Goal: Task Accomplishment & Management: Manage account settings

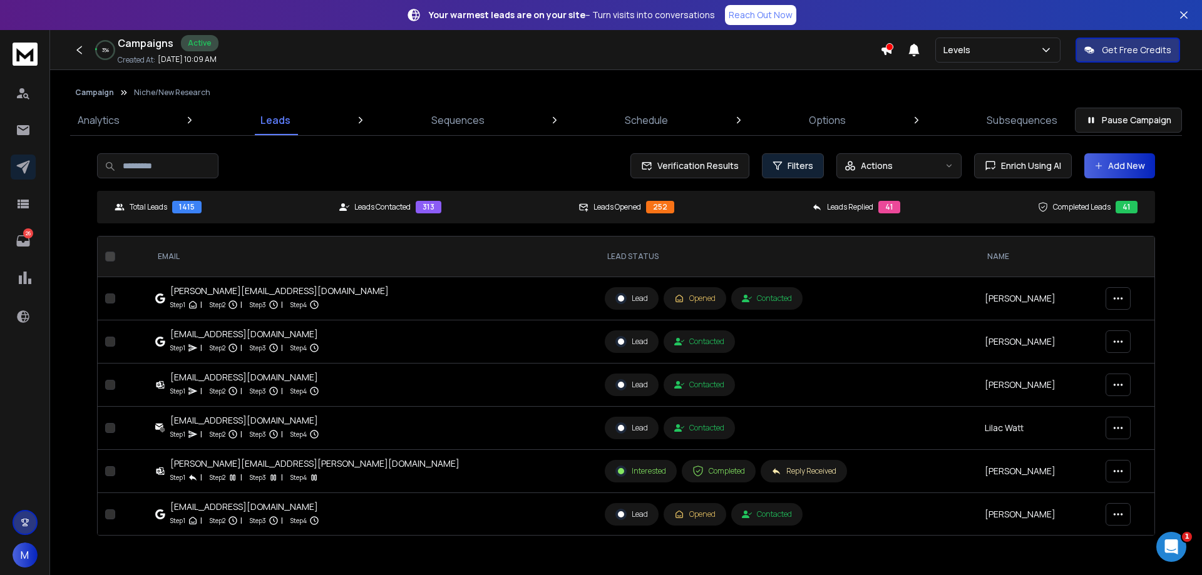
click at [797, 173] on button "Filters" at bounding box center [793, 165] width 62 height 25
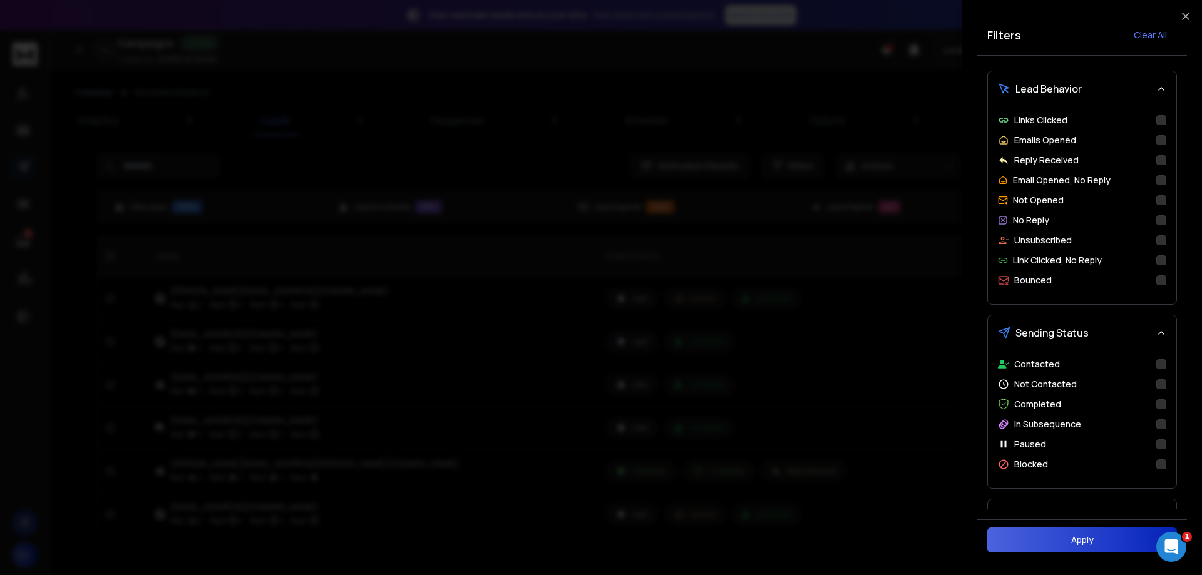
click at [1038, 386] on p "Not Contacted" at bounding box center [1045, 384] width 63 height 13
click at [1156, 386] on button "Not Contacted" at bounding box center [1161, 384] width 10 height 10
drag, startPoint x: 1043, startPoint y: 525, endPoint x: 1041, endPoint y: 531, distance: 6.5
click at [1042, 526] on div "Apply" at bounding box center [1082, 540] width 210 height 41
click at [1040, 533] on button "Apply" at bounding box center [1082, 540] width 190 height 25
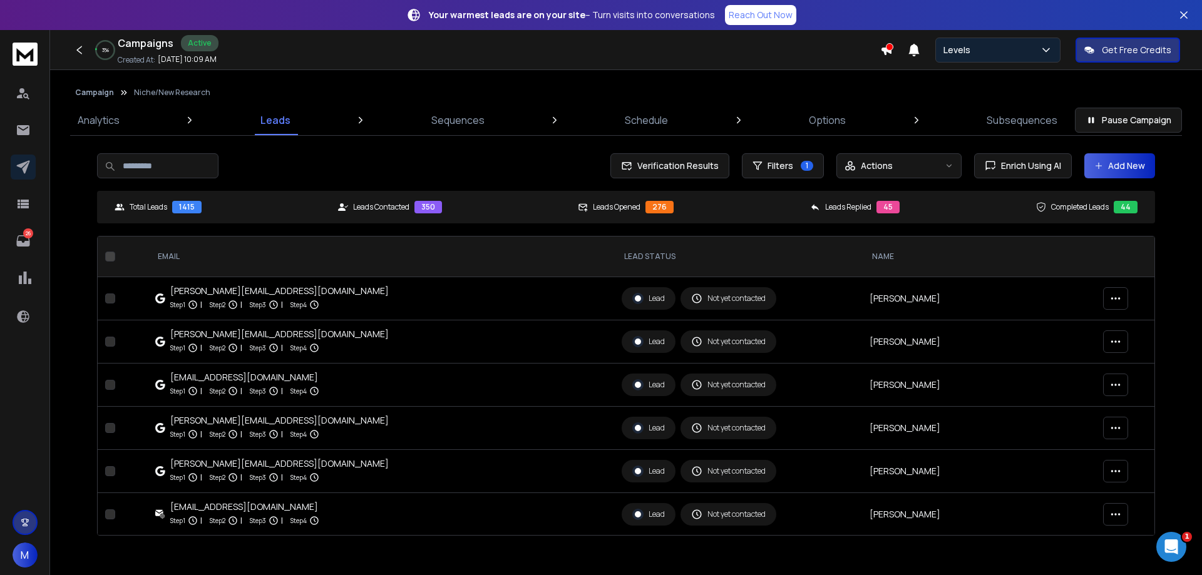
click at [1005, 45] on div "Levels" at bounding box center [997, 50] width 109 height 13
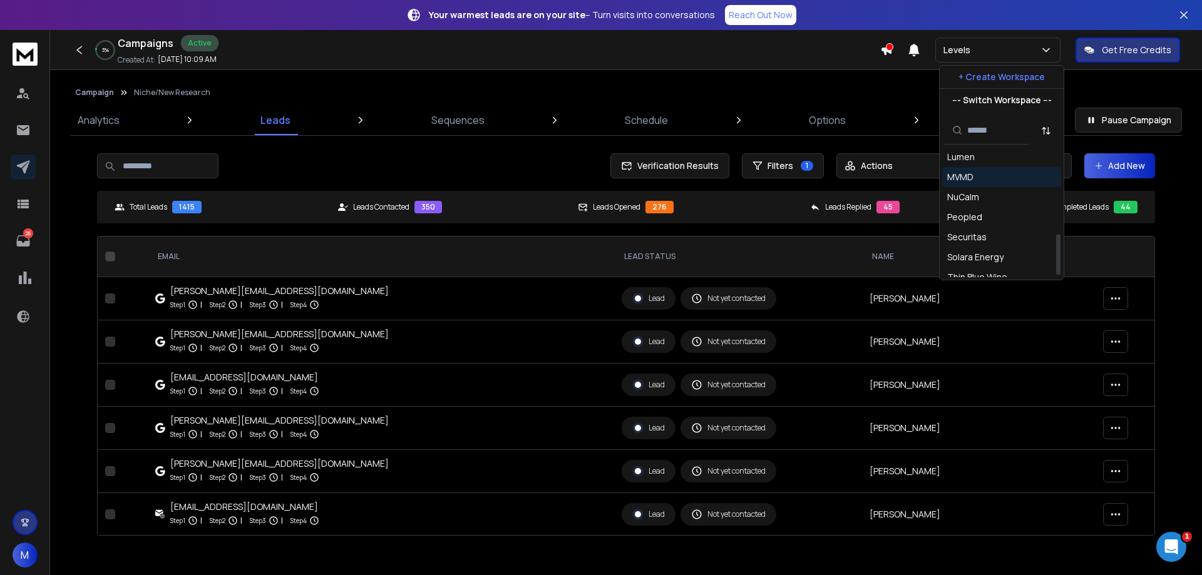
scroll to position [250, 0]
click at [983, 210] on div "Peopled" at bounding box center [1001, 212] width 119 height 20
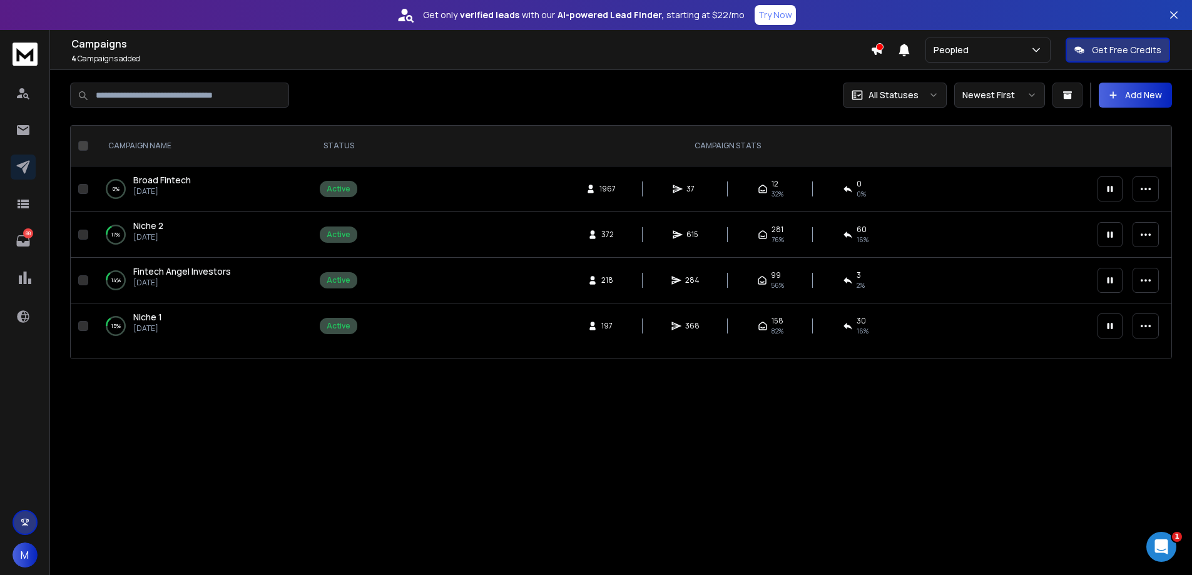
click at [162, 334] on div "Niche 1 8 days ago" at bounding box center [147, 326] width 29 height 30
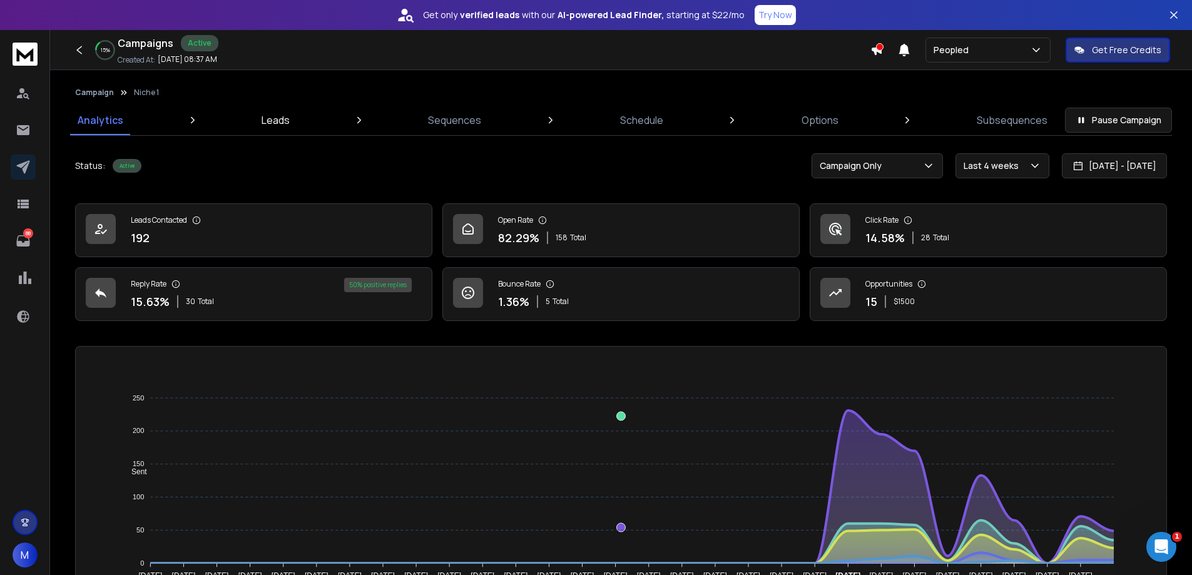
click at [276, 124] on p "Leads" at bounding box center [276, 120] width 28 height 15
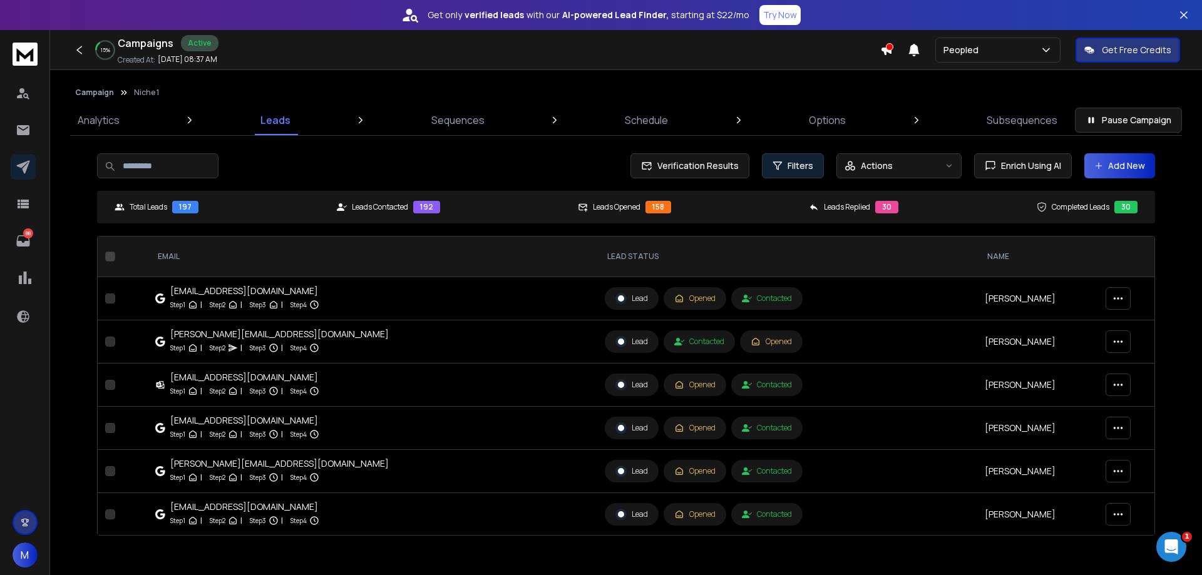
click at [797, 168] on span "Filters" at bounding box center [800, 166] width 26 height 13
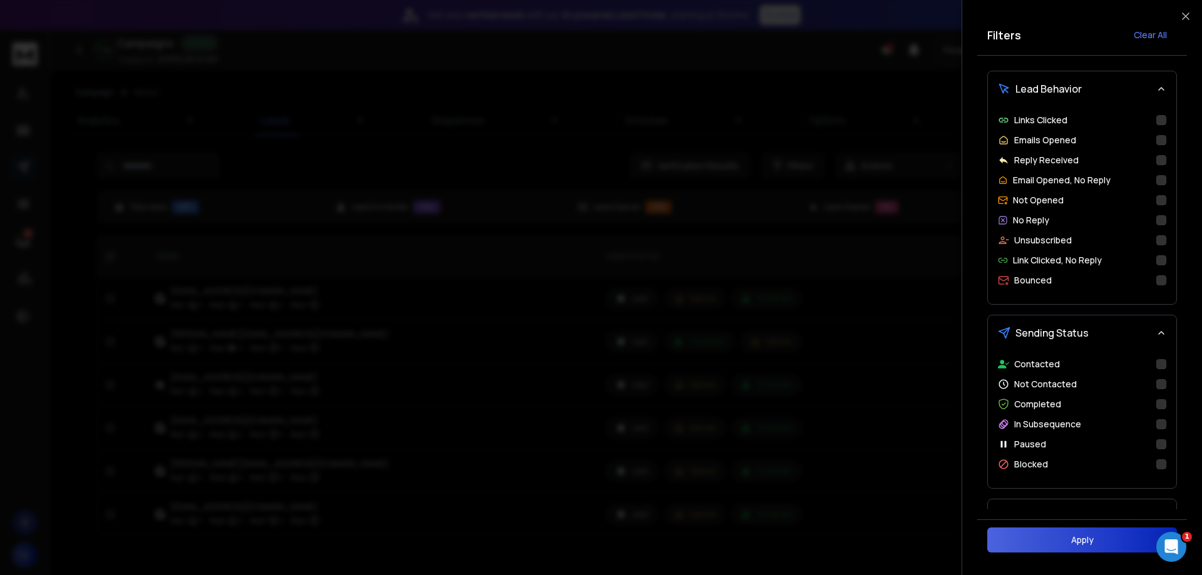
click at [1035, 464] on p "Blocked" at bounding box center [1031, 464] width 34 height 13
click at [1156, 464] on button "Blocked" at bounding box center [1161, 464] width 10 height 10
click at [1036, 466] on p "Blocked" at bounding box center [1031, 464] width 34 height 13
click at [1156, 466] on button "Blocked" at bounding box center [1161, 464] width 10 height 10
click at [1033, 387] on p "Not Contacted" at bounding box center [1045, 384] width 63 height 13
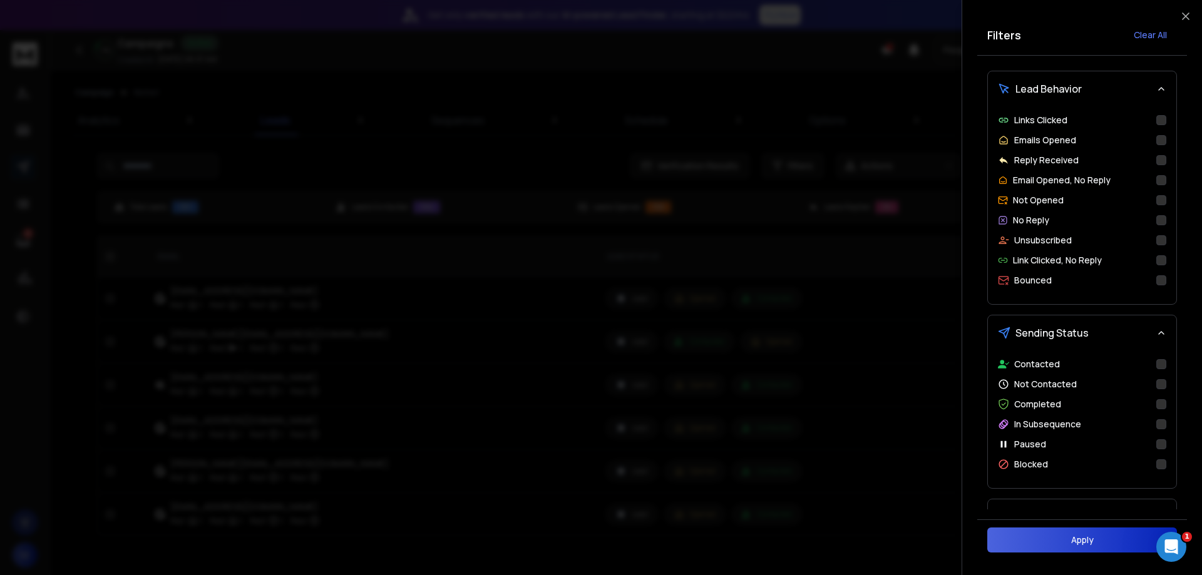
click at [1156, 387] on button "Not Contacted" at bounding box center [1161, 384] width 10 height 10
click at [1049, 536] on button "Apply" at bounding box center [1082, 540] width 190 height 25
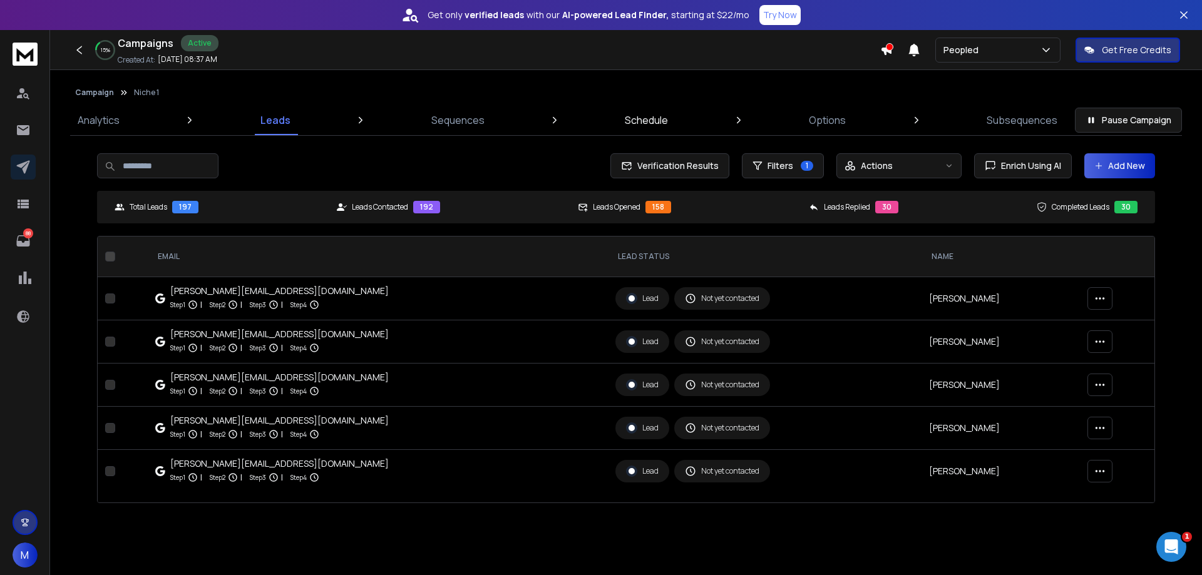
click at [669, 116] on link "Schedule" at bounding box center [646, 120] width 58 height 30
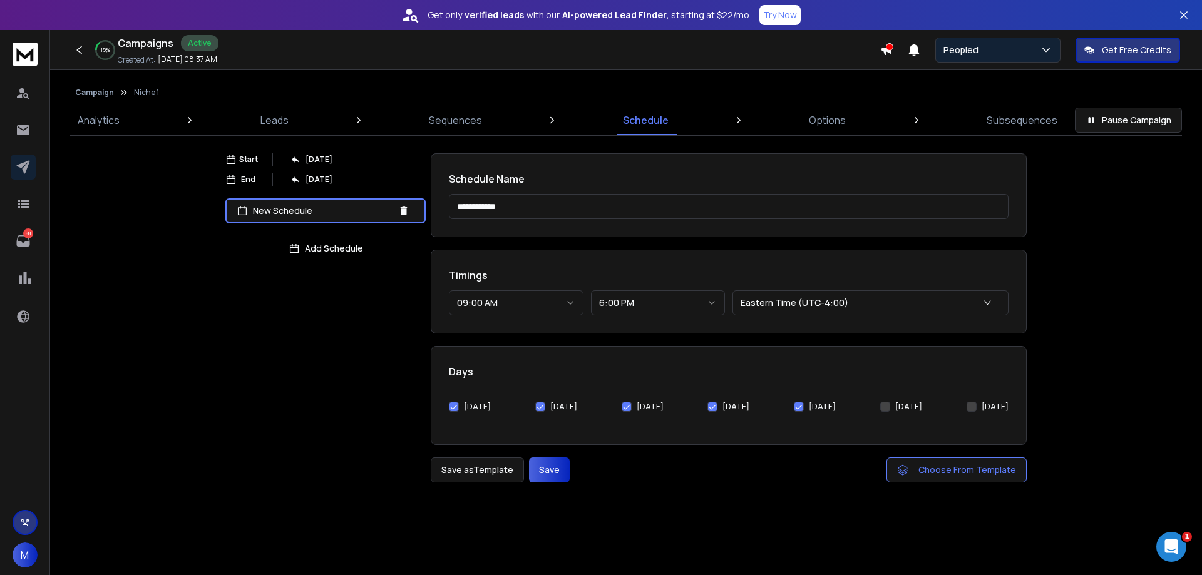
click at [1007, 48] on div "Peopled" at bounding box center [997, 50] width 109 height 13
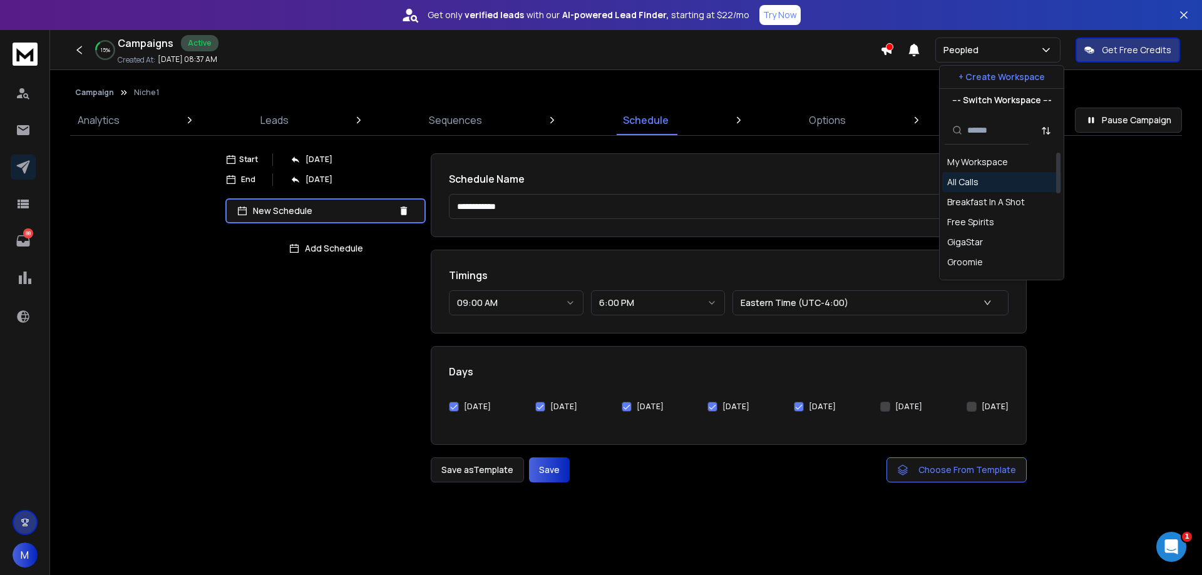
click at [1002, 175] on div "All Calls" at bounding box center [1001, 182] width 119 height 20
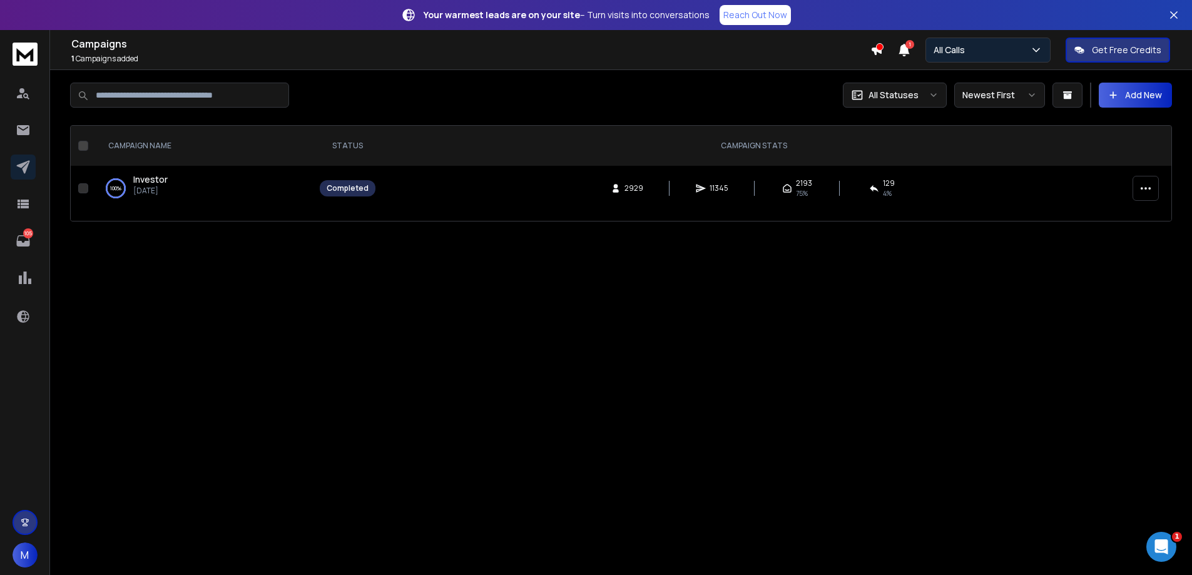
click at [973, 58] on button "All Calls" at bounding box center [988, 50] width 125 height 25
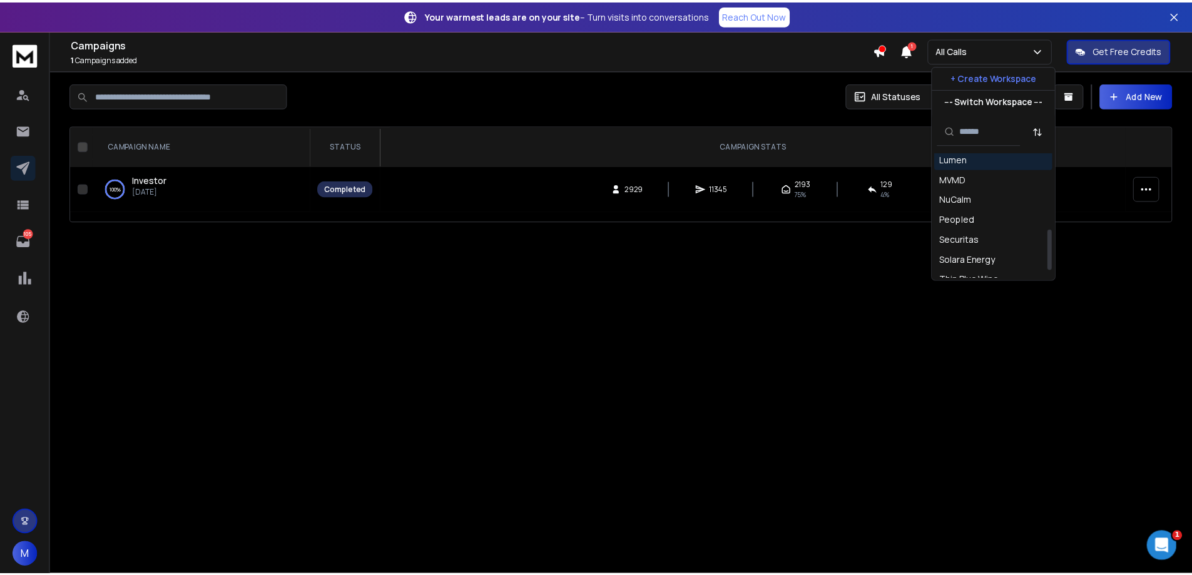
scroll to position [250, 0]
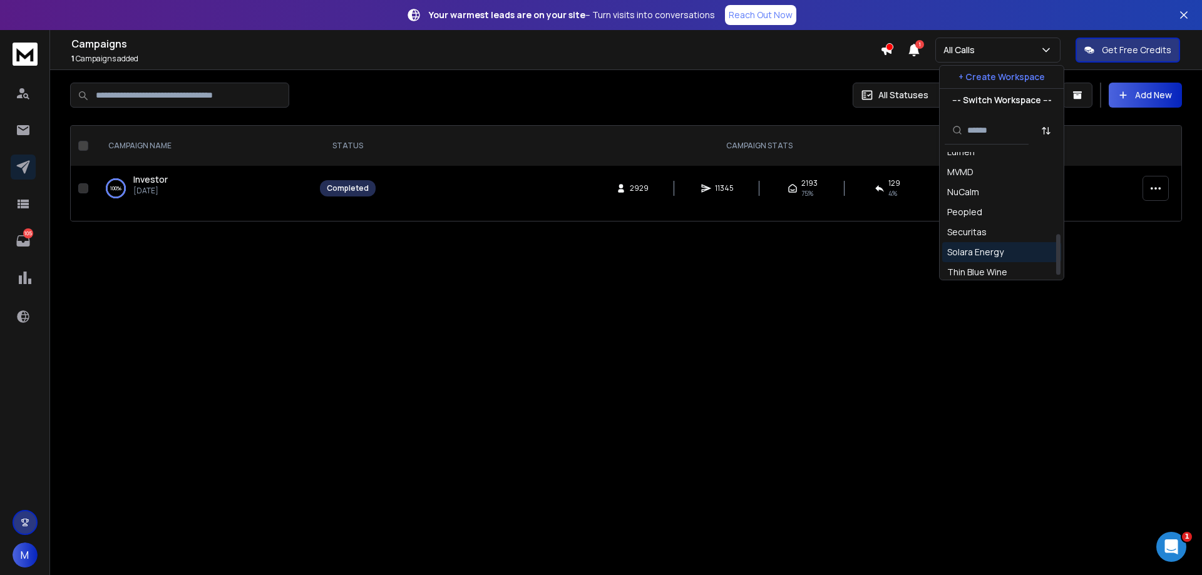
click at [983, 257] on div "Solara Energy" at bounding box center [975, 252] width 56 height 13
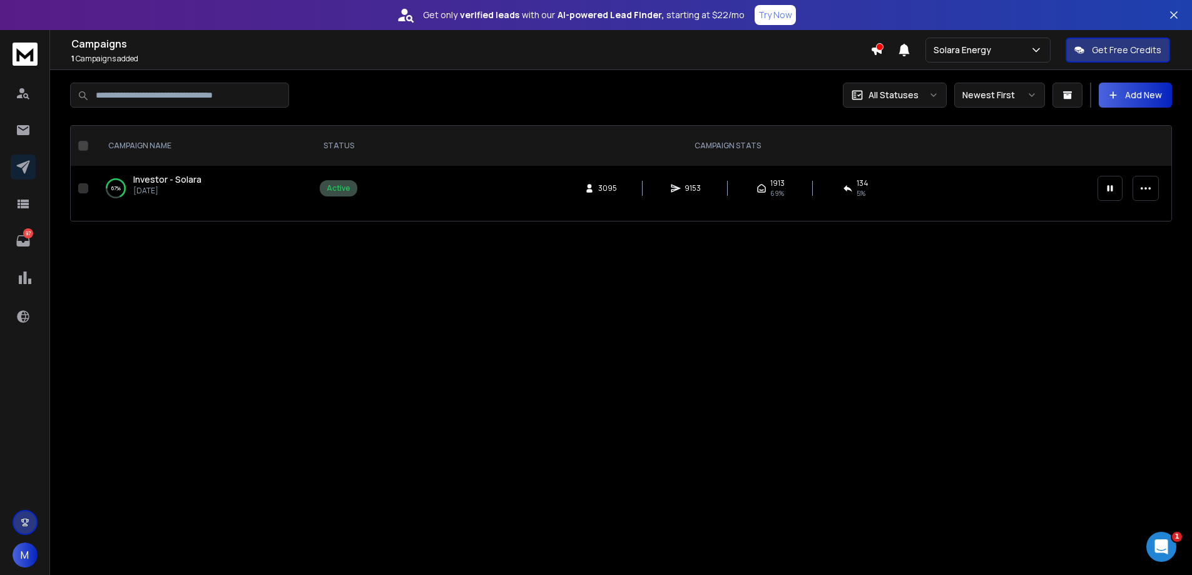
click at [169, 203] on td "67 % Investor - Solara [DATE]" at bounding box center [202, 188] width 219 height 45
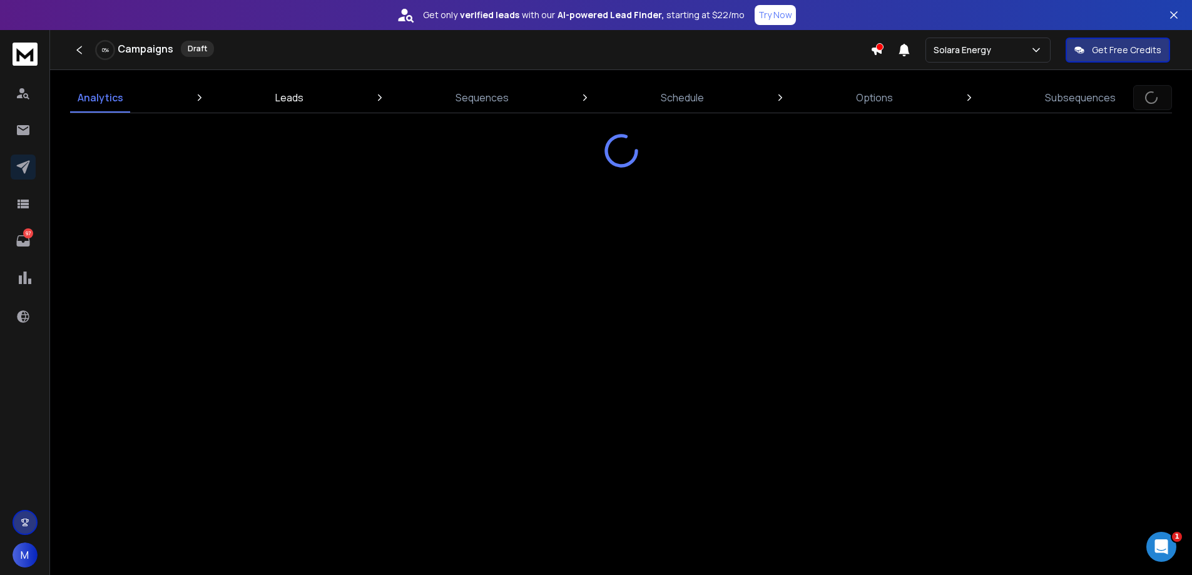
click at [289, 103] on p "Leads" at bounding box center [289, 97] width 28 height 15
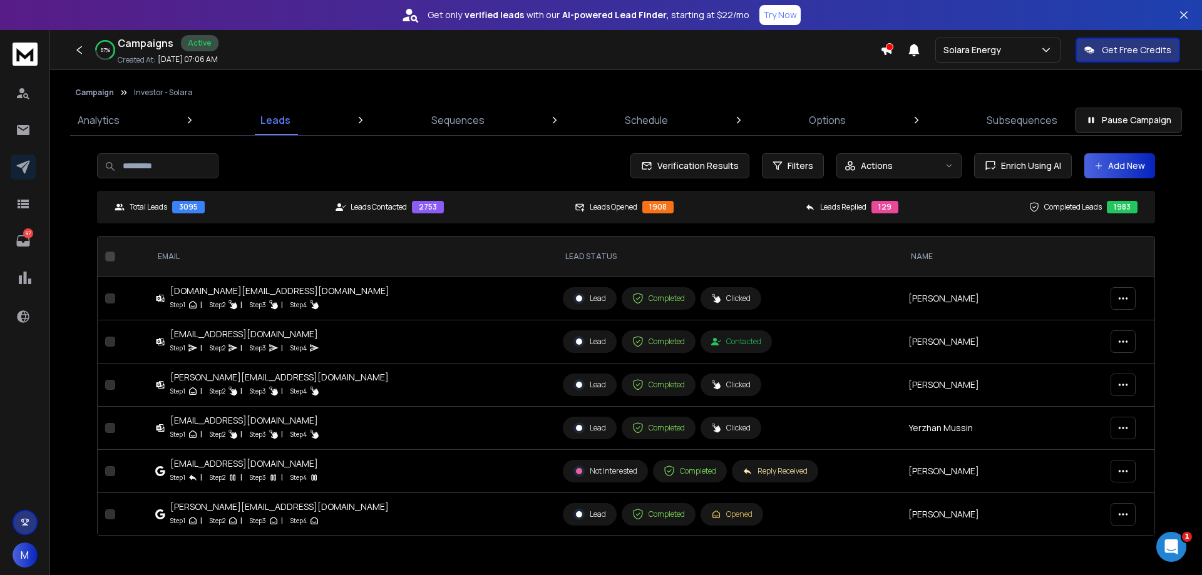
click at [1121, 161] on button "Add New" at bounding box center [1119, 165] width 71 height 25
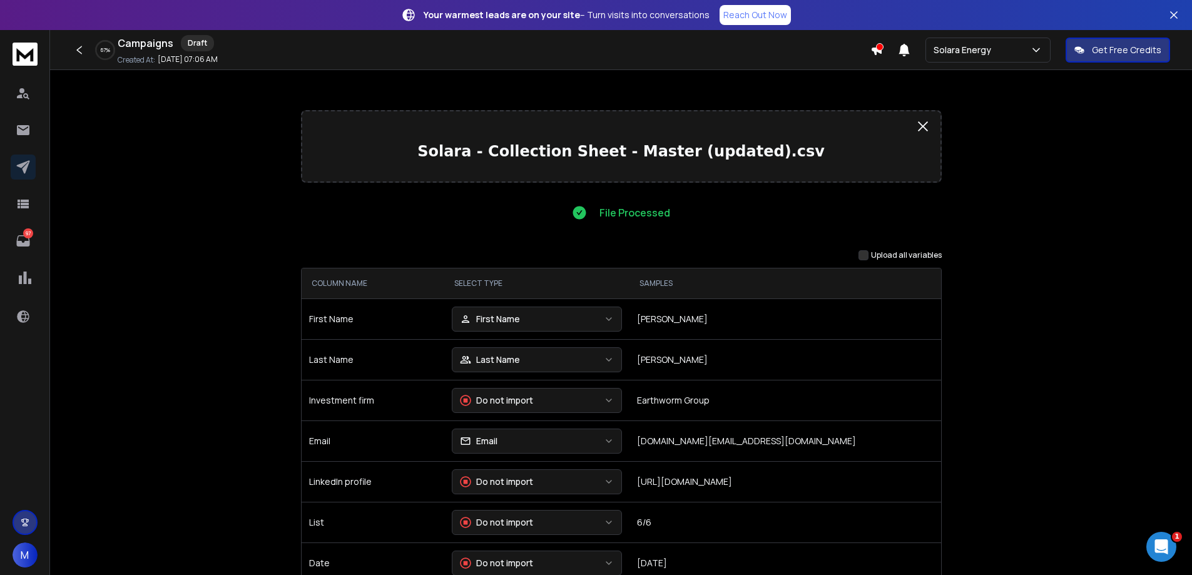
click at [489, 212] on div "Solara - Collection Sheet - Master (updated).csv File Processed Upload all vari…" at bounding box center [621, 525] width 641 height 831
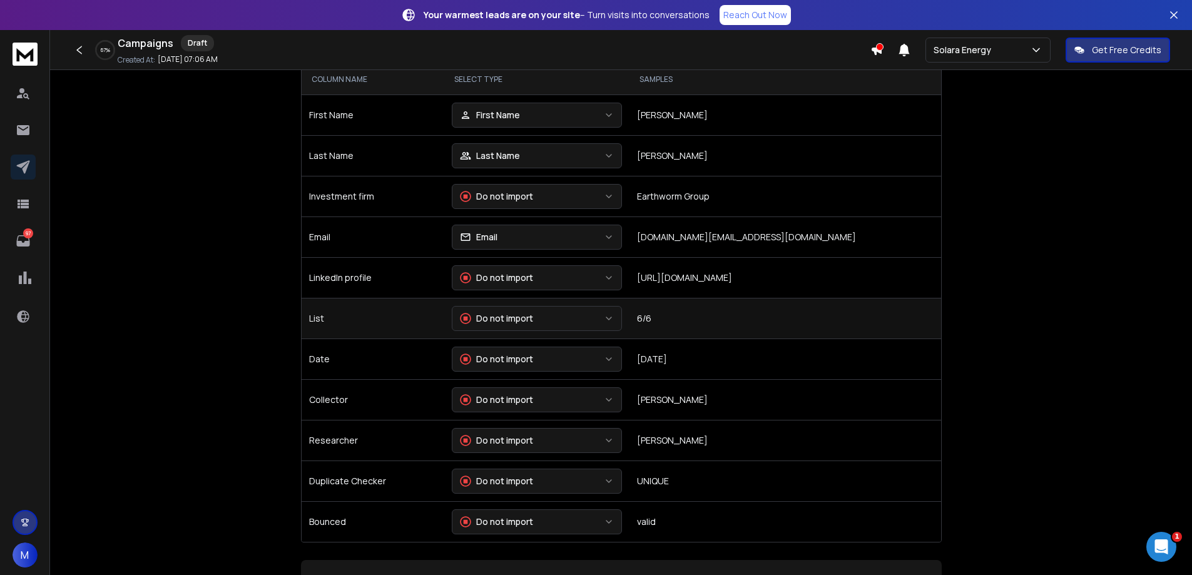
scroll to position [32, 0]
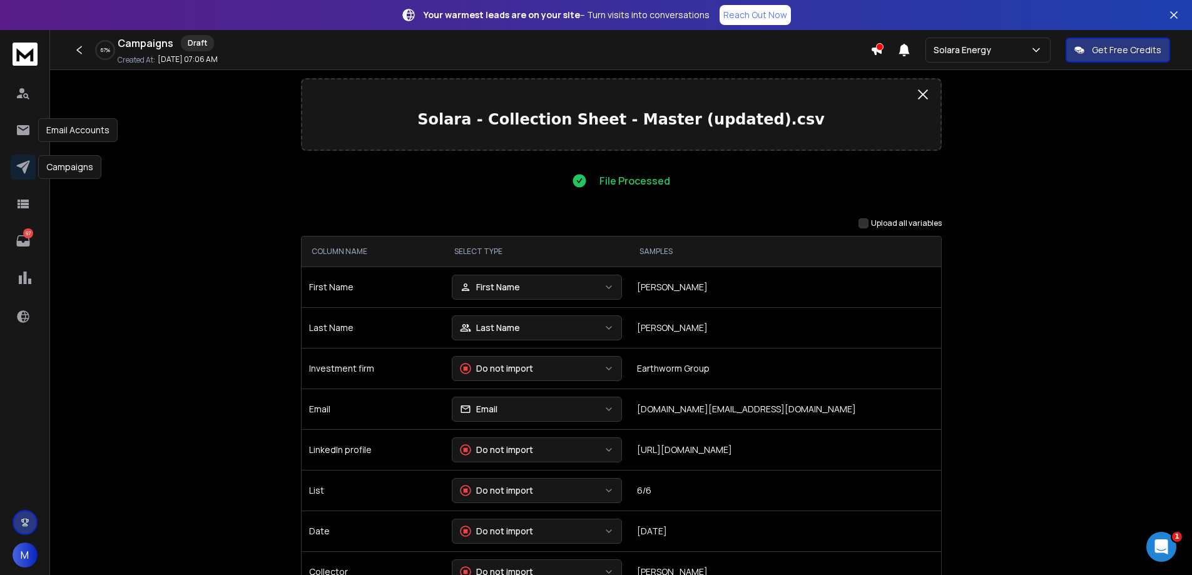
click at [18, 176] on link at bounding box center [23, 167] width 25 height 25
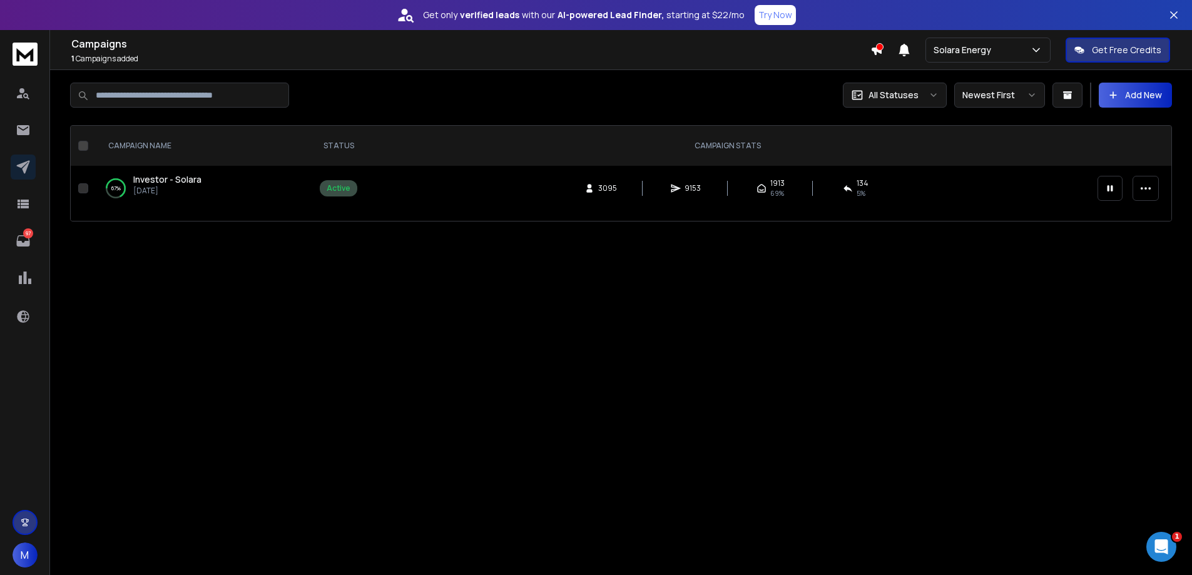
click at [182, 185] on link "Investor - Solara" at bounding box center [167, 179] width 68 height 13
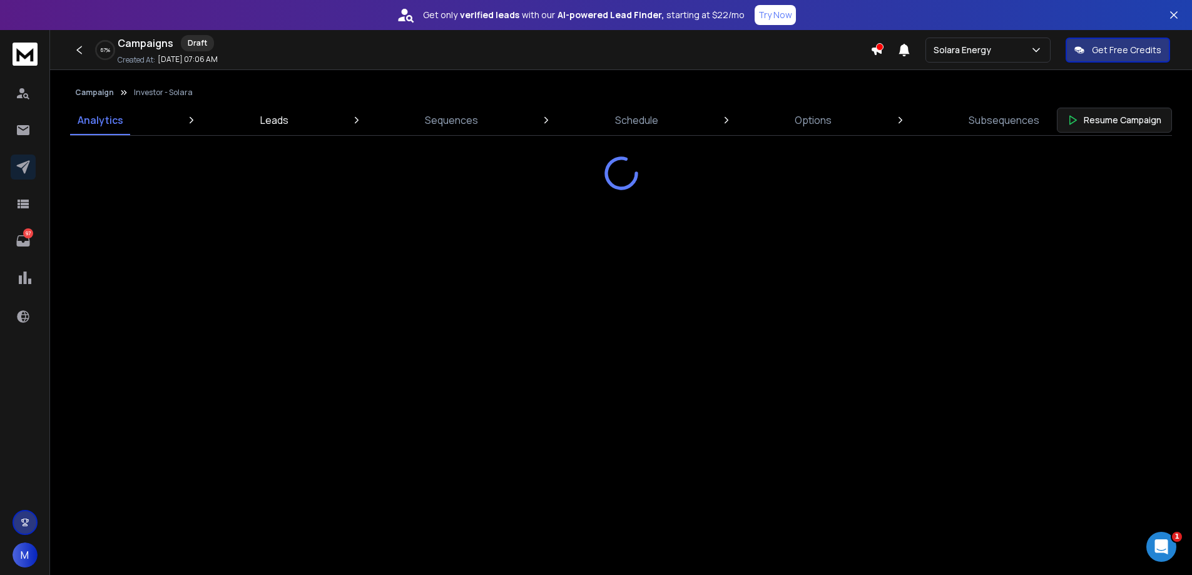
click at [270, 116] on p "Leads" at bounding box center [274, 120] width 28 height 15
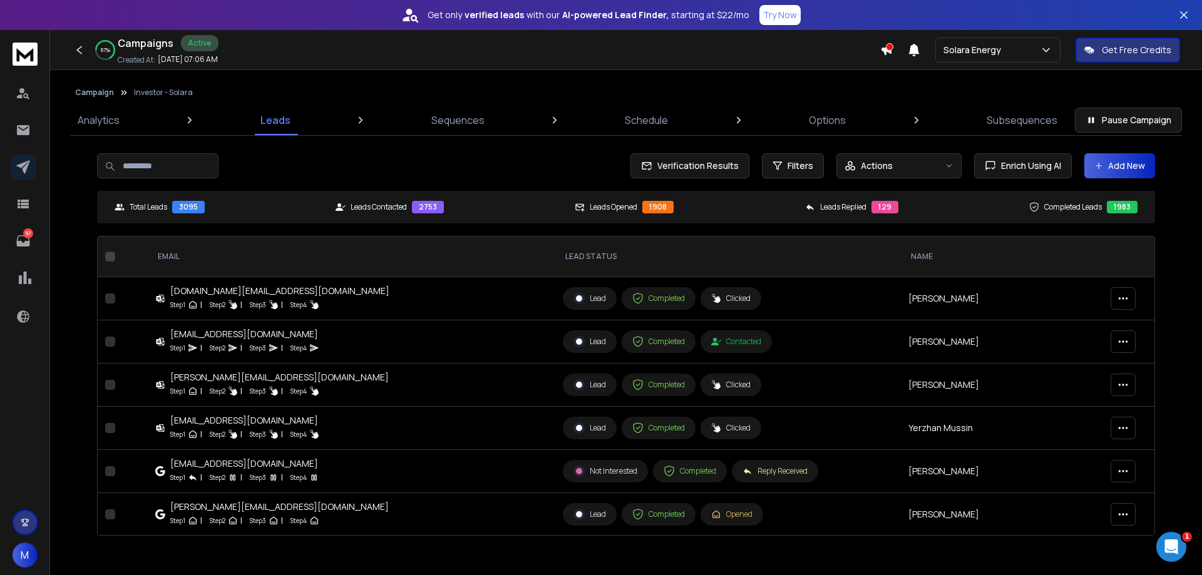
click at [1142, 166] on button "Add New" at bounding box center [1119, 165] width 71 height 25
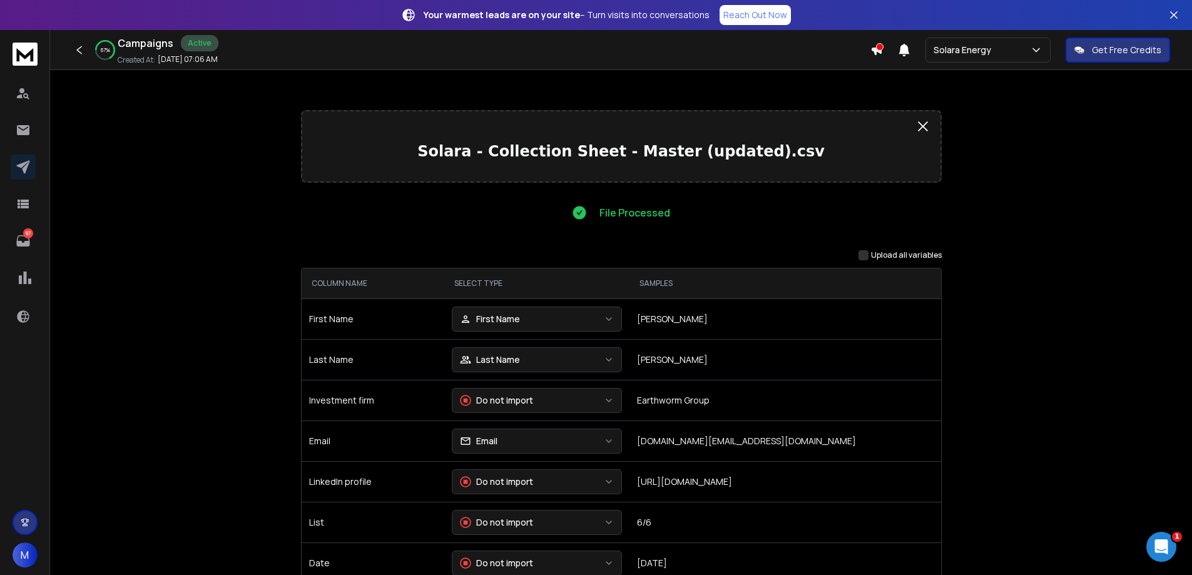
click at [505, 186] on div "Solara - Collection Sheet - Master (updated).csv File Processed Upload all vari…" at bounding box center [621, 525] width 641 height 831
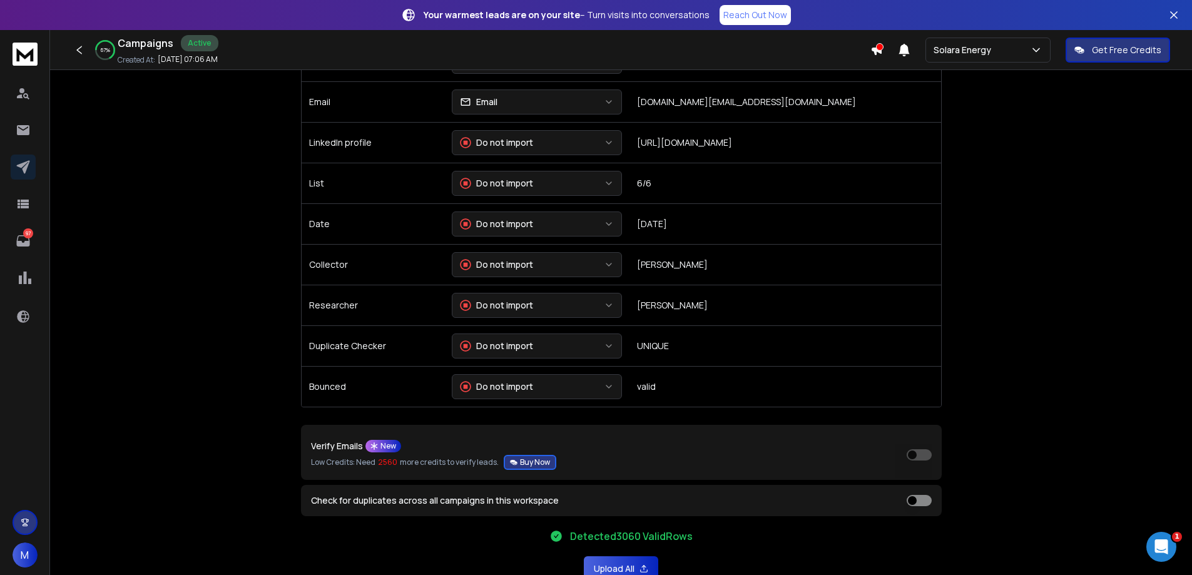
scroll to position [366, 0]
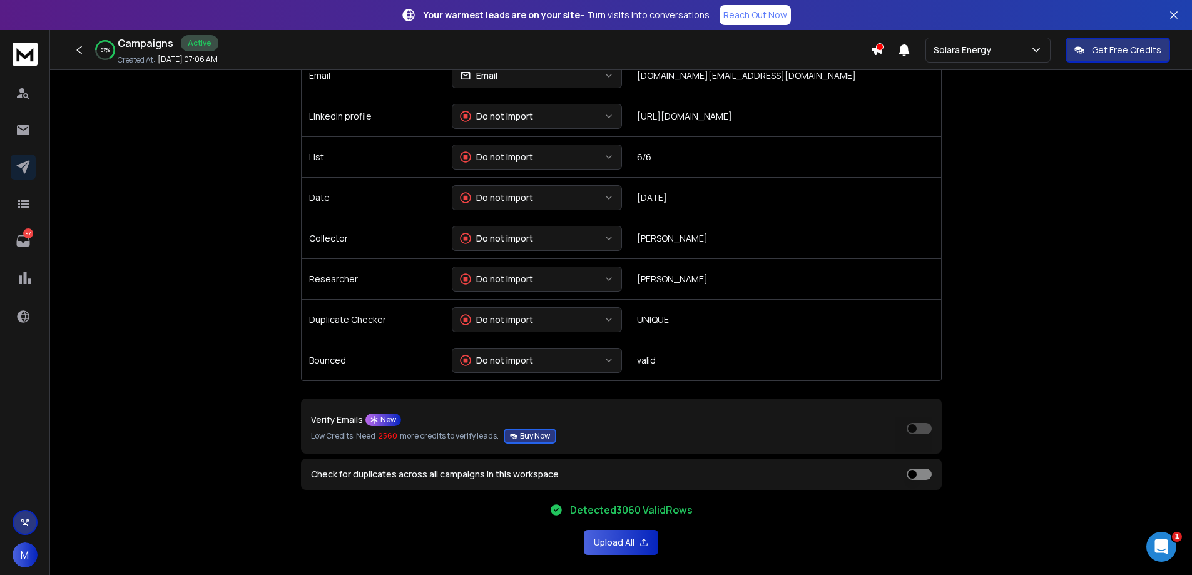
click at [612, 542] on button "Upload All" at bounding box center [621, 542] width 74 height 25
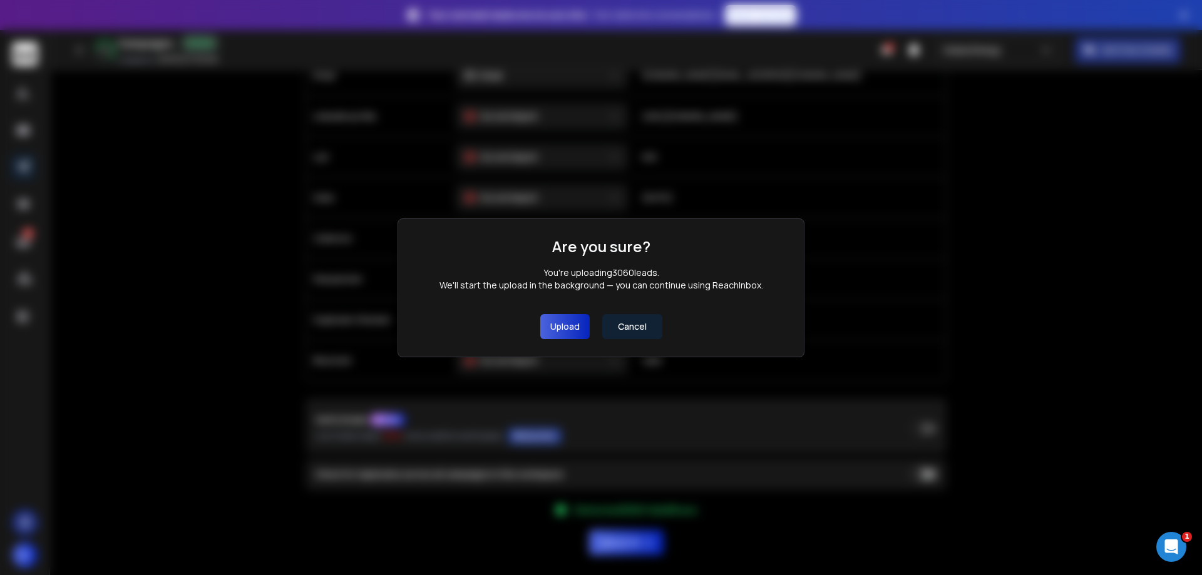
click at [550, 322] on button "Upload" at bounding box center [564, 326] width 49 height 25
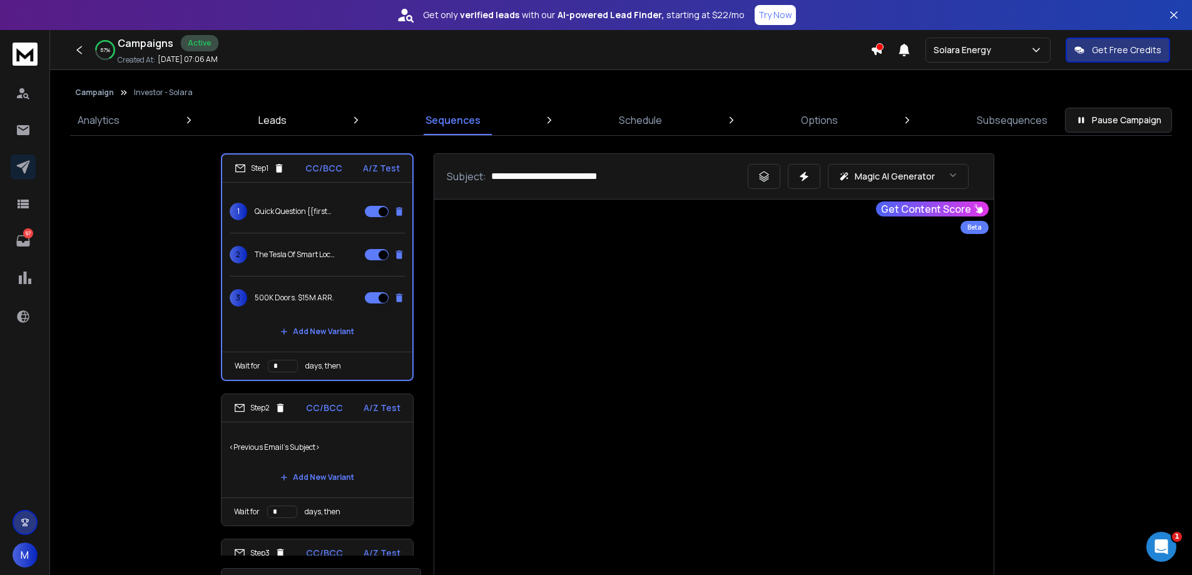
click at [281, 127] on p "Leads" at bounding box center [273, 120] width 28 height 15
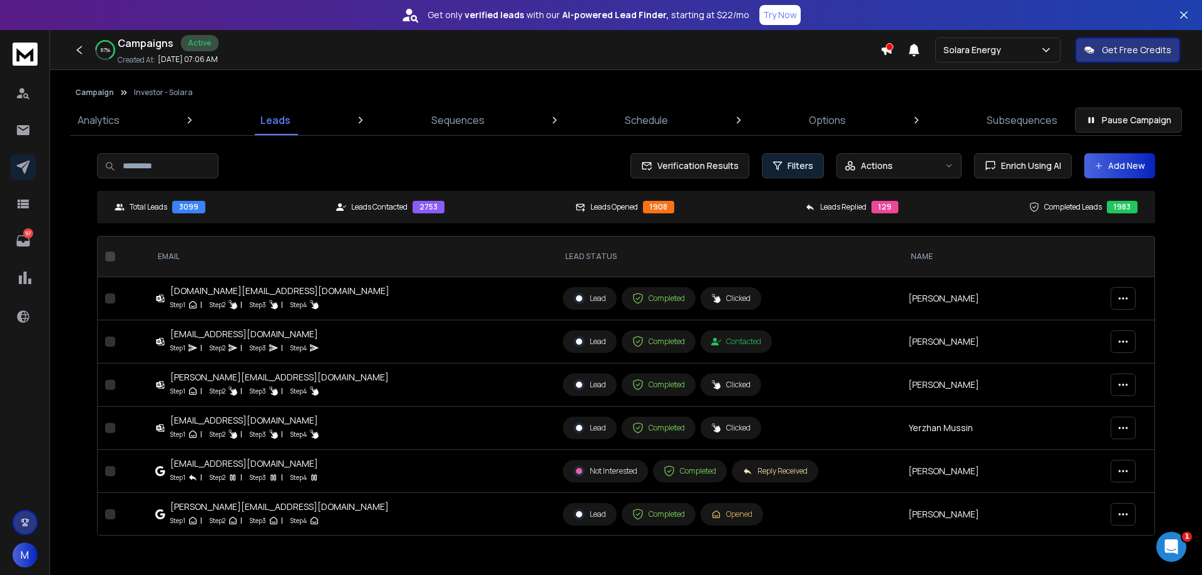
click at [795, 163] on span "Filters" at bounding box center [800, 166] width 26 height 13
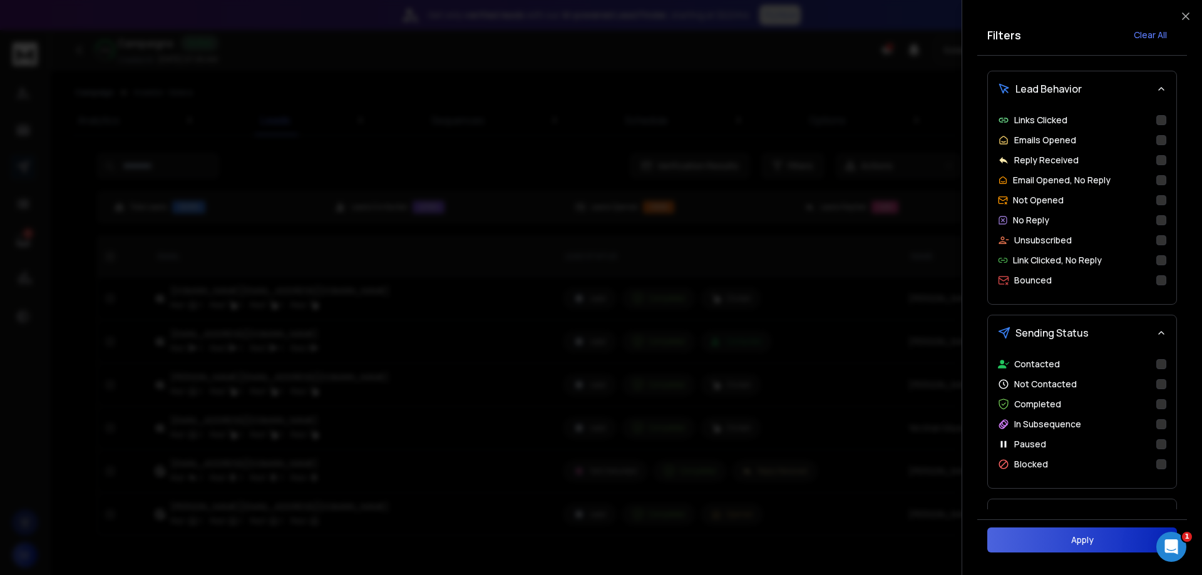
click at [1032, 385] on p "Not Contacted" at bounding box center [1045, 384] width 63 height 13
click at [1156, 385] on button "Not Contacted" at bounding box center [1161, 384] width 10 height 10
click at [1055, 540] on button "Apply" at bounding box center [1082, 540] width 190 height 25
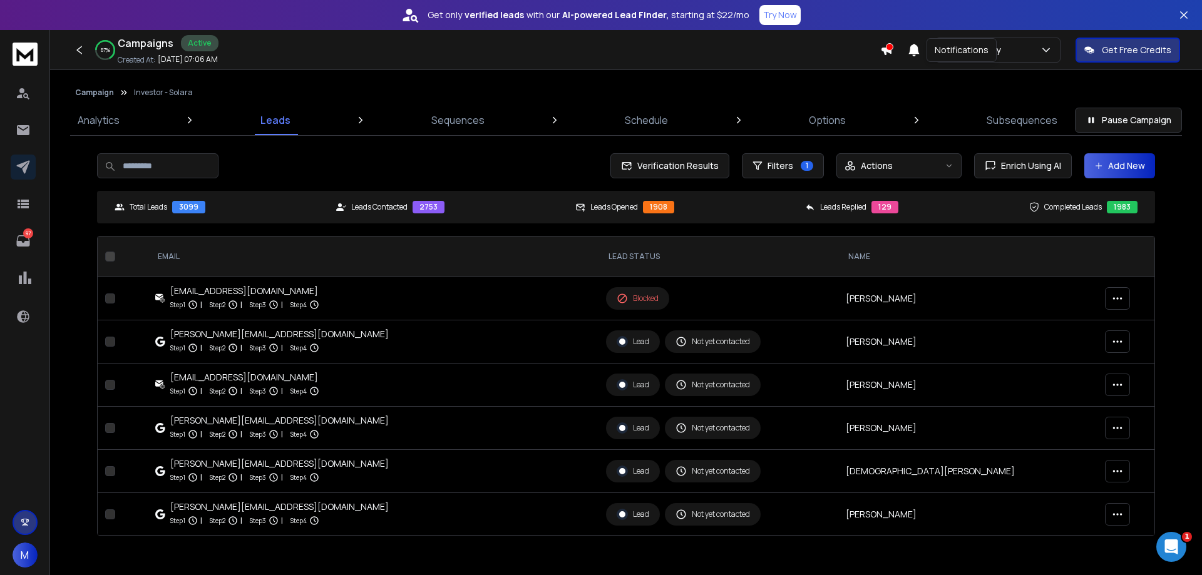
click at [977, 50] on div "Notifications" at bounding box center [961, 50] width 70 height 24
click at [1036, 52] on div "Solara Energy" at bounding box center [997, 50] width 109 height 13
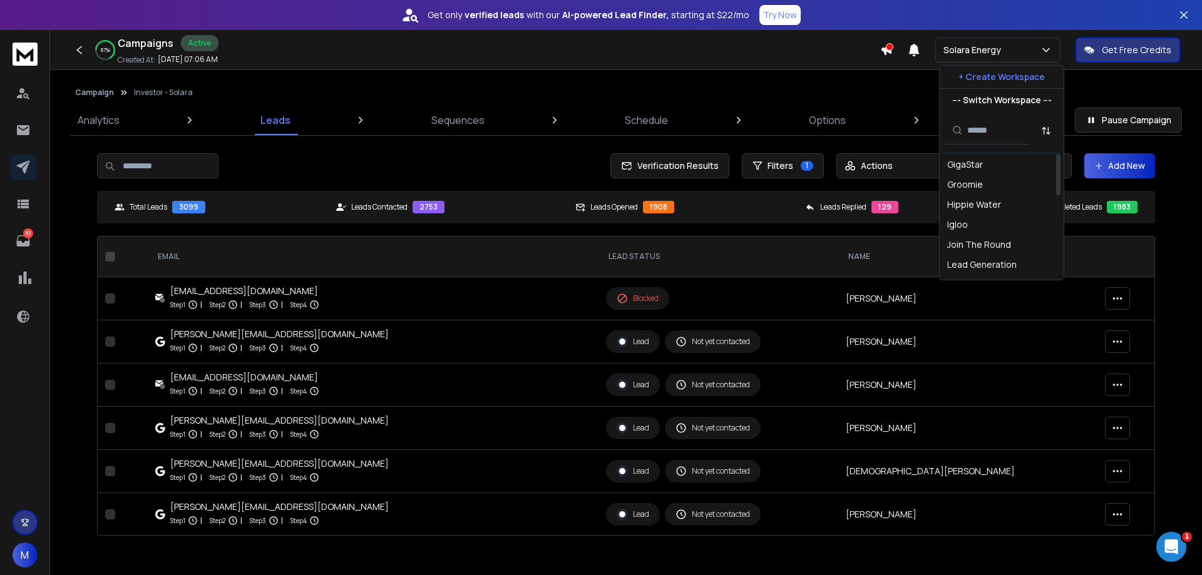
scroll to position [83, 0]
click at [973, 154] on div "GigaStar" at bounding box center [965, 159] width 36 height 13
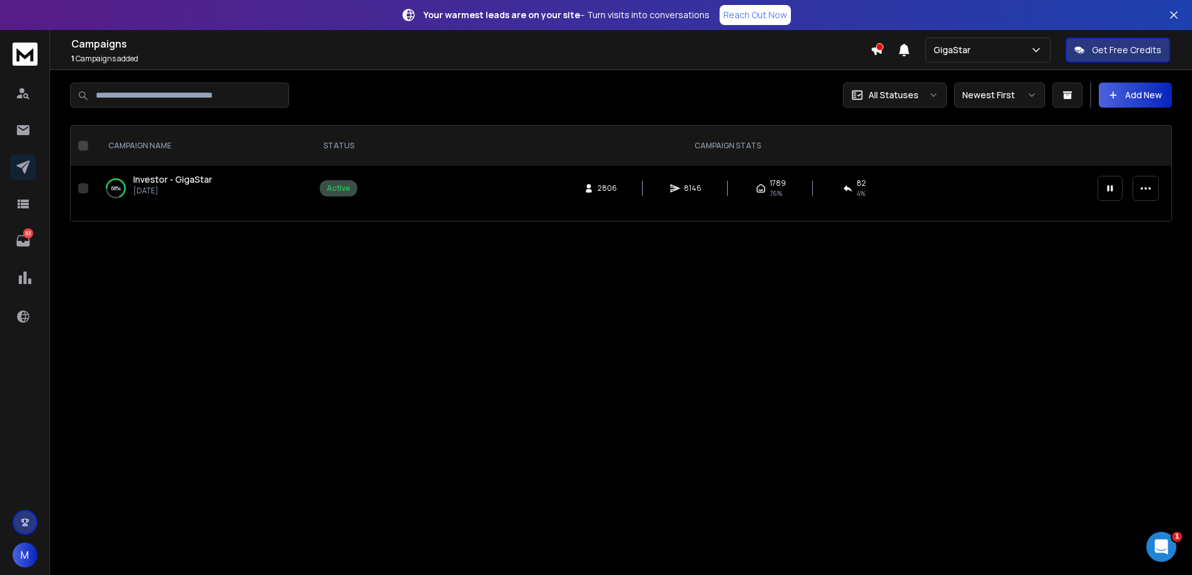
click at [193, 180] on span "Investor - GigaStar" at bounding box center [172, 179] width 79 height 12
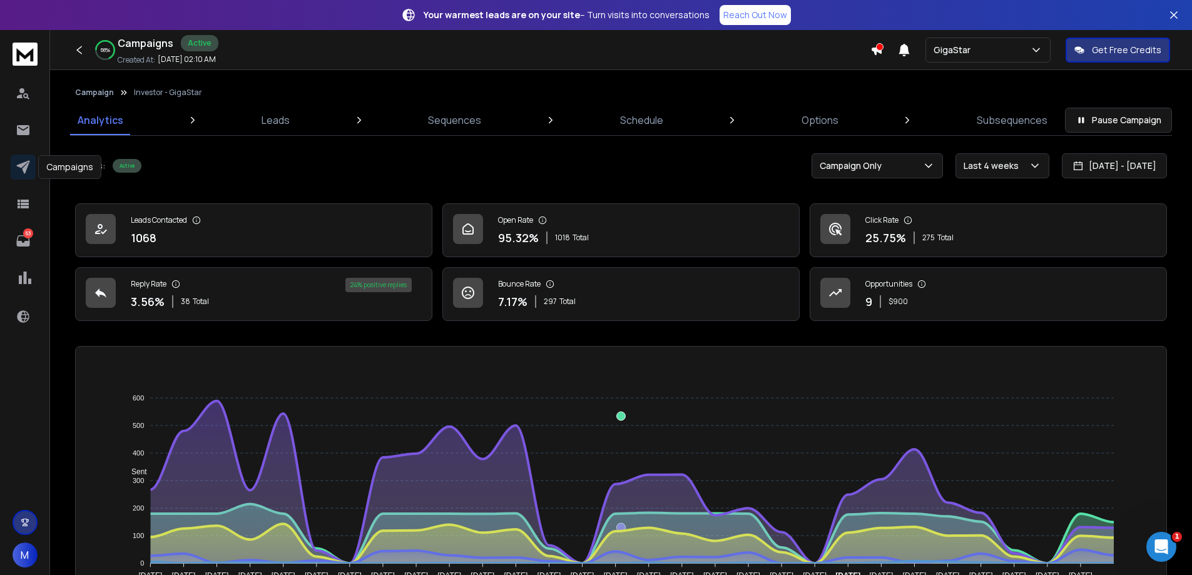
click at [23, 172] on icon at bounding box center [23, 167] width 15 height 15
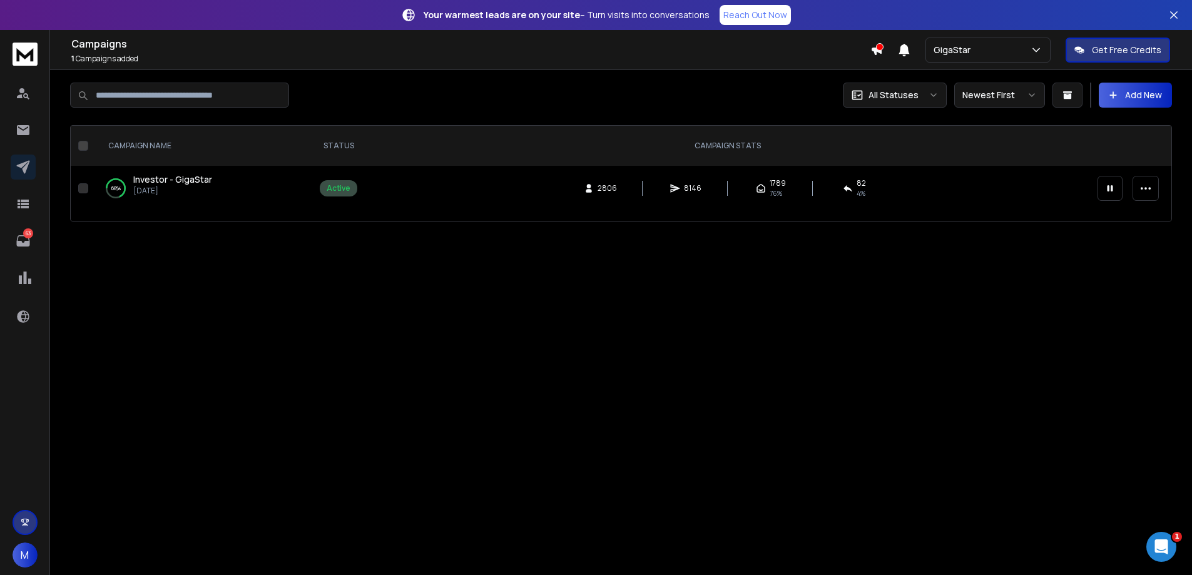
click at [184, 190] on p "[DATE]" at bounding box center [172, 191] width 79 height 10
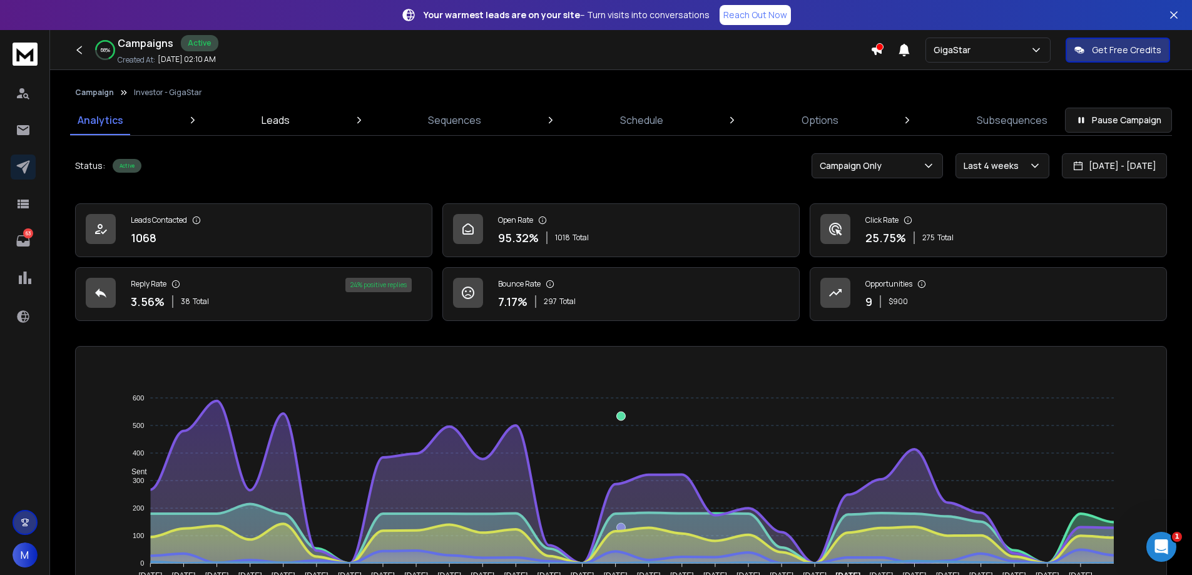
click at [265, 117] on p "Leads" at bounding box center [276, 120] width 28 height 15
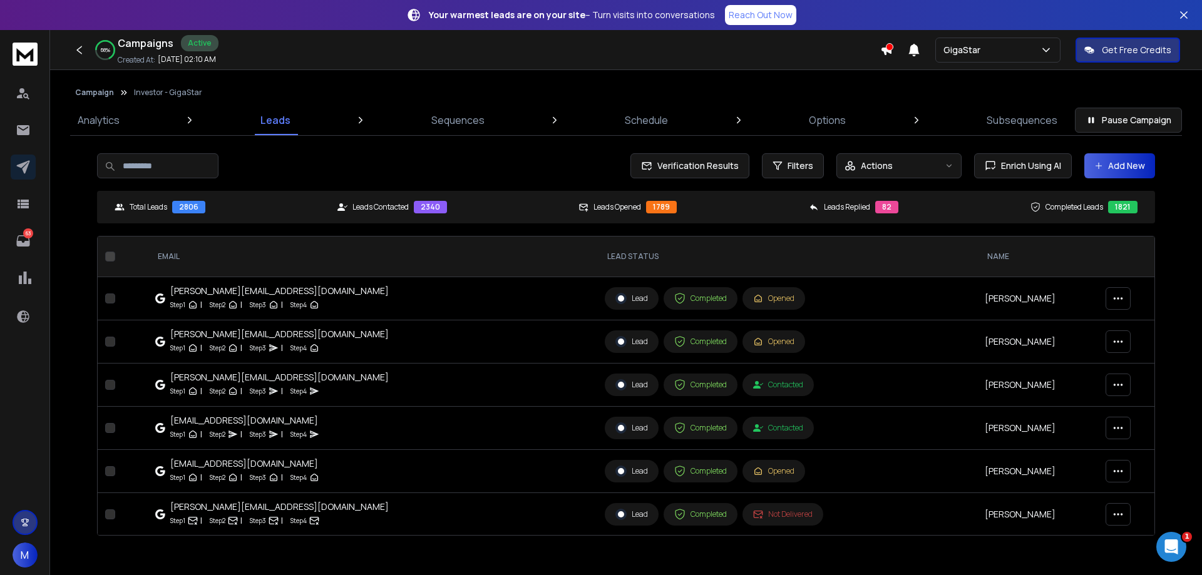
click at [1137, 164] on button "Add New" at bounding box center [1119, 165] width 71 height 25
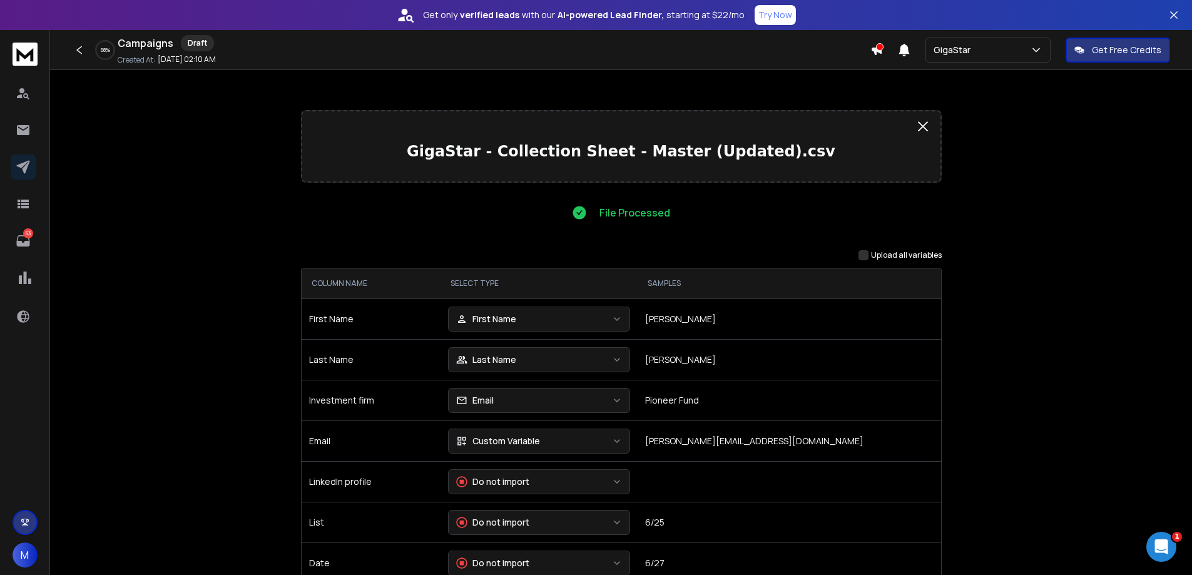
click at [375, 223] on div "GigaStar - Collection Sheet - Master (Updated).csv File Processed Upload all va…" at bounding box center [621, 502] width 641 height 785
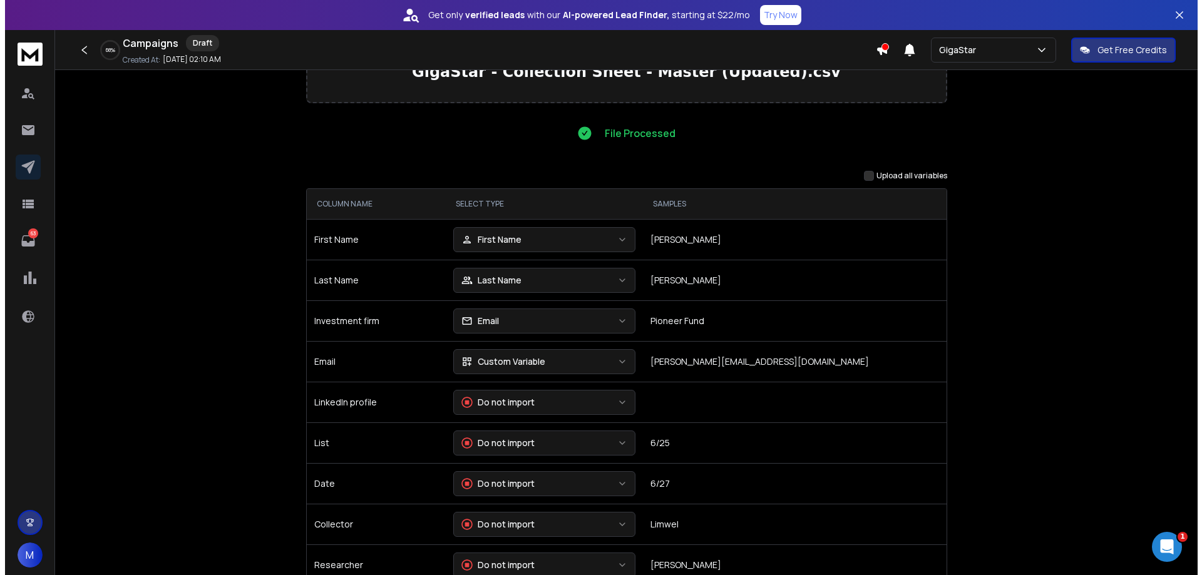
scroll to position [83, 0]
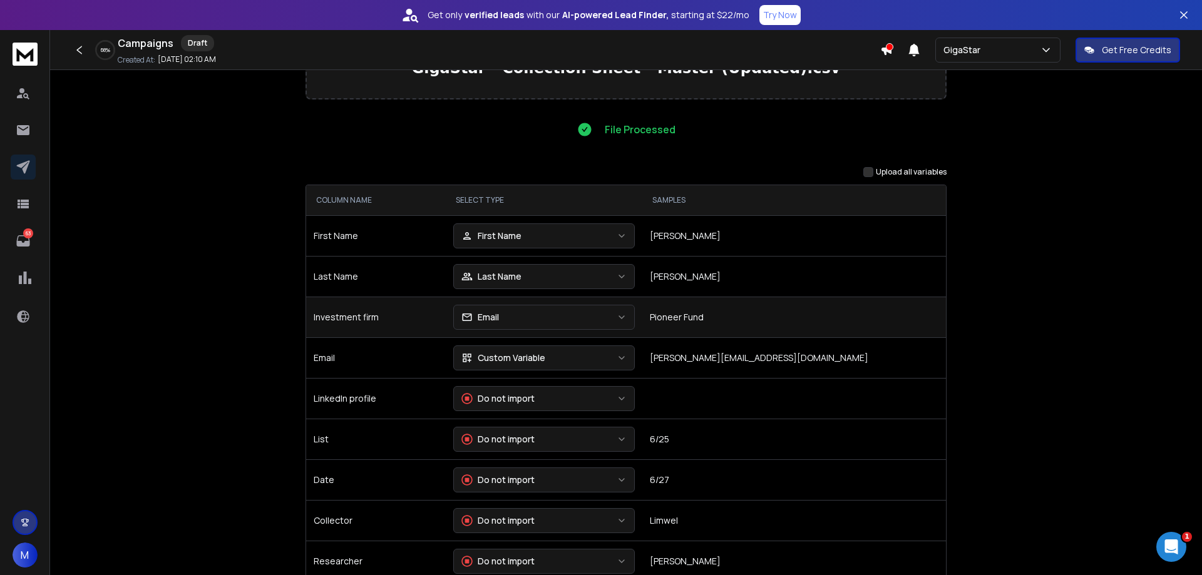
click at [593, 323] on button "Email" at bounding box center [544, 317] width 182 height 25
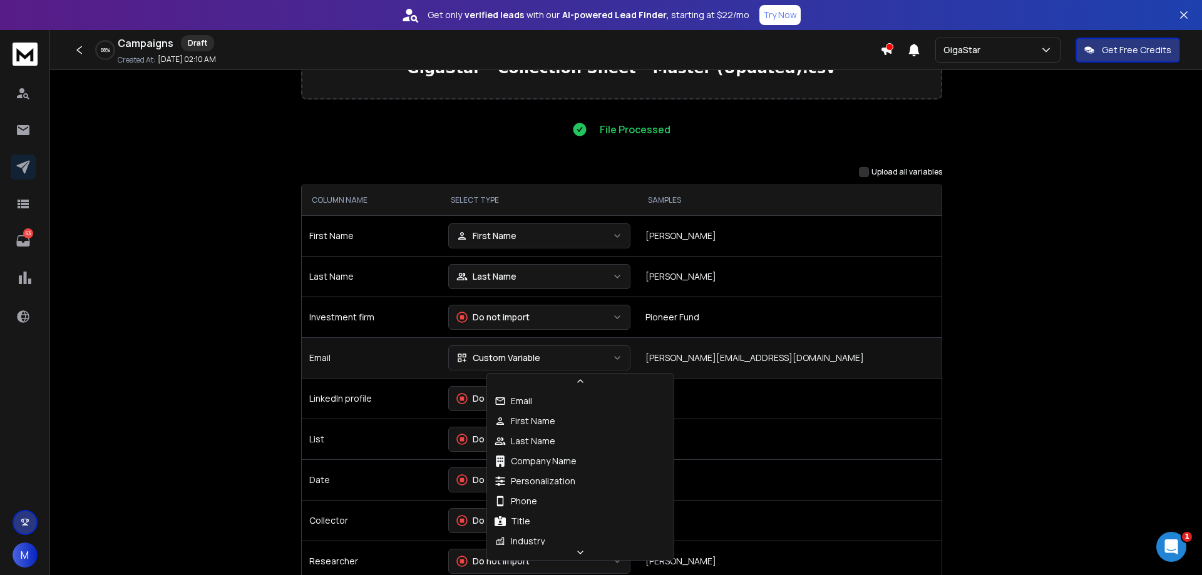
scroll to position [106, 0]
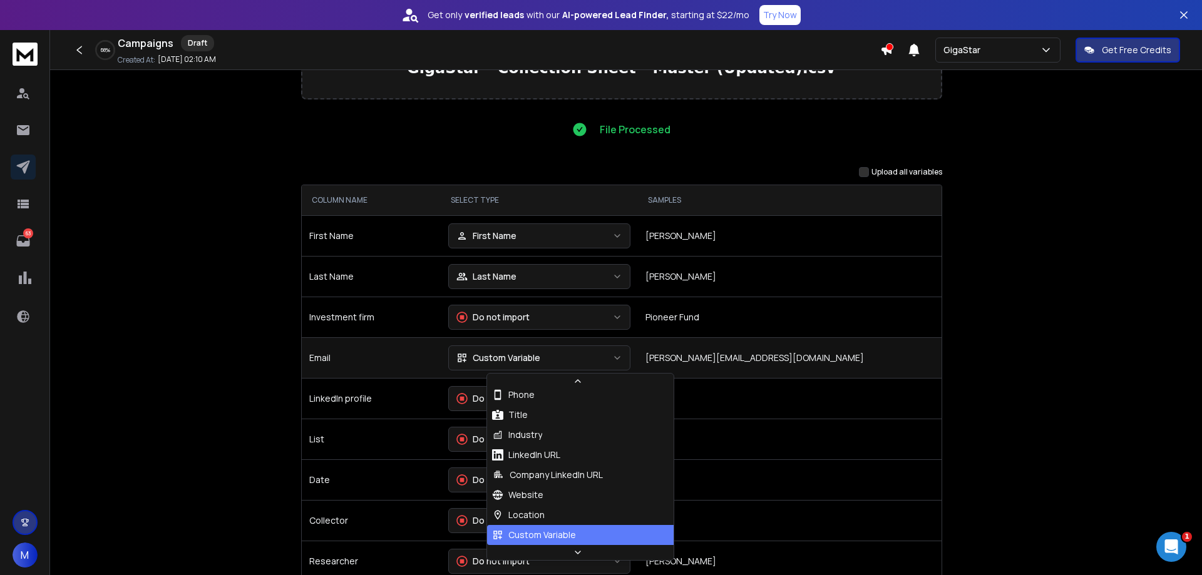
click at [596, 360] on button "Custom Variable" at bounding box center [539, 358] width 182 height 25
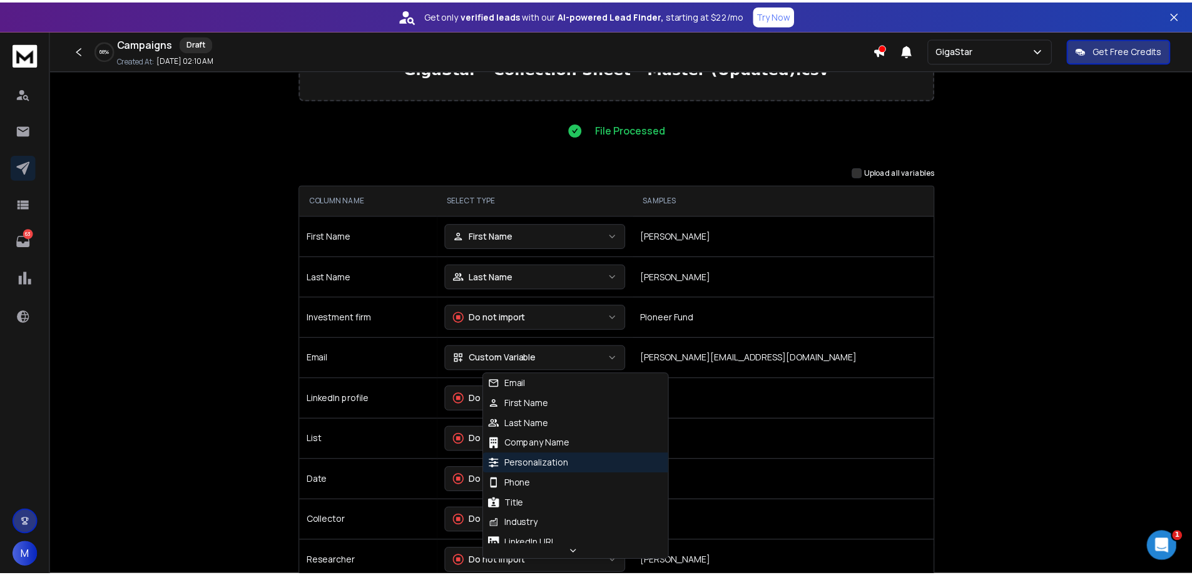
scroll to position [0, 0]
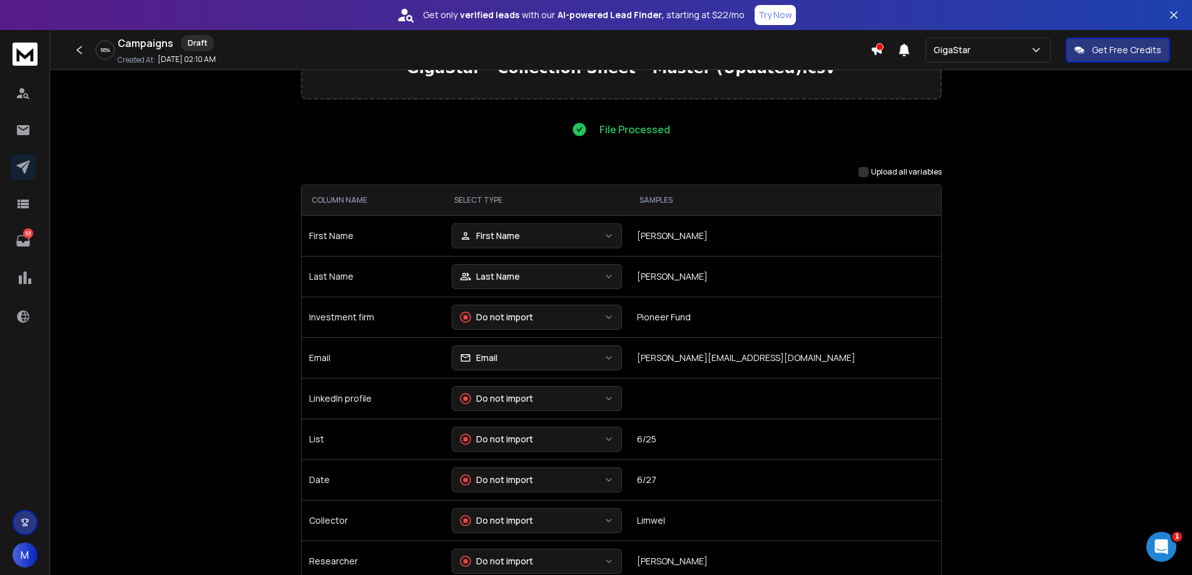
click at [1077, 384] on div "GigaStar - Collection Sheet - Master (Updated).csv File Processed Upload all va…" at bounding box center [596, 382] width 1192 height 870
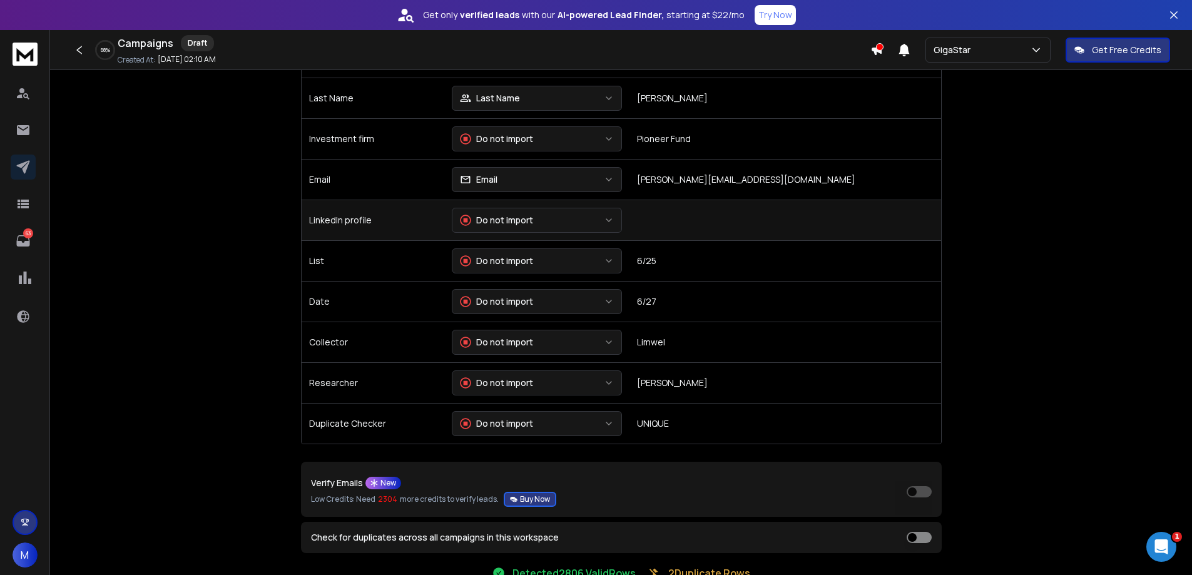
scroll to position [325, 0]
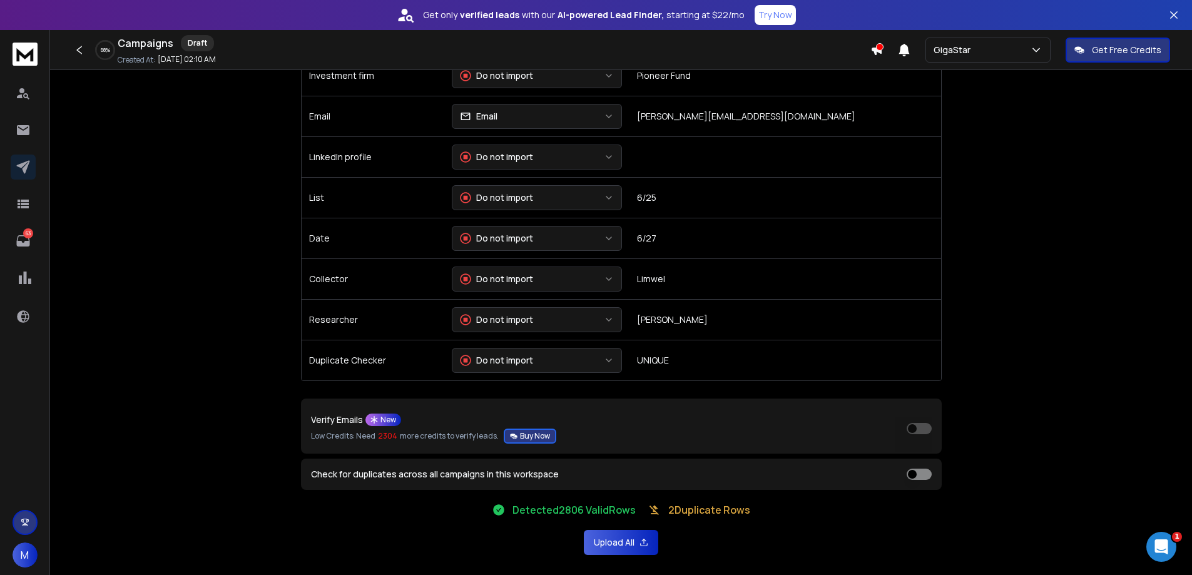
click at [602, 552] on button "Upload All" at bounding box center [621, 542] width 74 height 25
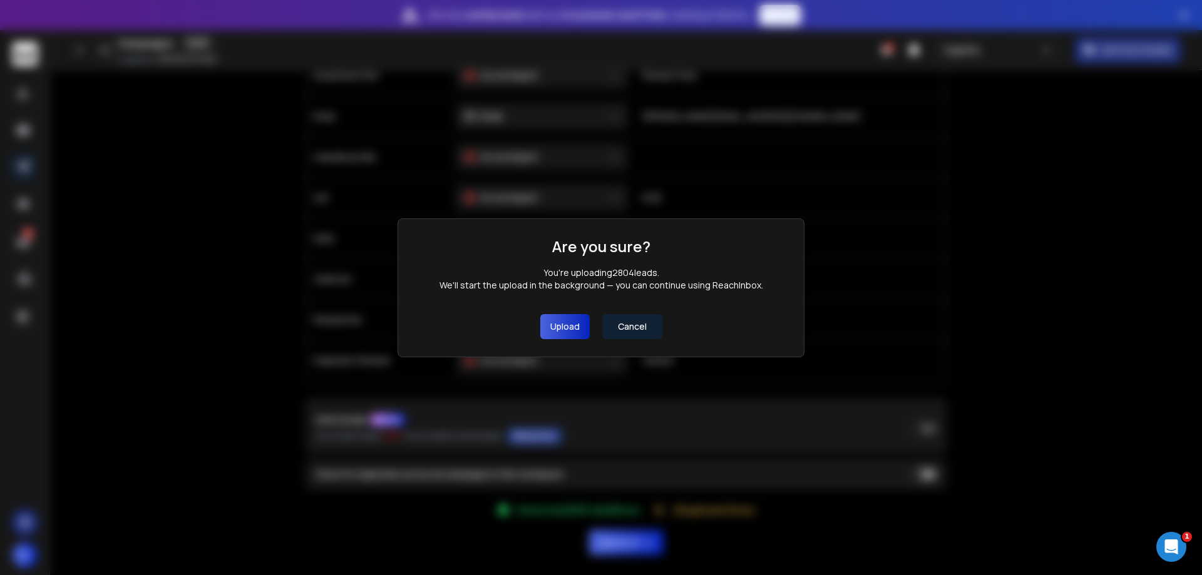
click at [577, 327] on button "Upload" at bounding box center [564, 326] width 49 height 25
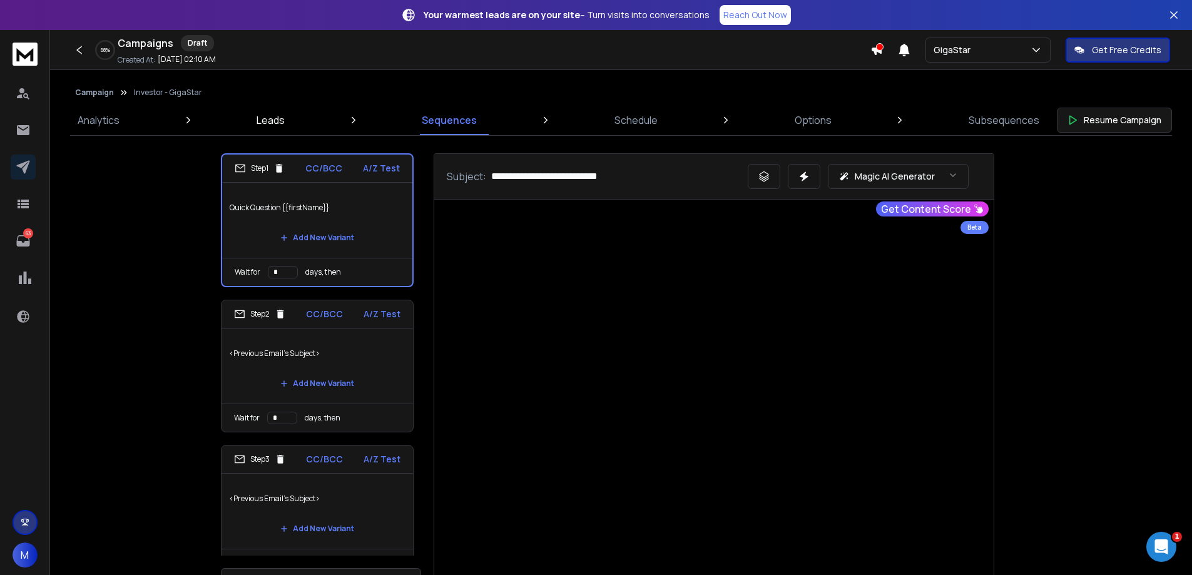
click at [280, 122] on p "Leads" at bounding box center [271, 120] width 28 height 15
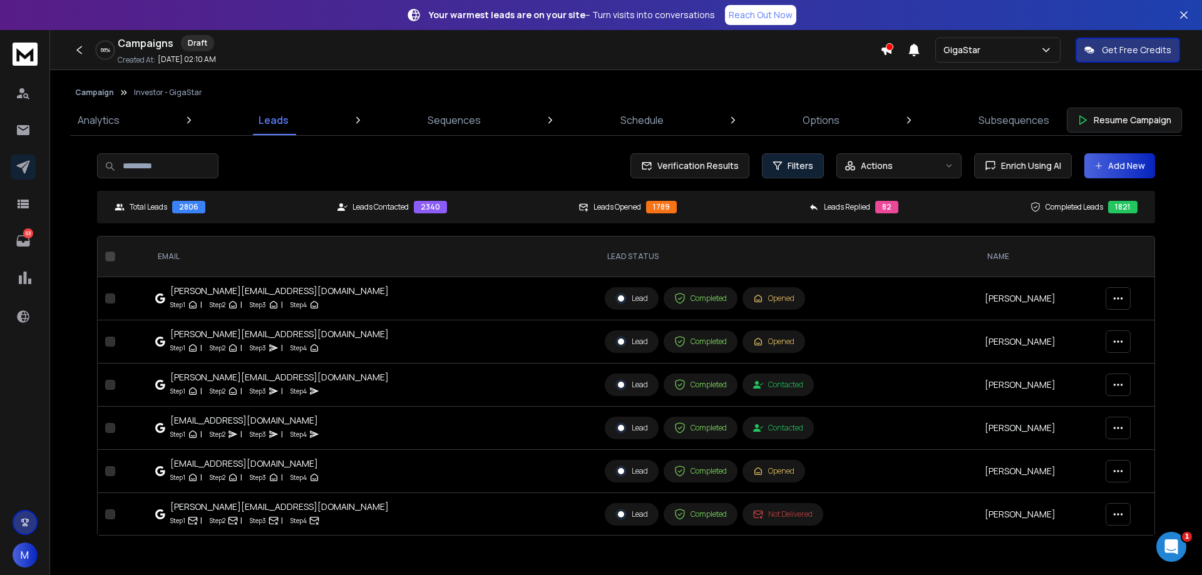
click at [786, 168] on button "Filters" at bounding box center [793, 165] width 62 height 25
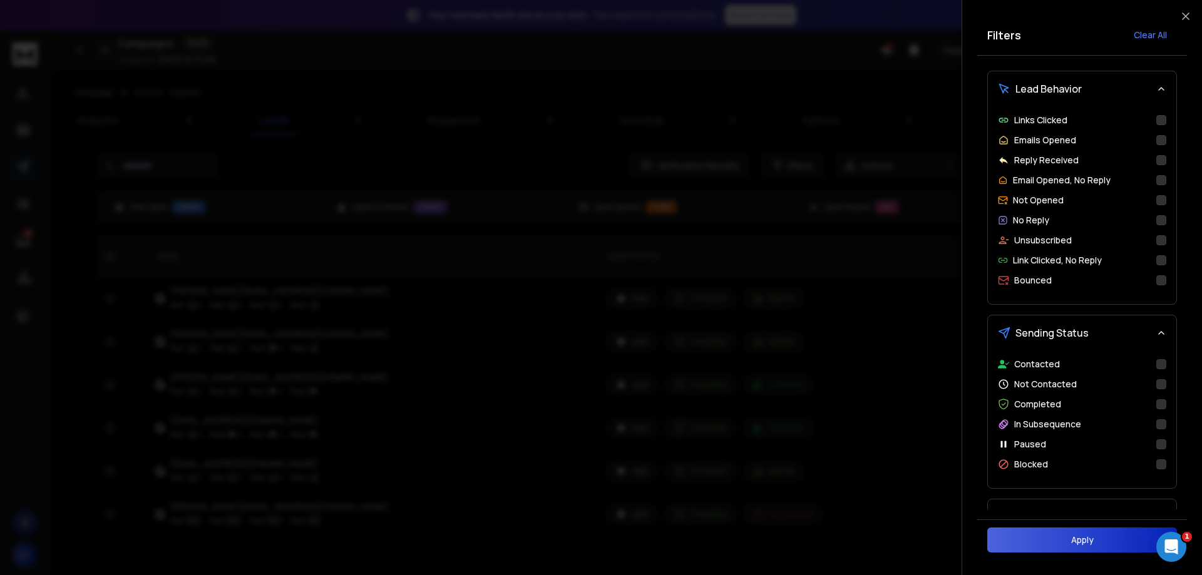
click at [1046, 387] on p "Not Contacted" at bounding box center [1045, 384] width 63 height 13
click at [1156, 387] on button "Not Contacted" at bounding box center [1161, 384] width 10 height 10
click at [1065, 539] on button "Apply" at bounding box center [1082, 540] width 190 height 25
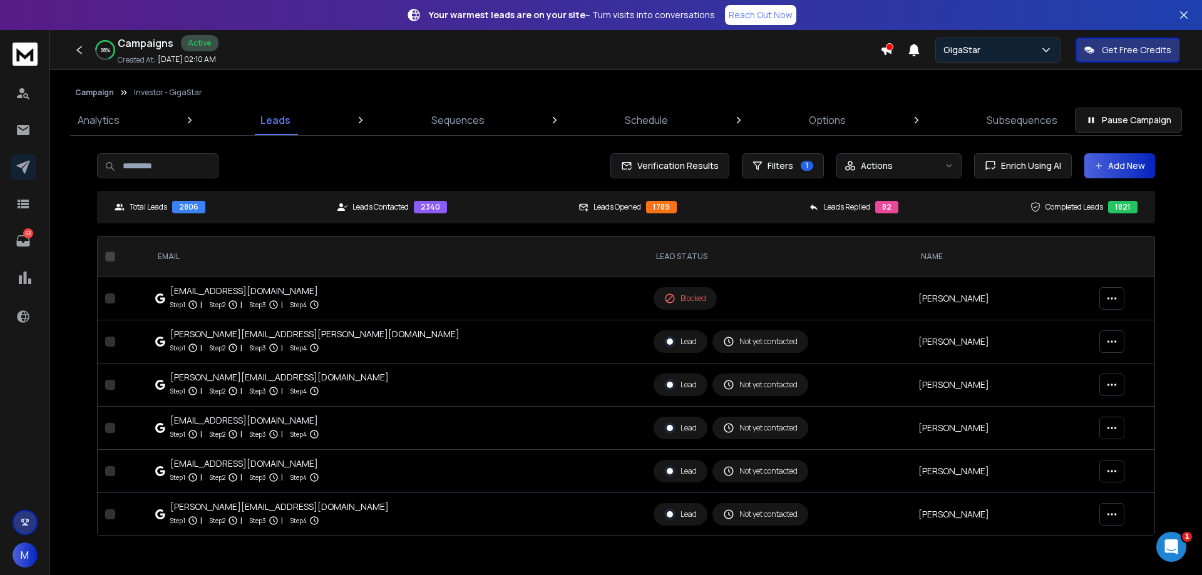
click at [965, 50] on p "GigaStar" at bounding box center [964, 50] width 42 height 13
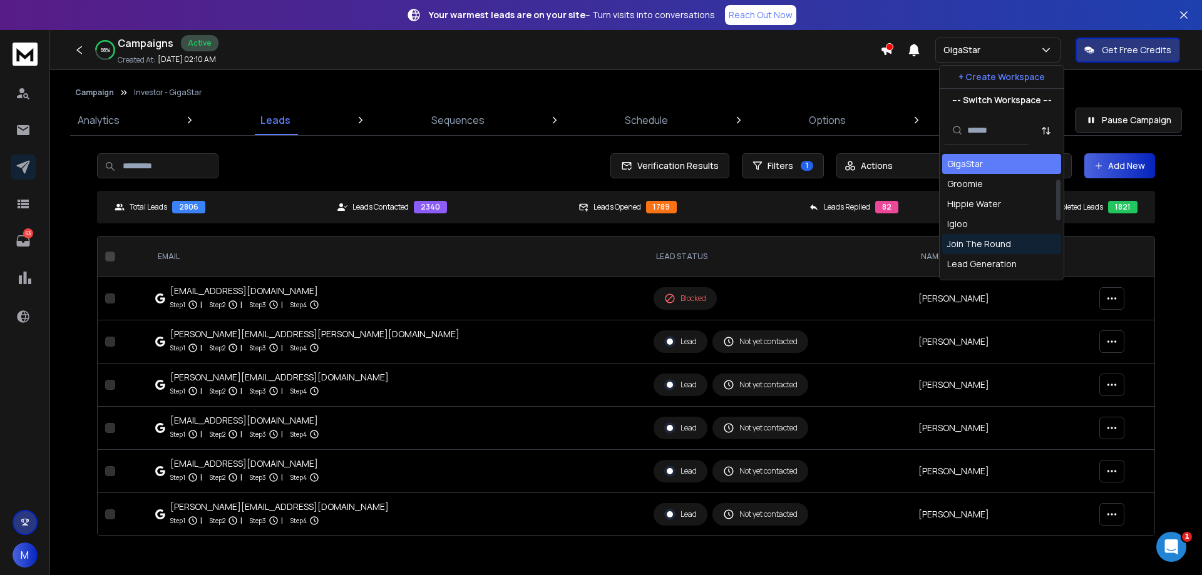
scroll to position [83, 0]
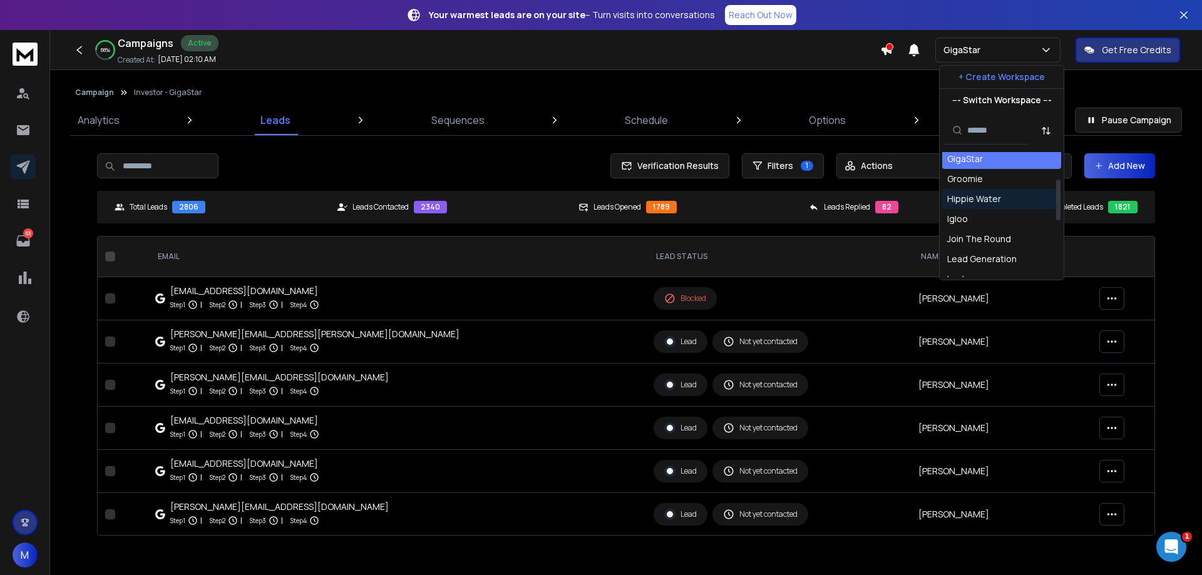
click at [985, 205] on div "Hippie Water" at bounding box center [1001, 199] width 119 height 20
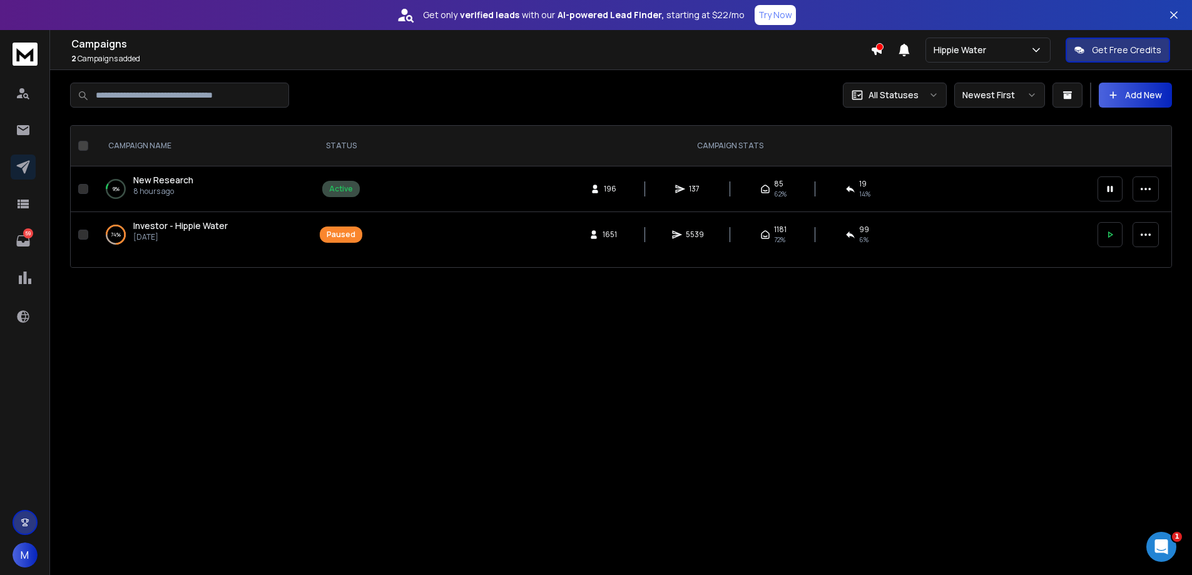
click at [156, 193] on p "8 hours ago" at bounding box center [163, 192] width 60 height 10
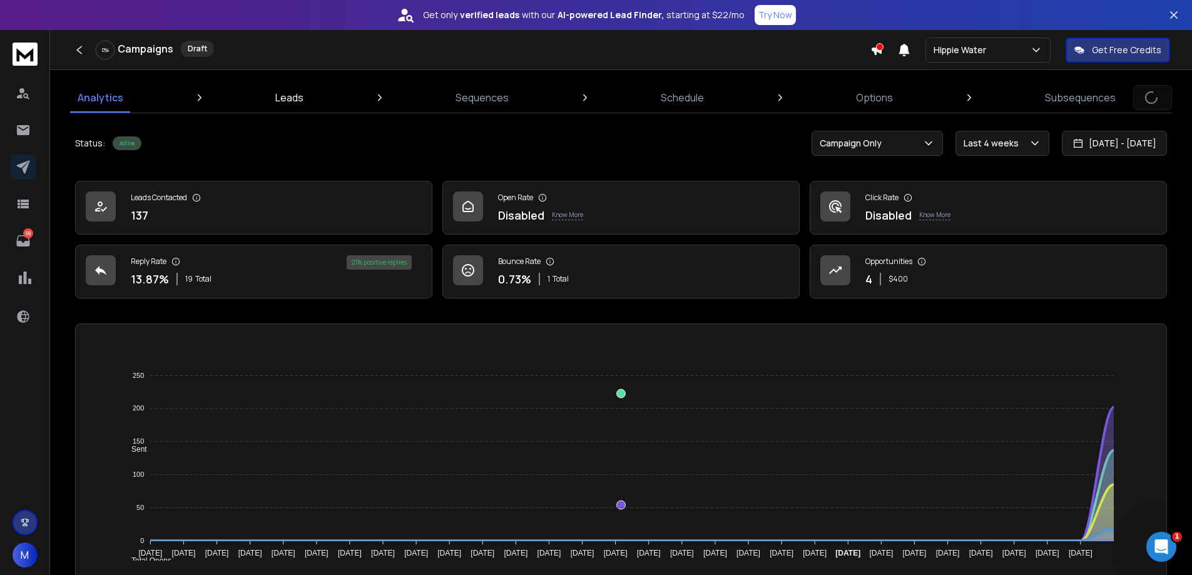
click at [292, 100] on p "Leads" at bounding box center [289, 97] width 28 height 15
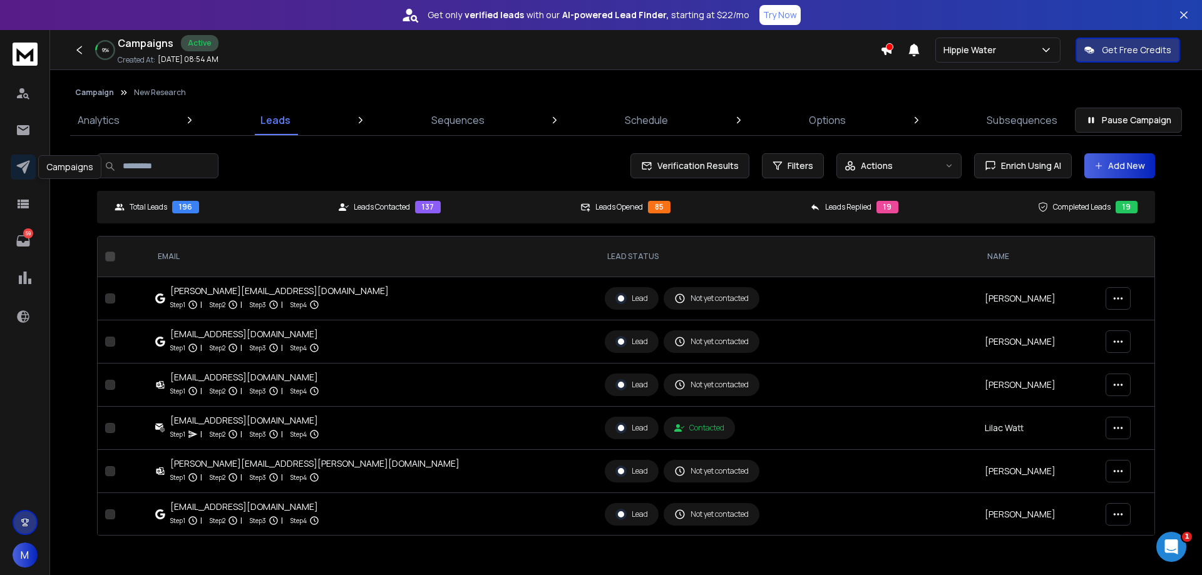
click at [25, 161] on icon at bounding box center [23, 167] width 15 height 15
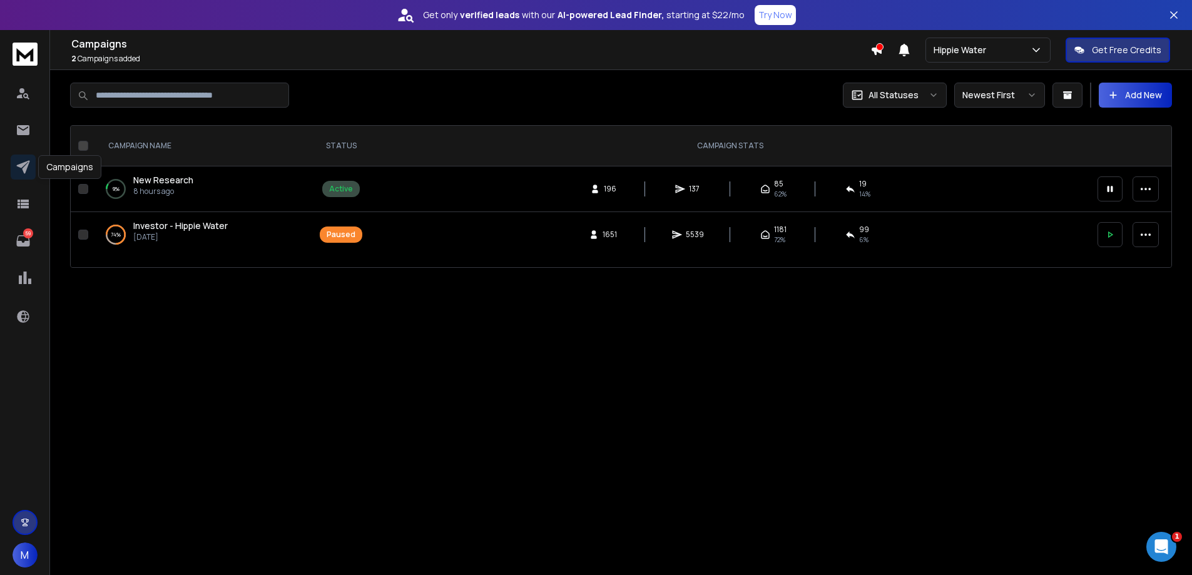
click at [203, 185] on div "9 % New Research 8 hours ago" at bounding box center [203, 189] width 194 height 30
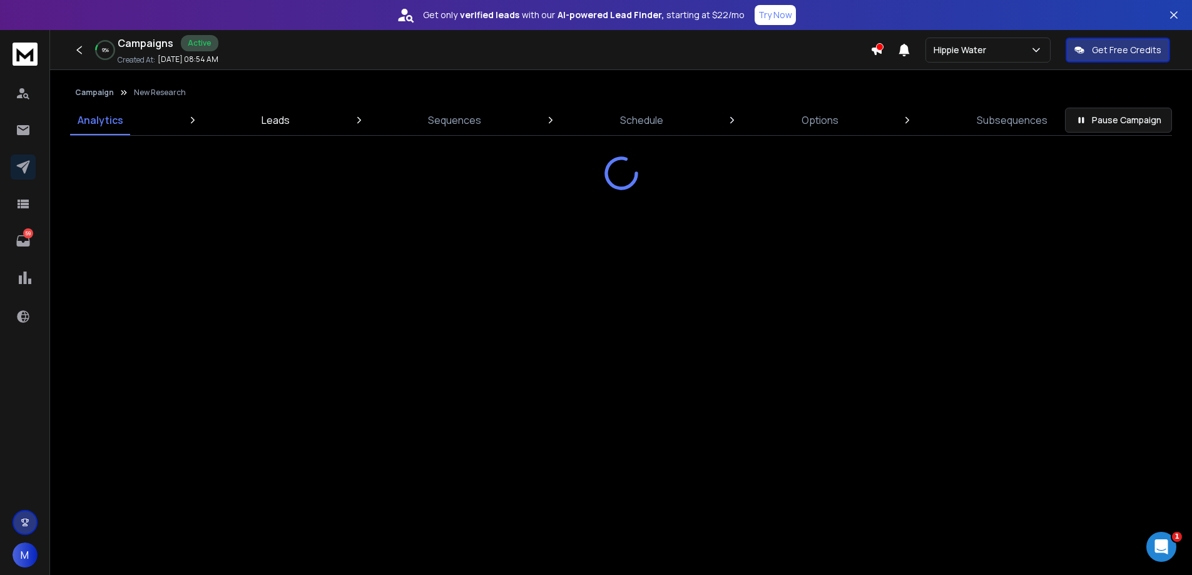
click at [266, 116] on p "Leads" at bounding box center [276, 120] width 28 height 15
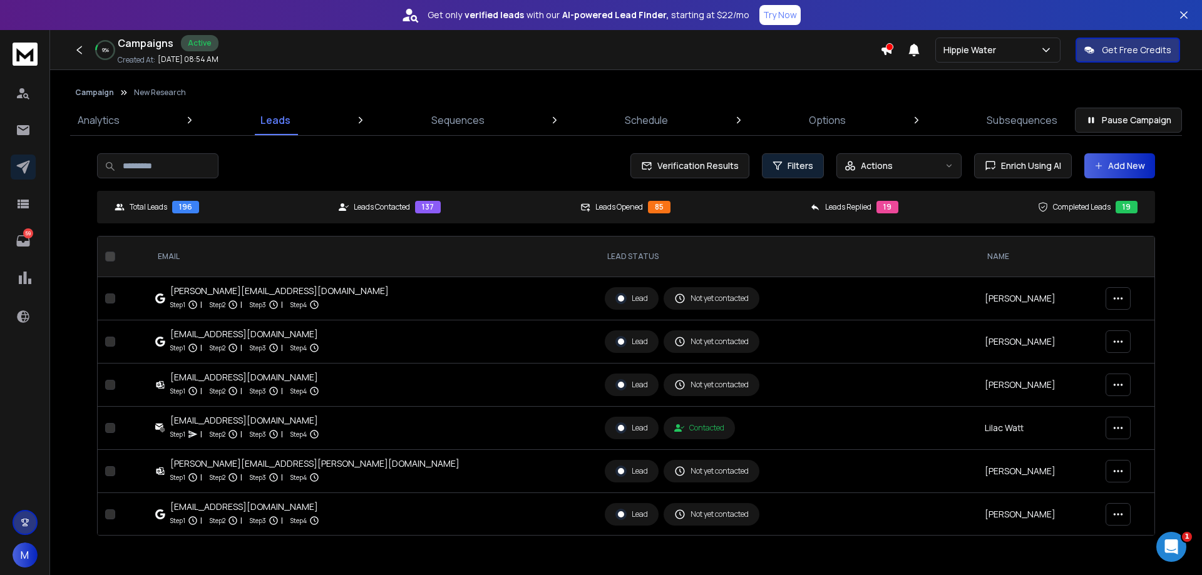
click at [796, 165] on span "Filters" at bounding box center [800, 166] width 26 height 13
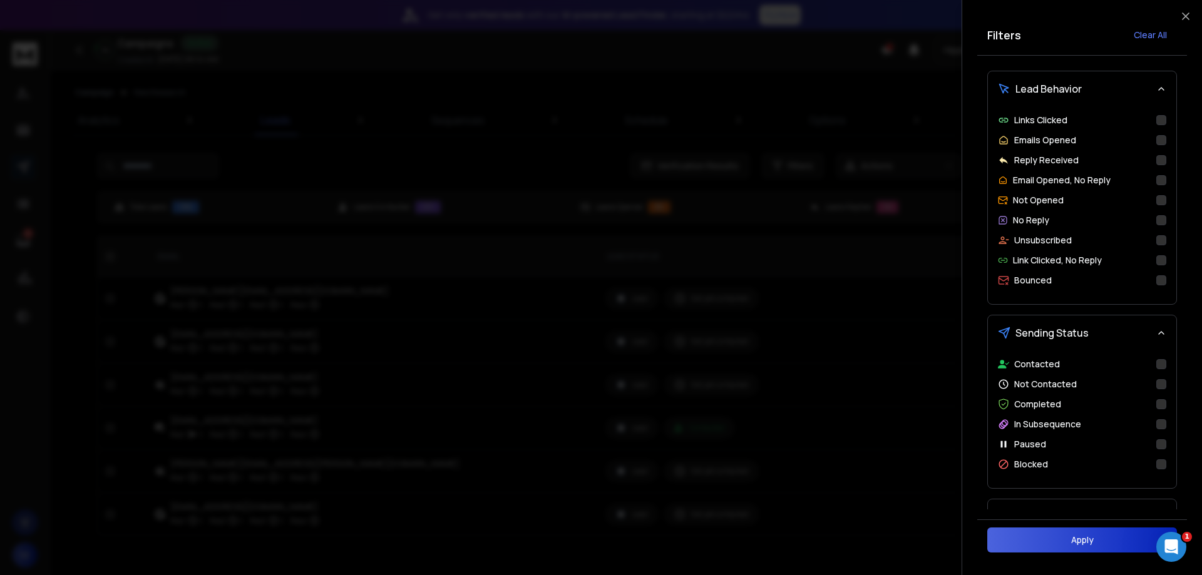
click at [1039, 384] on p "Not Contacted" at bounding box center [1045, 384] width 63 height 13
click at [1156, 384] on button "Not Contacted" at bounding box center [1161, 384] width 10 height 10
click at [1044, 533] on button "Apply" at bounding box center [1082, 540] width 190 height 25
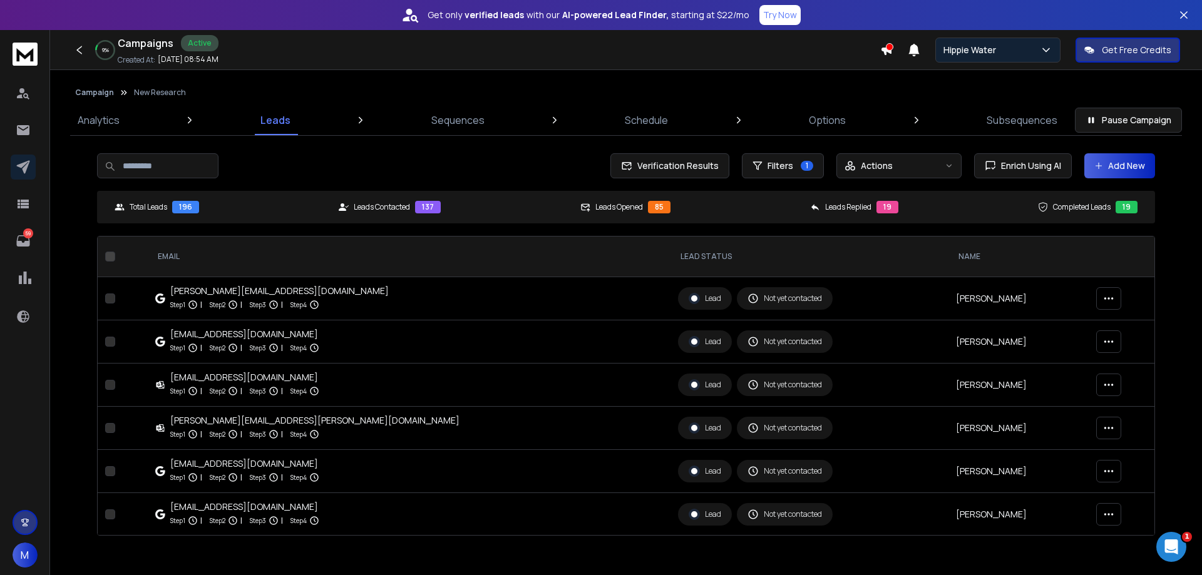
click at [1033, 58] on button "Hippie Water" at bounding box center [997, 50] width 125 height 25
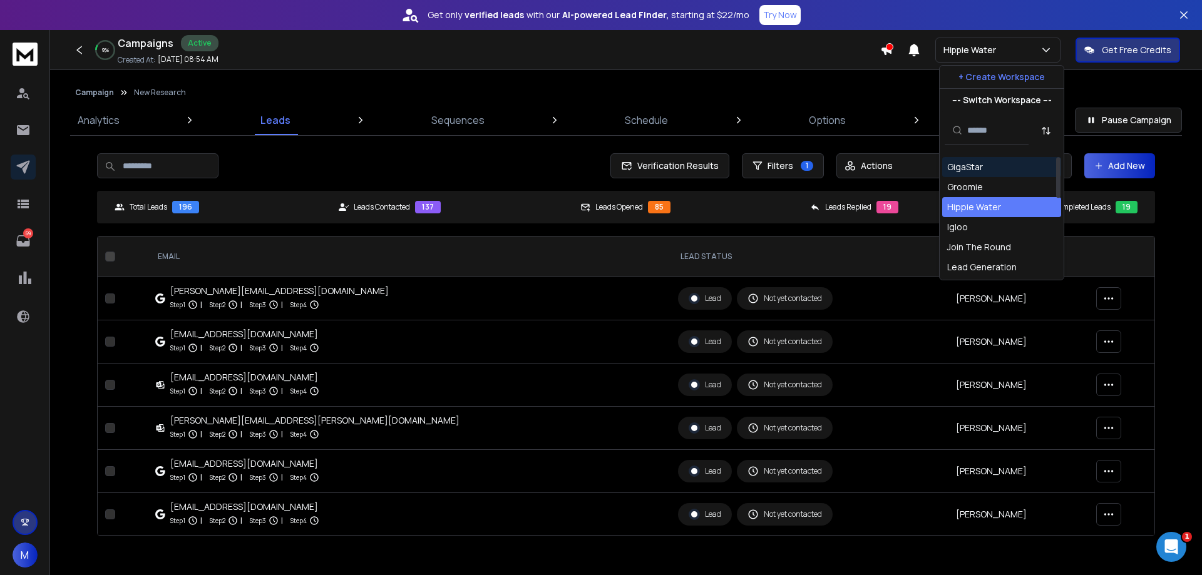
scroll to position [83, 0]
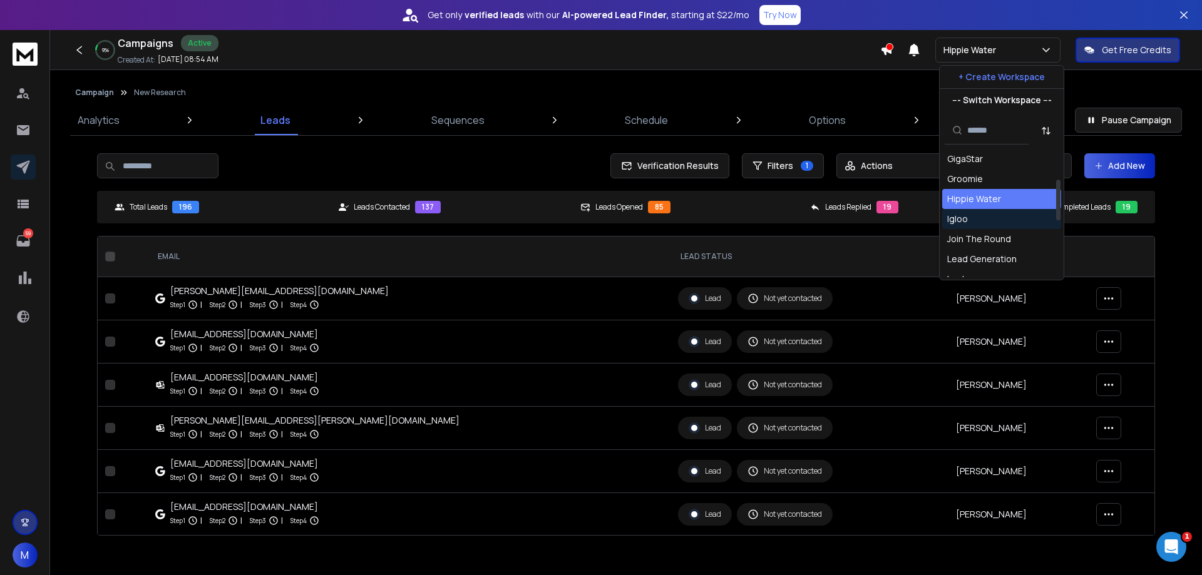
click at [990, 219] on div "Igloo" at bounding box center [1001, 219] width 119 height 20
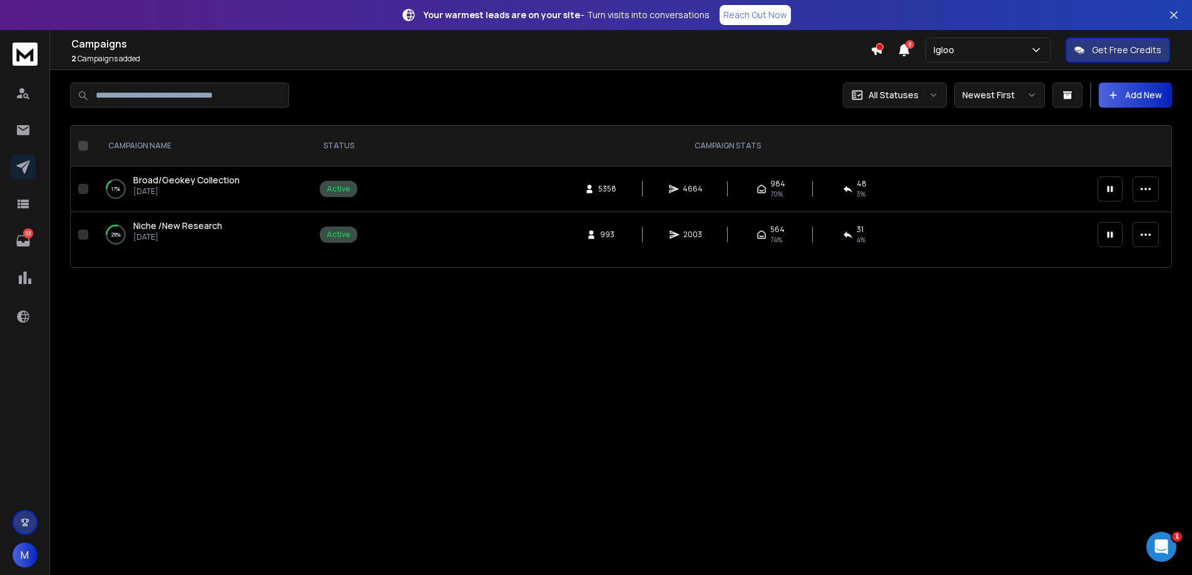
click at [200, 232] on link "Niche /New Research" at bounding box center [177, 226] width 89 height 13
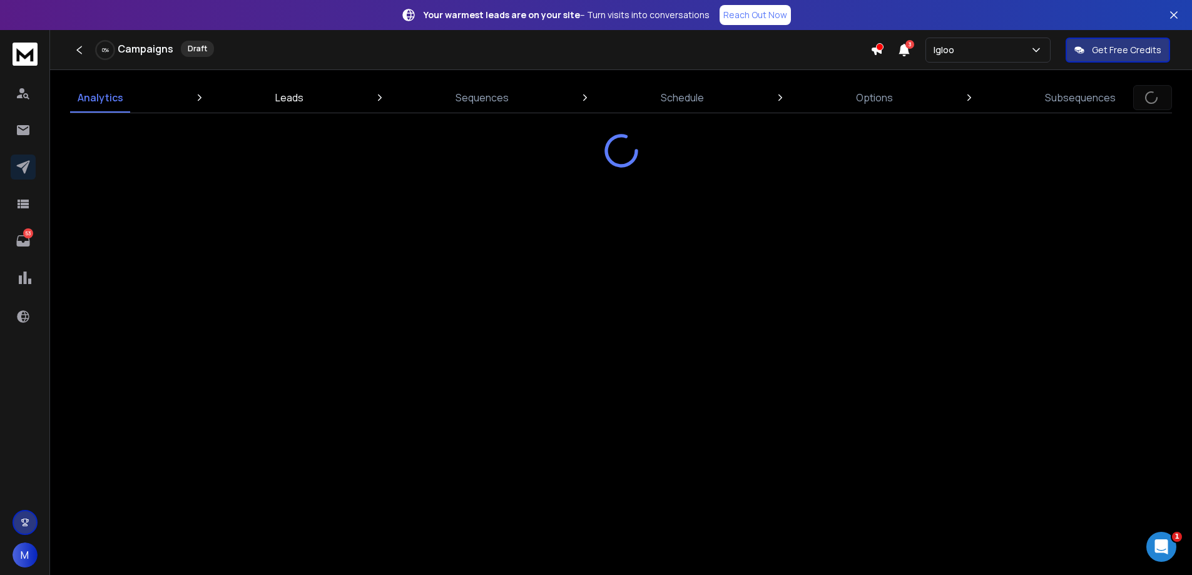
click at [309, 93] on link "Leads" at bounding box center [289, 98] width 43 height 30
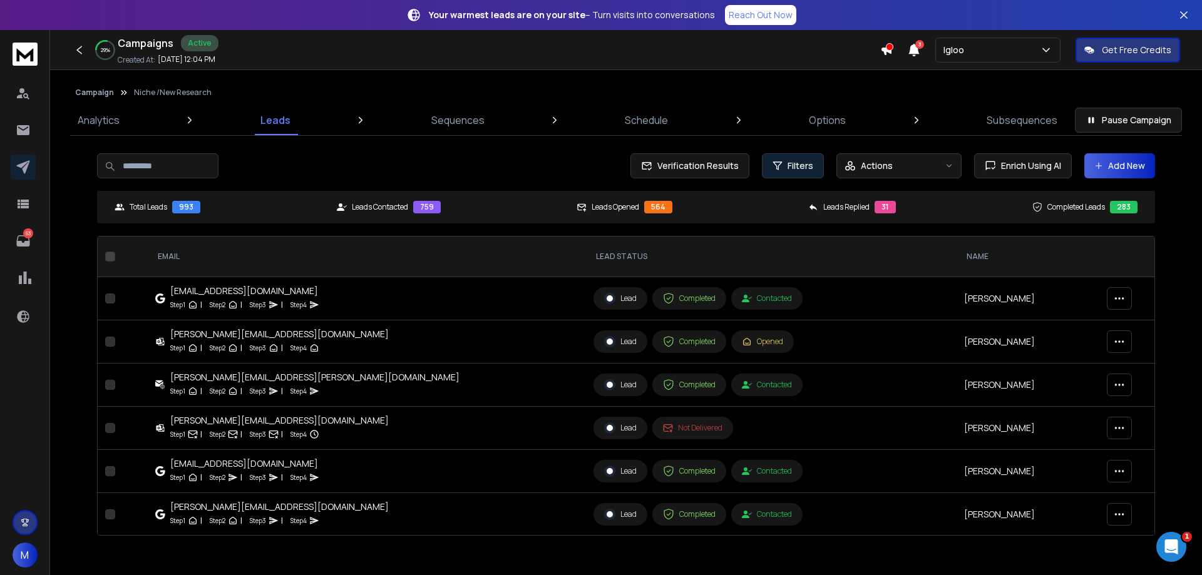
click at [797, 171] on span "Filters" at bounding box center [800, 166] width 26 height 13
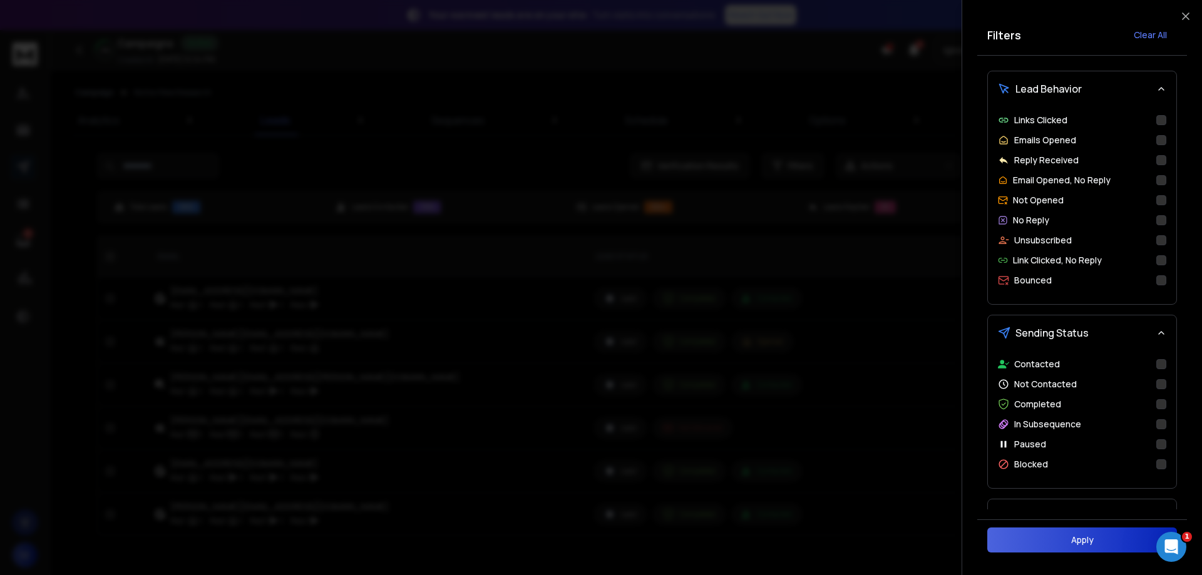
click at [1048, 385] on p "Not Contacted" at bounding box center [1045, 384] width 63 height 13
click at [1156, 385] on button "Not Contacted" at bounding box center [1161, 384] width 10 height 10
click at [1082, 541] on button "Apply" at bounding box center [1082, 540] width 190 height 25
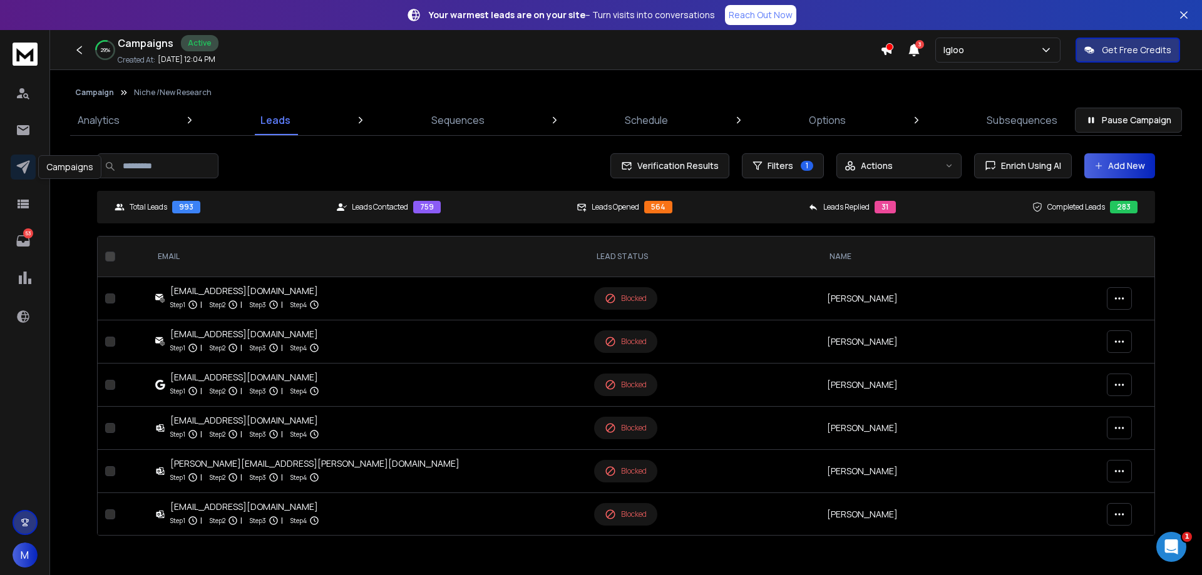
click at [21, 162] on icon at bounding box center [23, 167] width 15 height 15
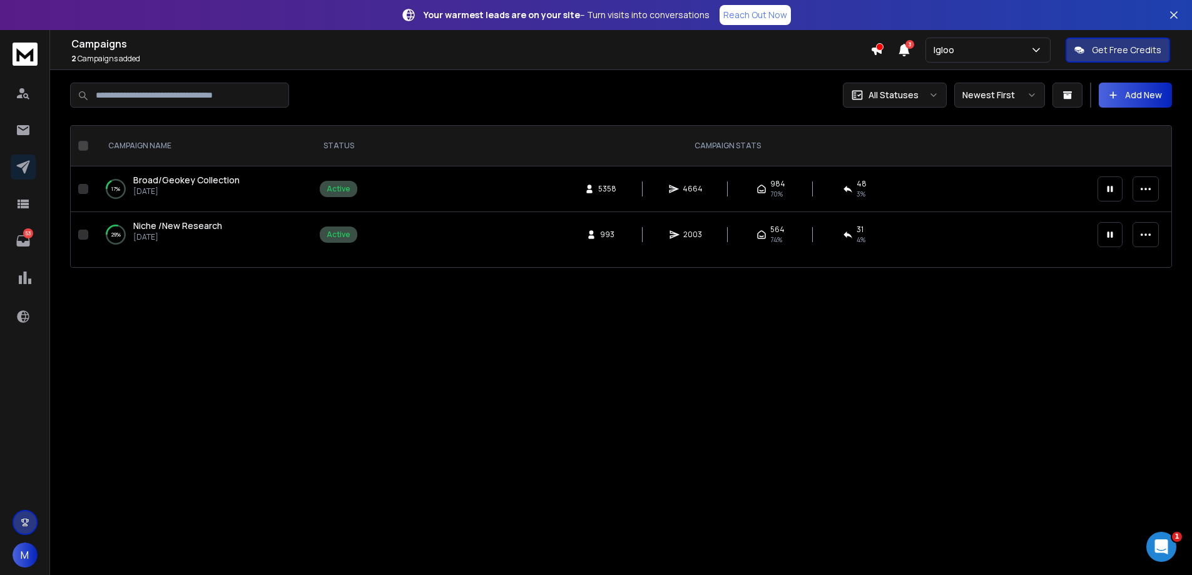
click at [160, 183] on span "Broad/Geokey Collection" at bounding box center [186, 180] width 106 height 12
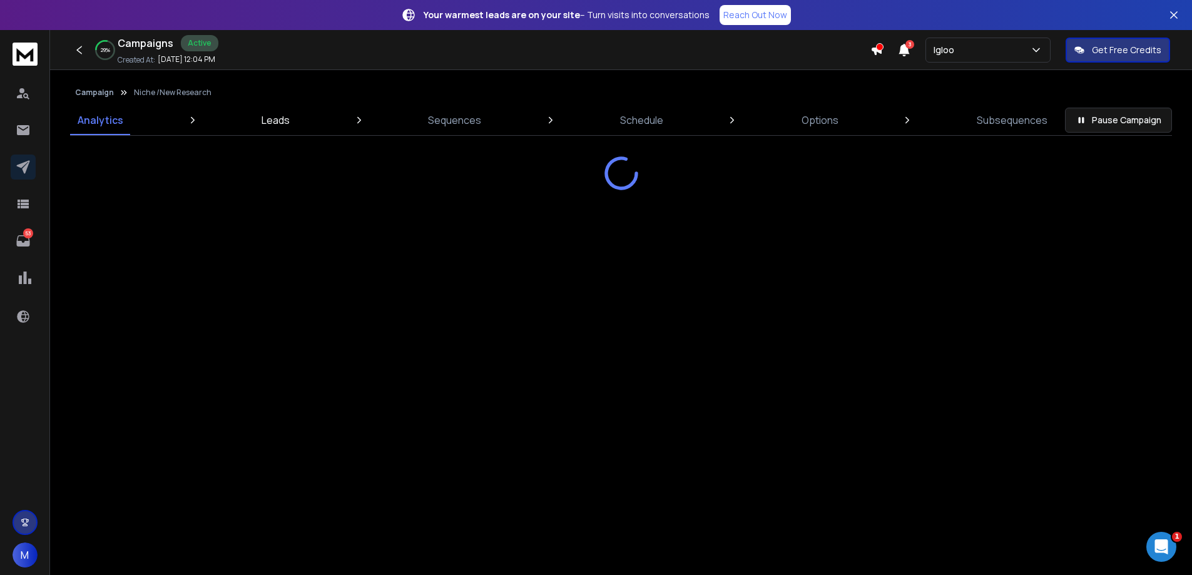
click at [267, 125] on p "Leads" at bounding box center [276, 120] width 28 height 15
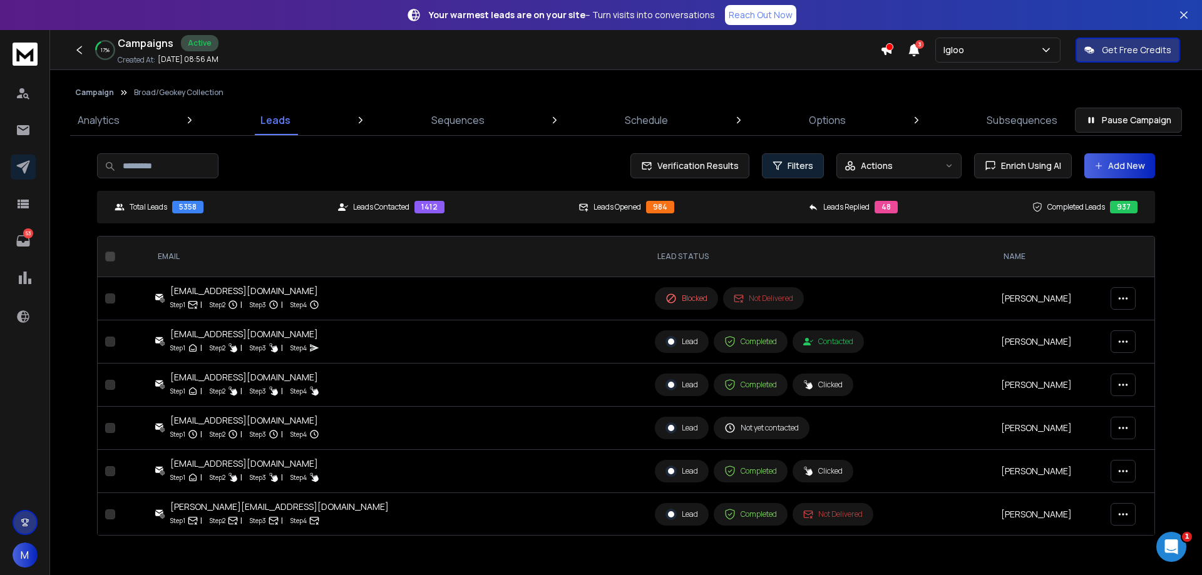
click at [778, 166] on icon "button" at bounding box center [777, 166] width 10 height 10
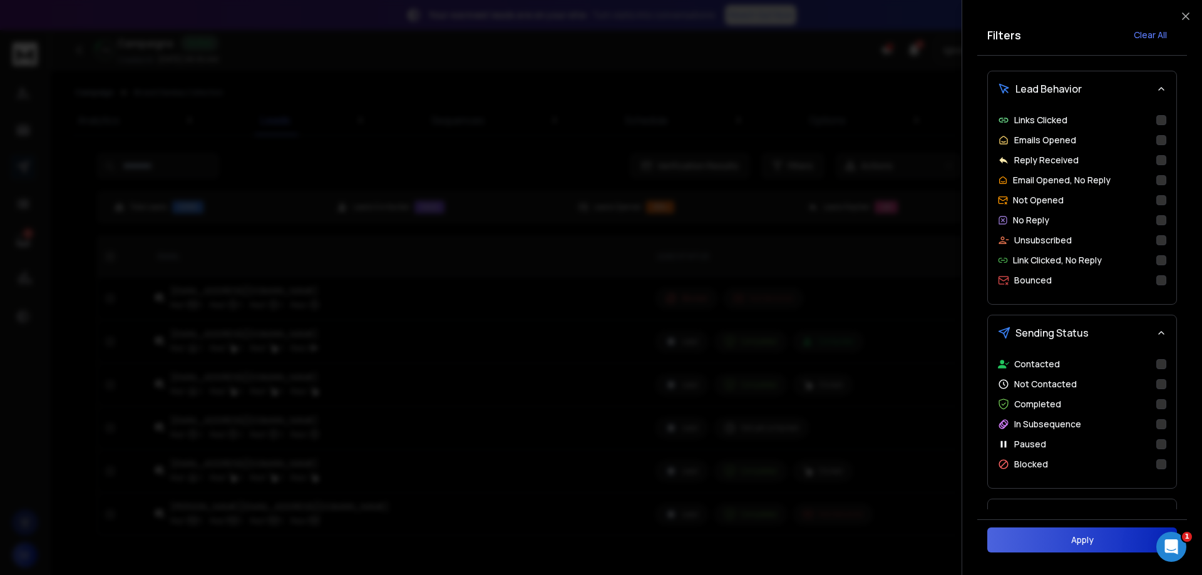
click at [1042, 385] on p "Not Contacted" at bounding box center [1045, 384] width 63 height 13
click at [1156, 385] on button "Not Contacted" at bounding box center [1161, 384] width 10 height 10
click at [1067, 542] on button "Apply" at bounding box center [1082, 540] width 190 height 25
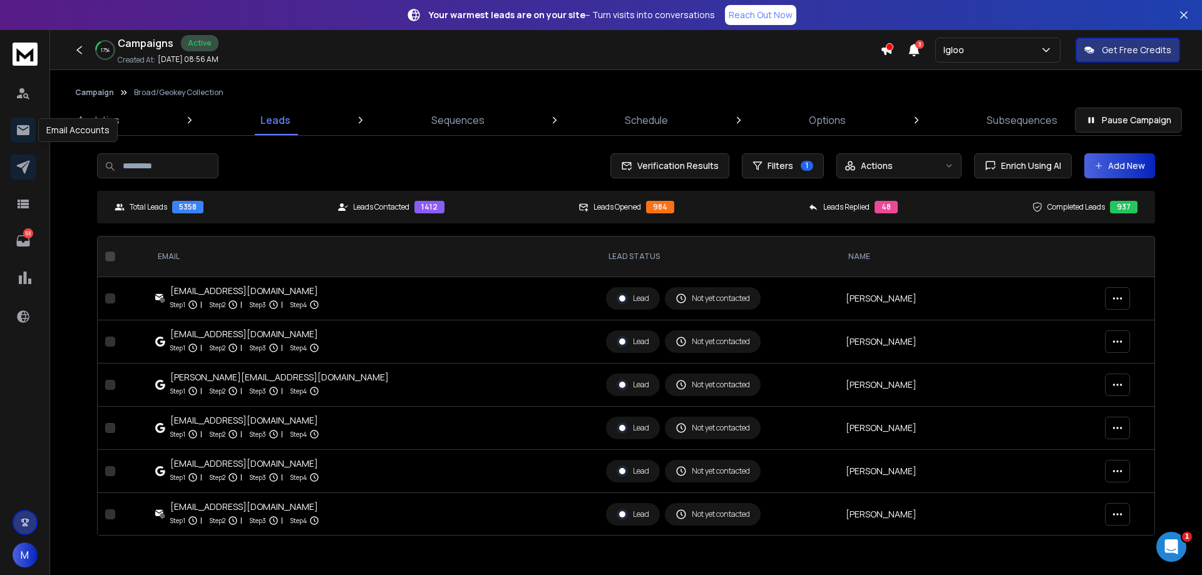
click at [24, 138] on link at bounding box center [23, 130] width 25 height 25
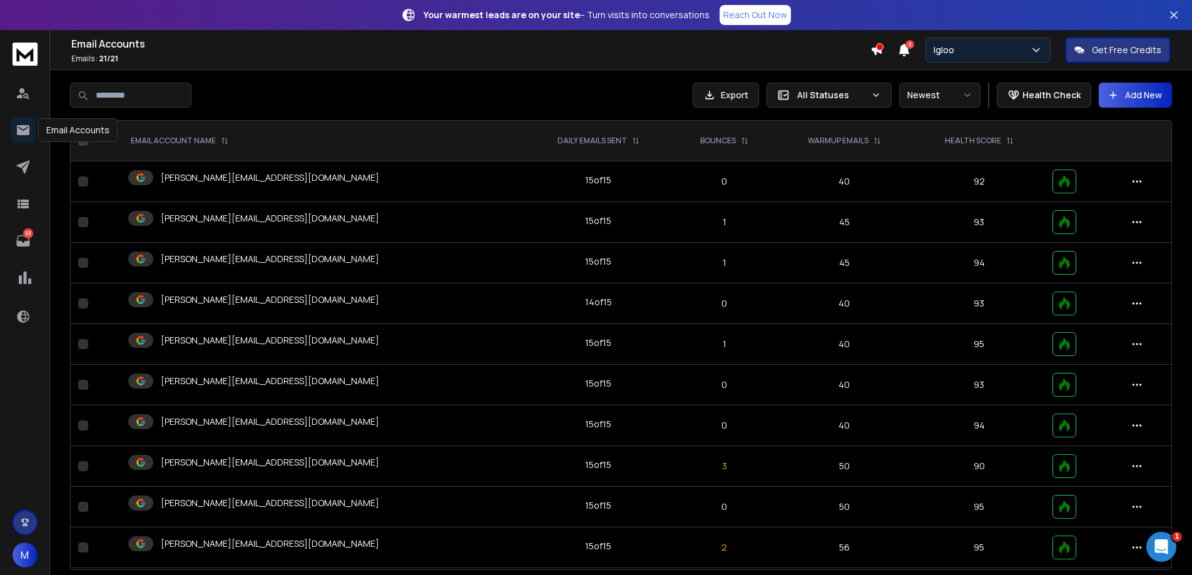
click at [985, 57] on button "Igloo" at bounding box center [988, 50] width 125 height 25
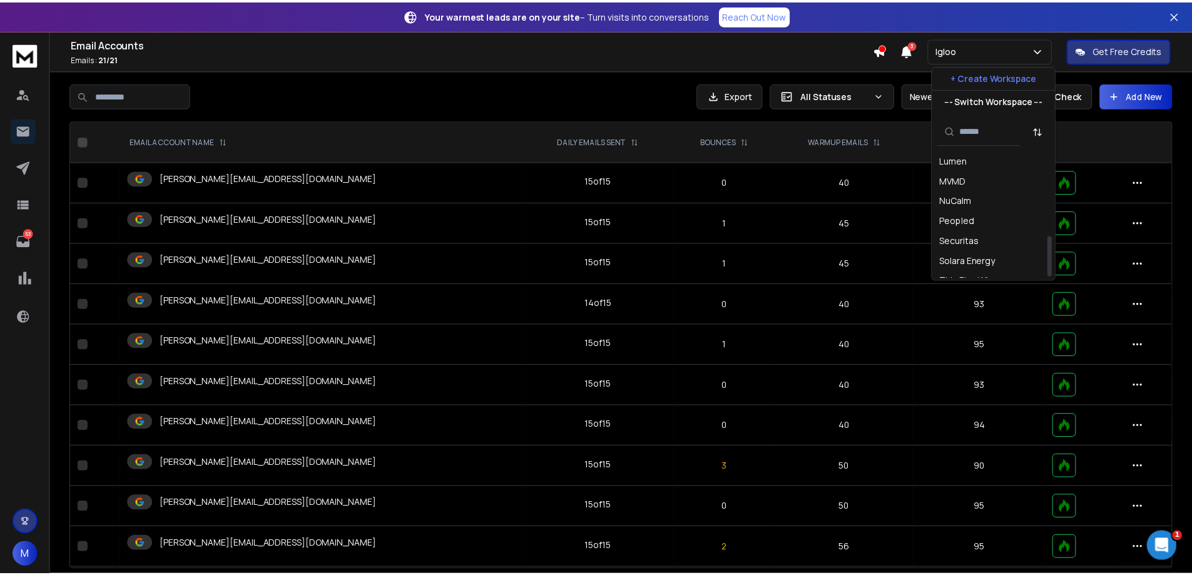
scroll to position [255, 0]
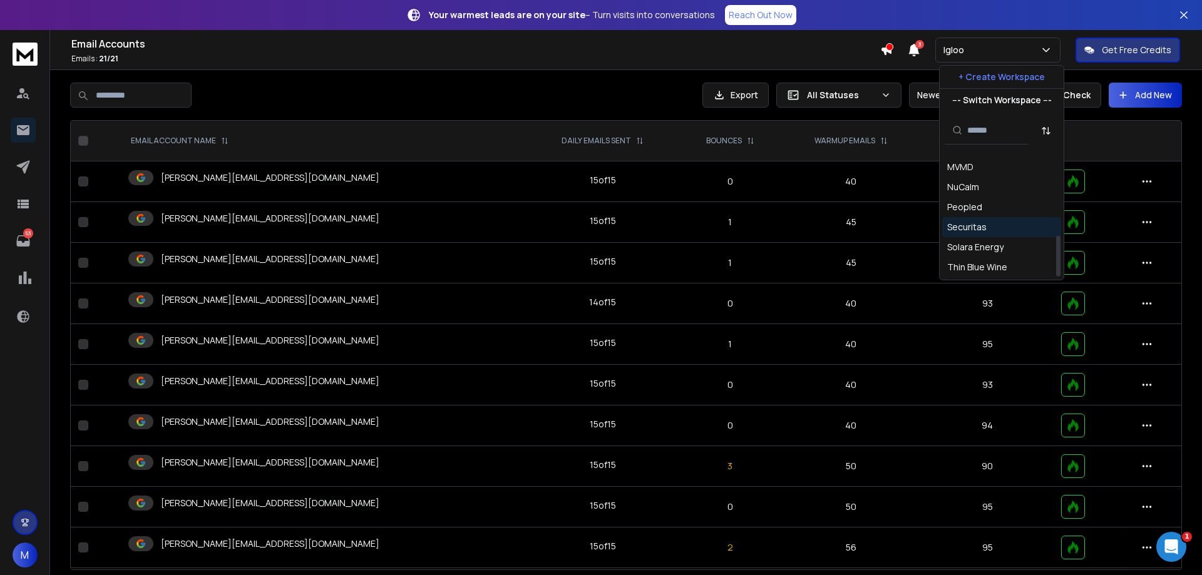
click at [983, 228] on div "Securitas" at bounding box center [966, 227] width 39 height 13
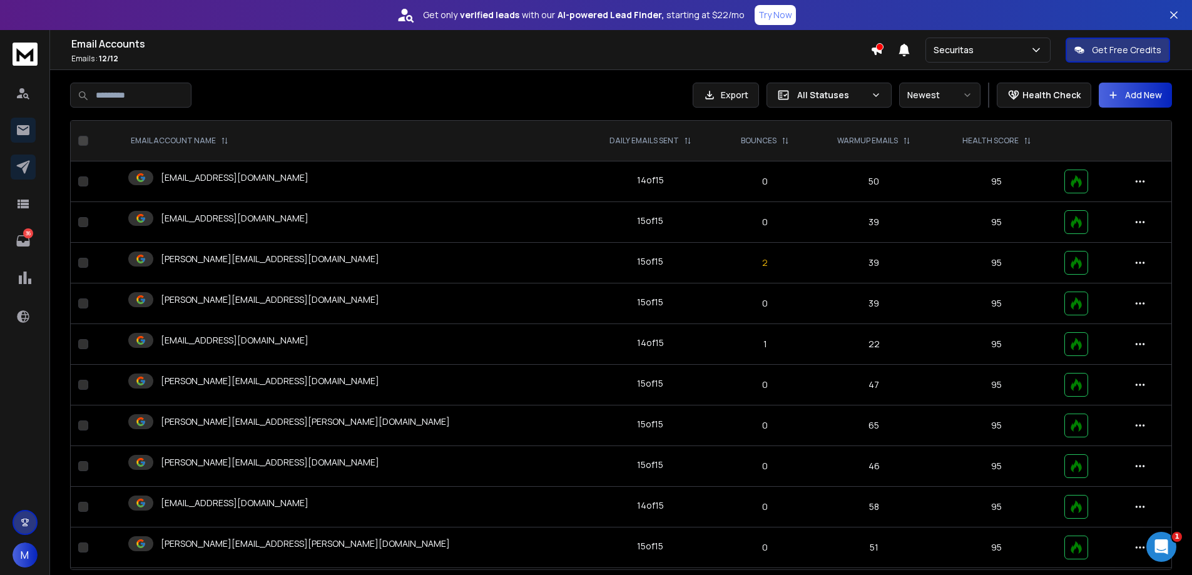
click at [23, 168] on icon at bounding box center [23, 167] width 15 height 15
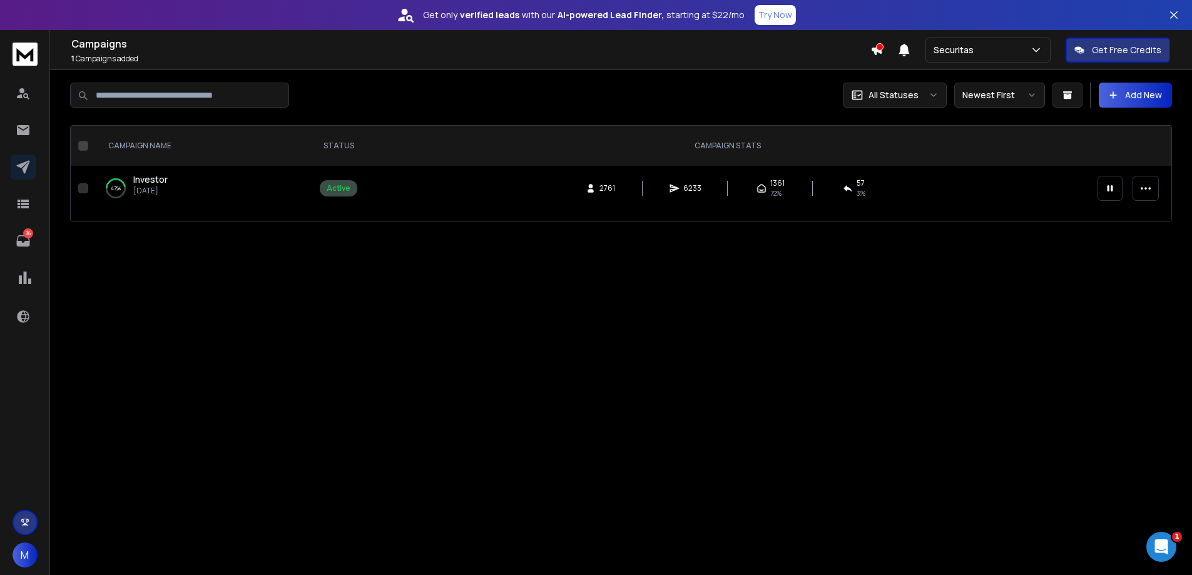
click at [168, 184] on h1 "Investor" at bounding box center [150, 179] width 34 height 13
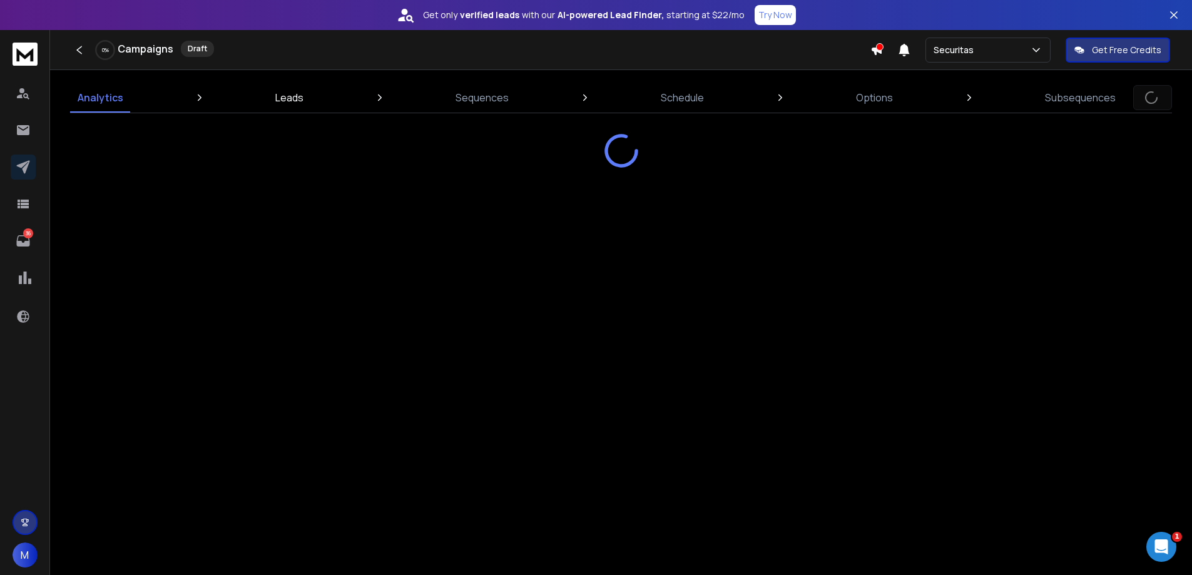
click at [280, 103] on p "Leads" at bounding box center [289, 97] width 28 height 15
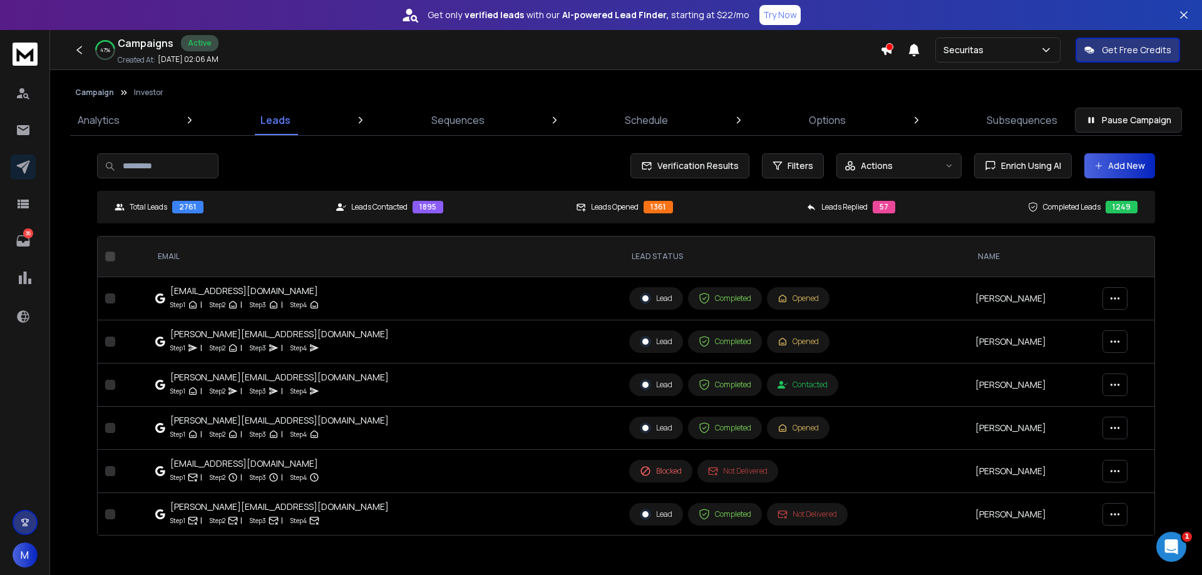
click at [173, 163] on input at bounding box center [157, 165] width 121 height 25
paste input "**********"
type input "**********"
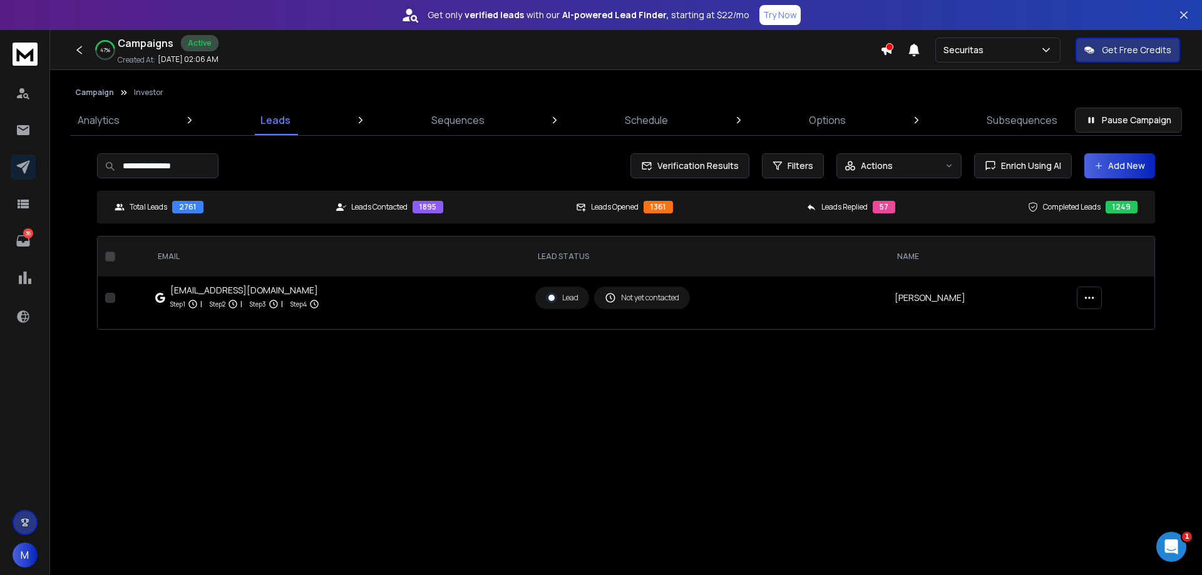
click at [198, 160] on input "**********" at bounding box center [157, 165] width 121 height 25
click at [27, 166] on icon at bounding box center [22, 166] width 13 height 13
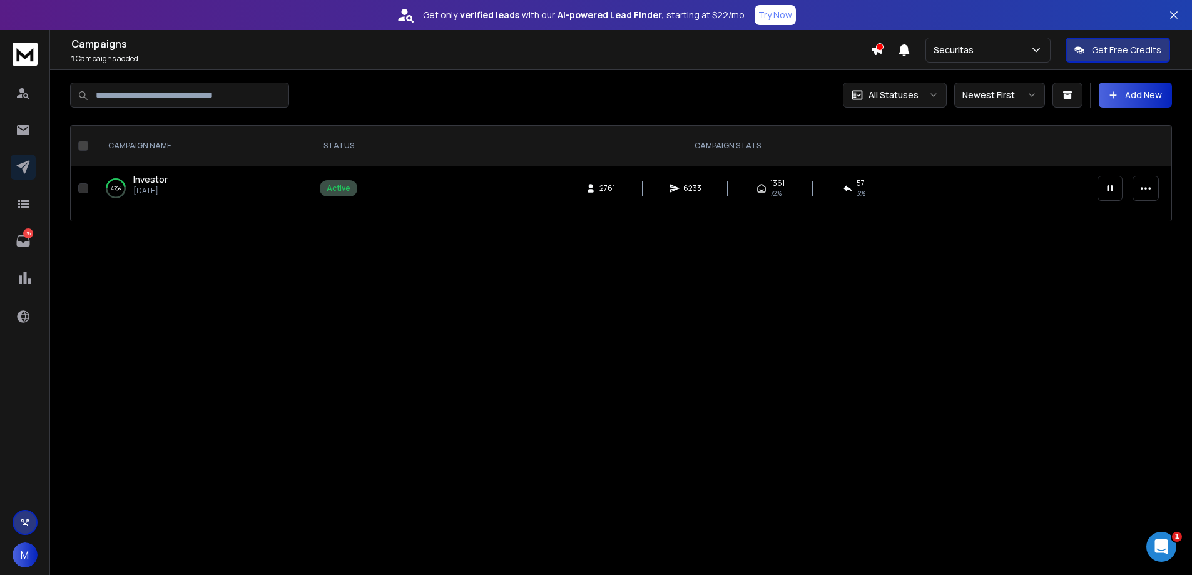
click at [148, 192] on p "[DATE]" at bounding box center [150, 191] width 34 height 10
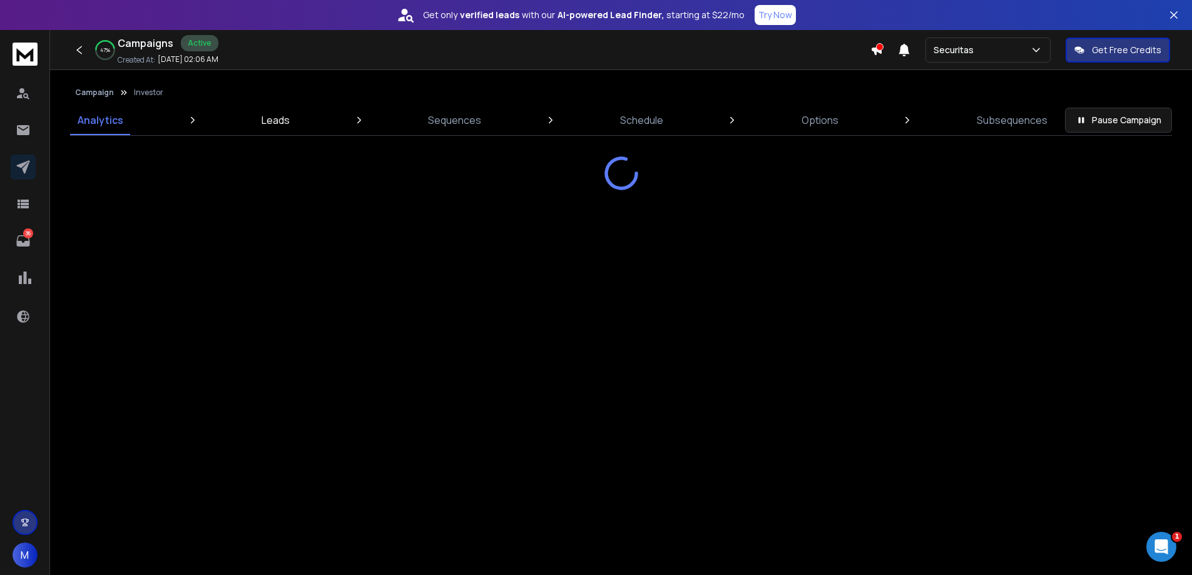
click at [282, 131] on link "Leads" at bounding box center [275, 120] width 43 height 30
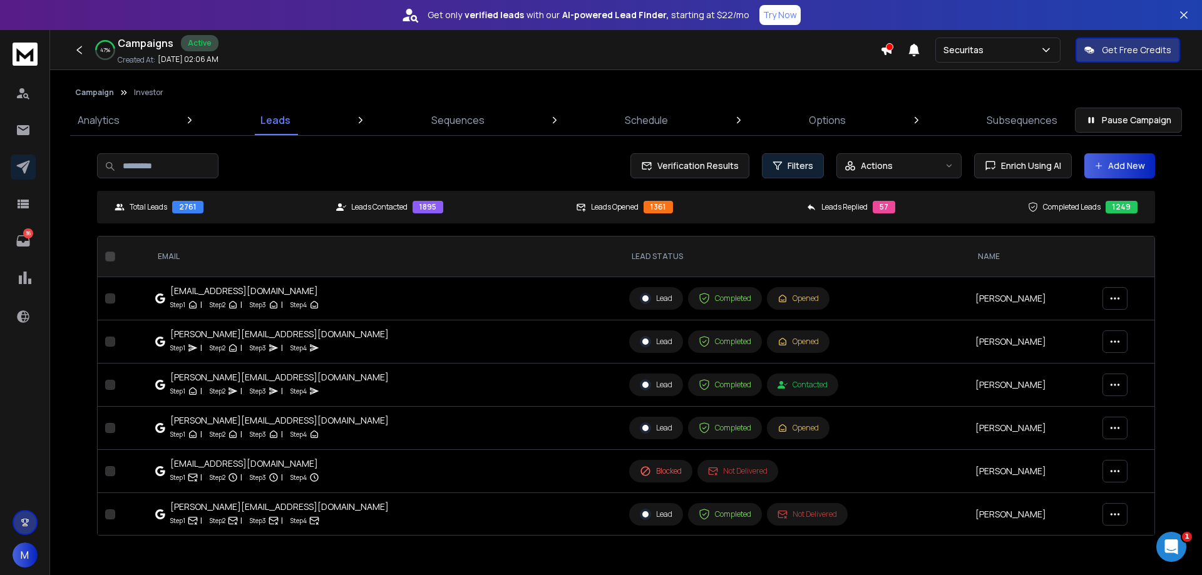
click at [798, 166] on span "Filters" at bounding box center [800, 166] width 26 height 13
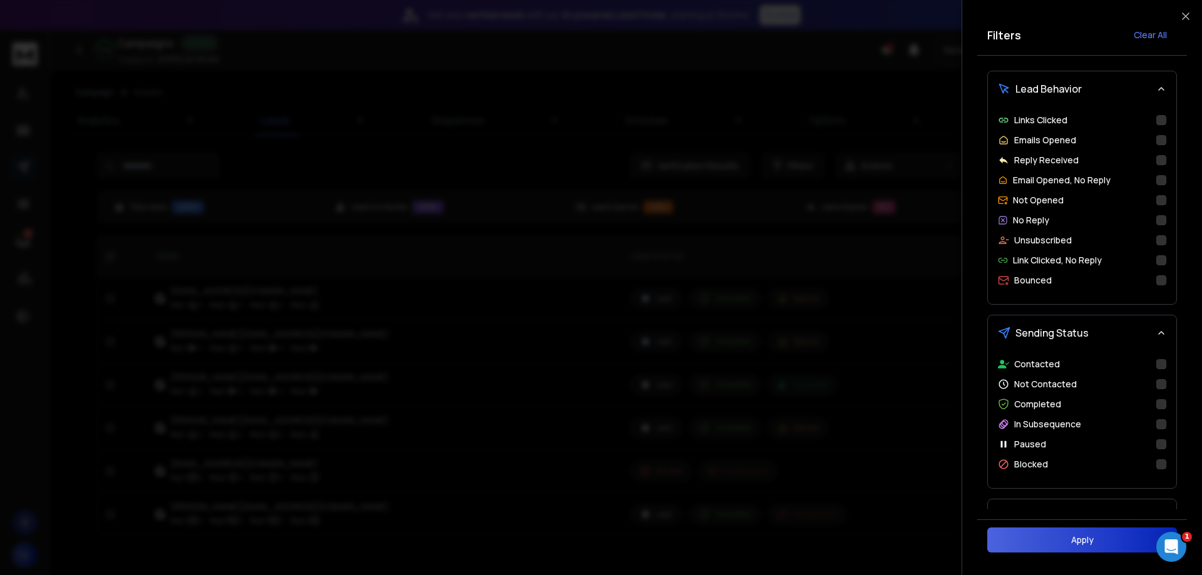
click at [1035, 382] on p "Not Contacted" at bounding box center [1045, 384] width 63 height 13
click at [1156, 382] on button "Not Contacted" at bounding box center [1161, 384] width 10 height 10
click at [1063, 538] on button "Apply" at bounding box center [1082, 540] width 190 height 25
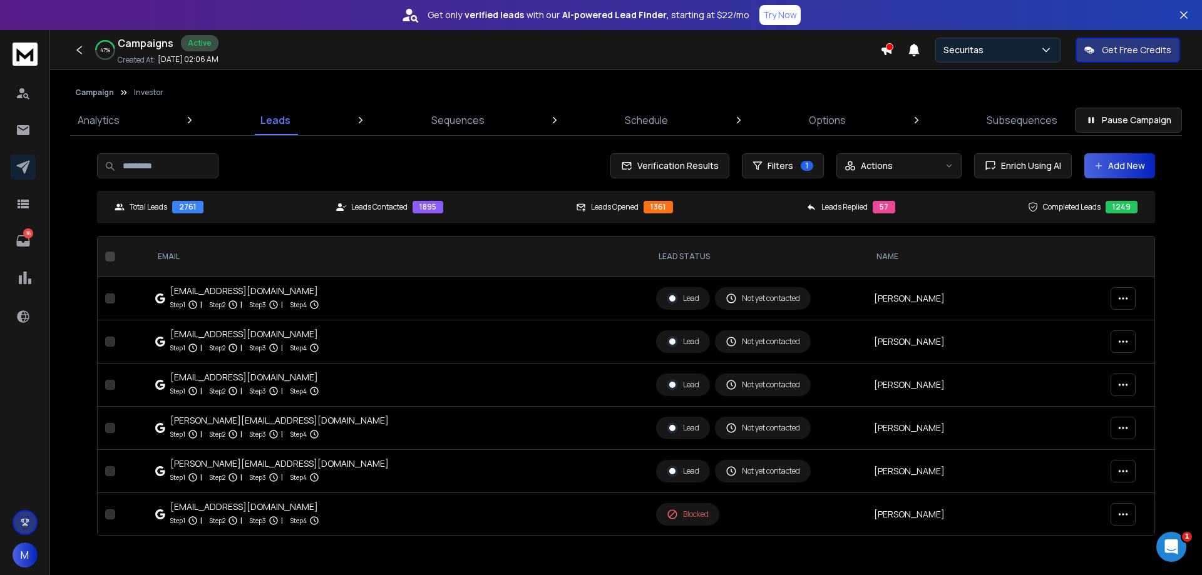
click at [1008, 56] on div "Securitas" at bounding box center [997, 50] width 109 height 13
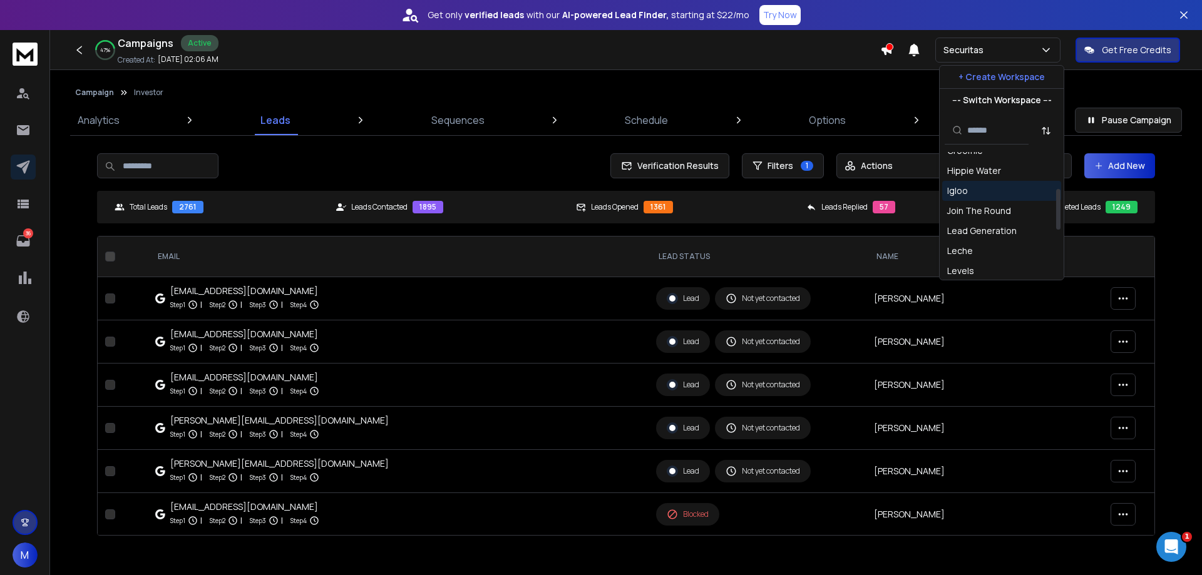
scroll to position [167, 0]
click at [1005, 212] on div "Levels" at bounding box center [1001, 215] width 119 height 20
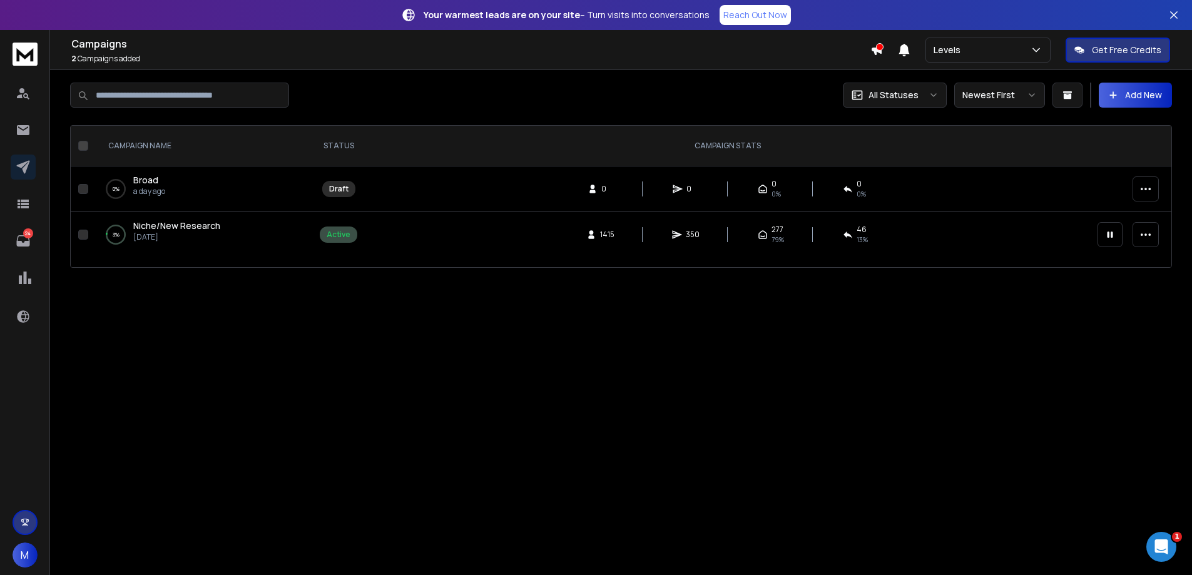
click at [215, 243] on div "Niche/New Research [DATE]" at bounding box center [176, 235] width 87 height 30
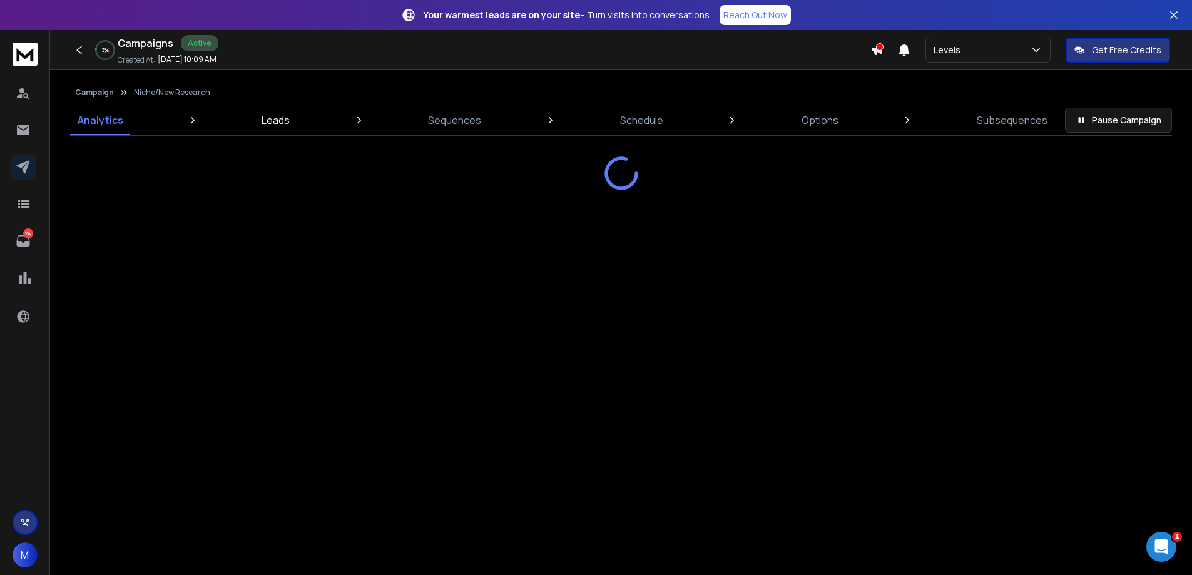
click at [292, 99] on div "Campaign Niche/New Research" at bounding box center [621, 93] width 1102 height 20
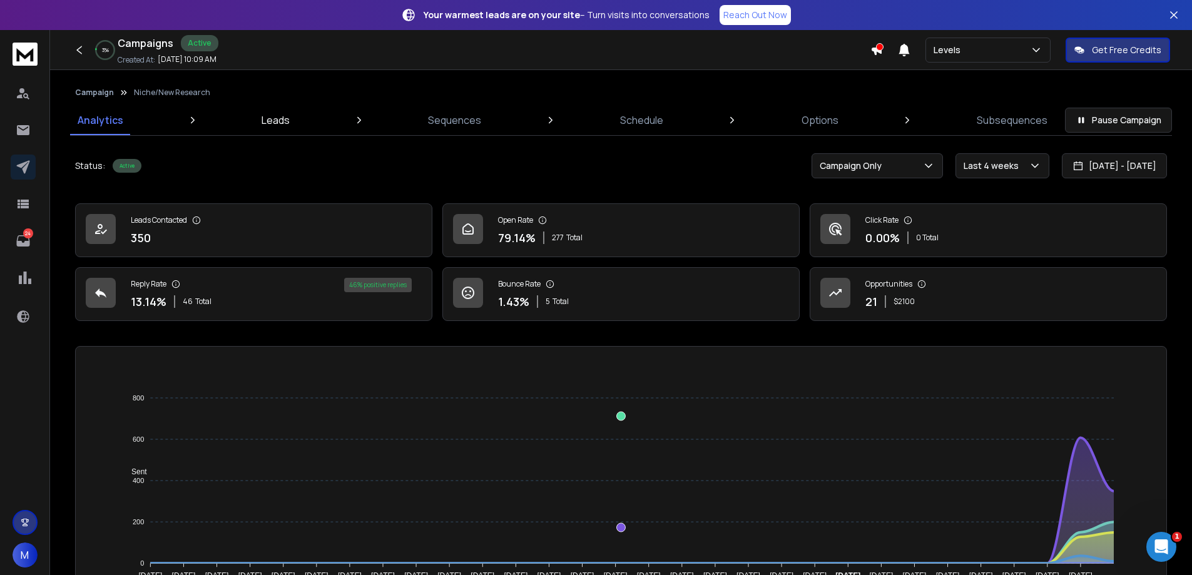
click at [259, 121] on link "Leads" at bounding box center [275, 120] width 43 height 30
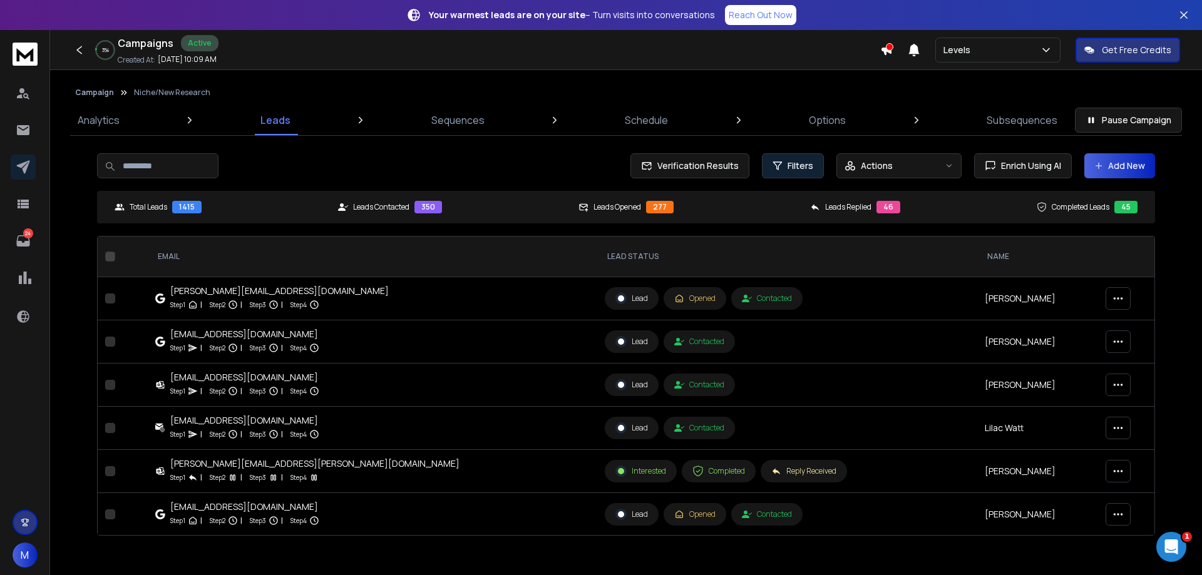
click at [785, 163] on button "Filters" at bounding box center [793, 165] width 62 height 25
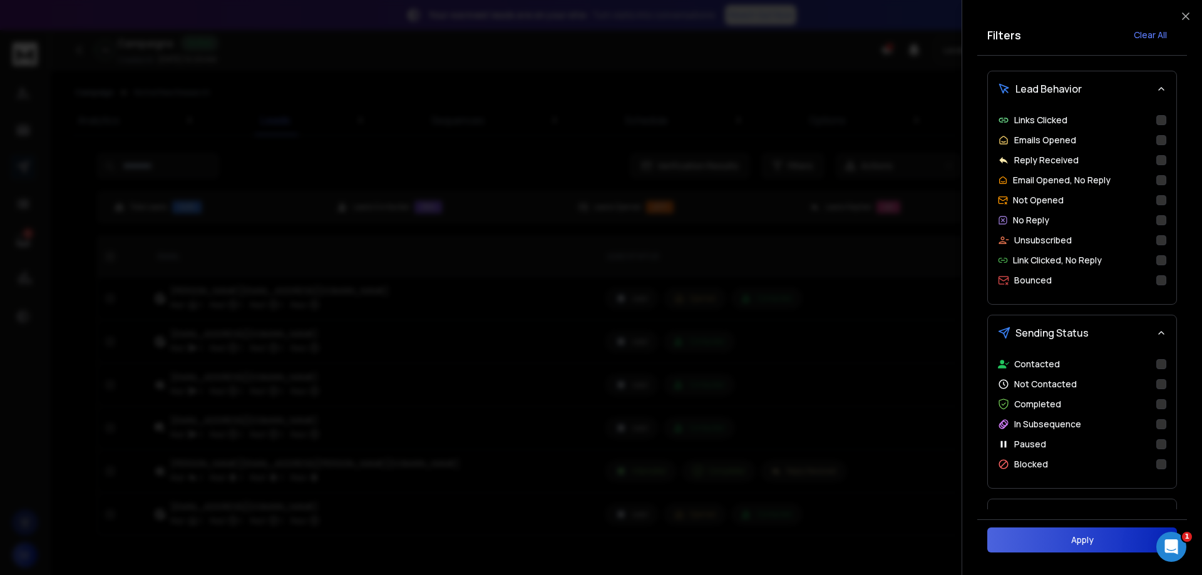
click at [1039, 385] on p "Not Contacted" at bounding box center [1045, 384] width 63 height 13
click at [1156, 385] on button "Not Contacted" at bounding box center [1161, 384] width 10 height 10
click at [1042, 533] on button "Apply" at bounding box center [1082, 540] width 190 height 25
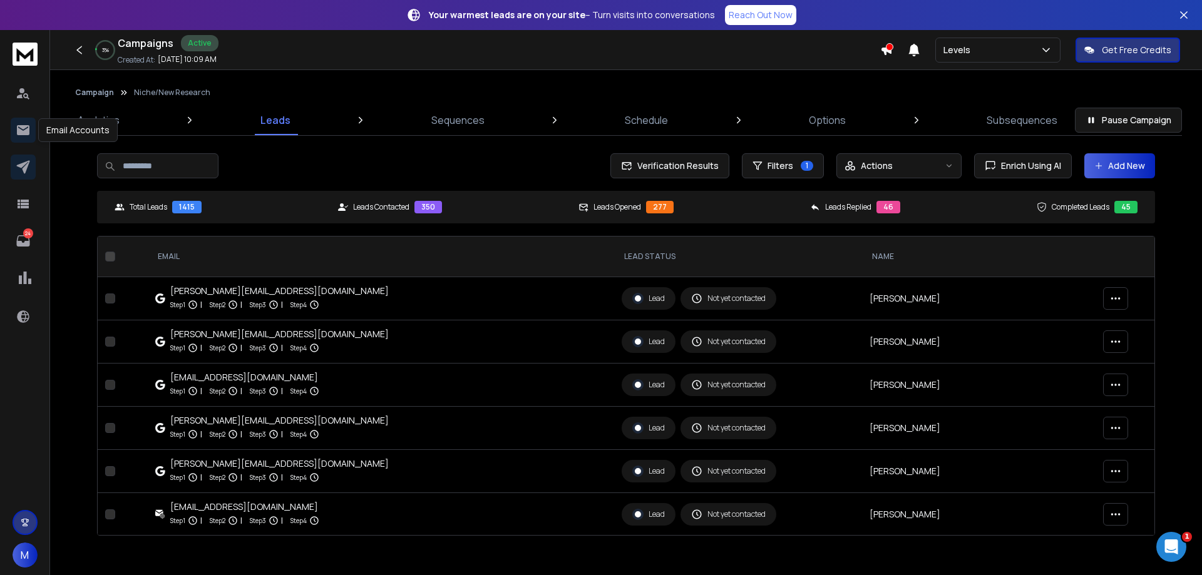
click at [18, 132] on icon at bounding box center [23, 130] width 13 height 10
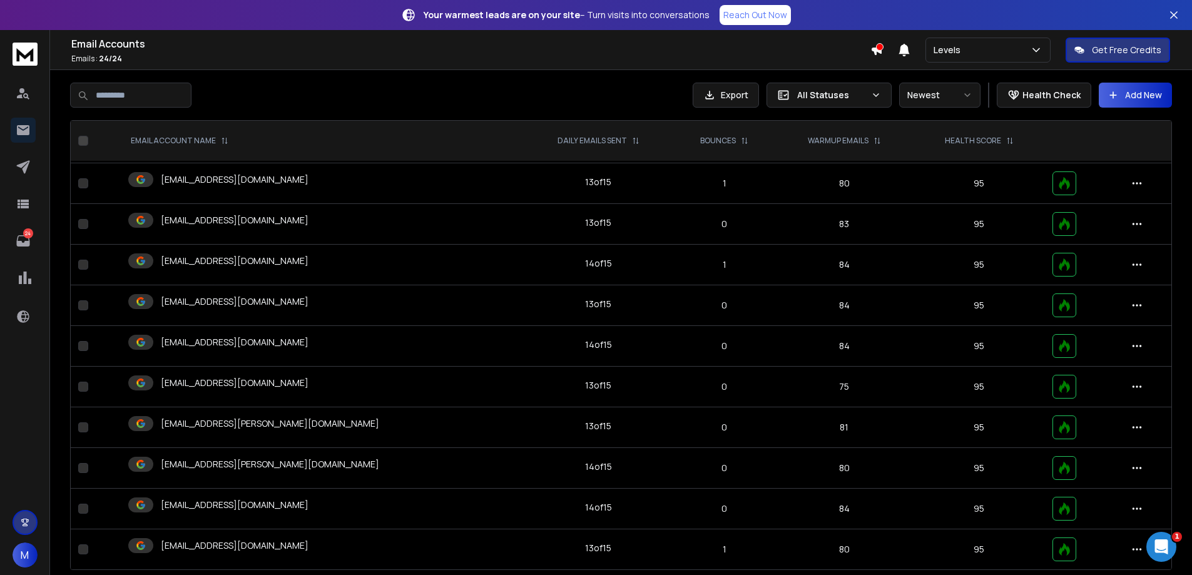
scroll to position [578, 0]
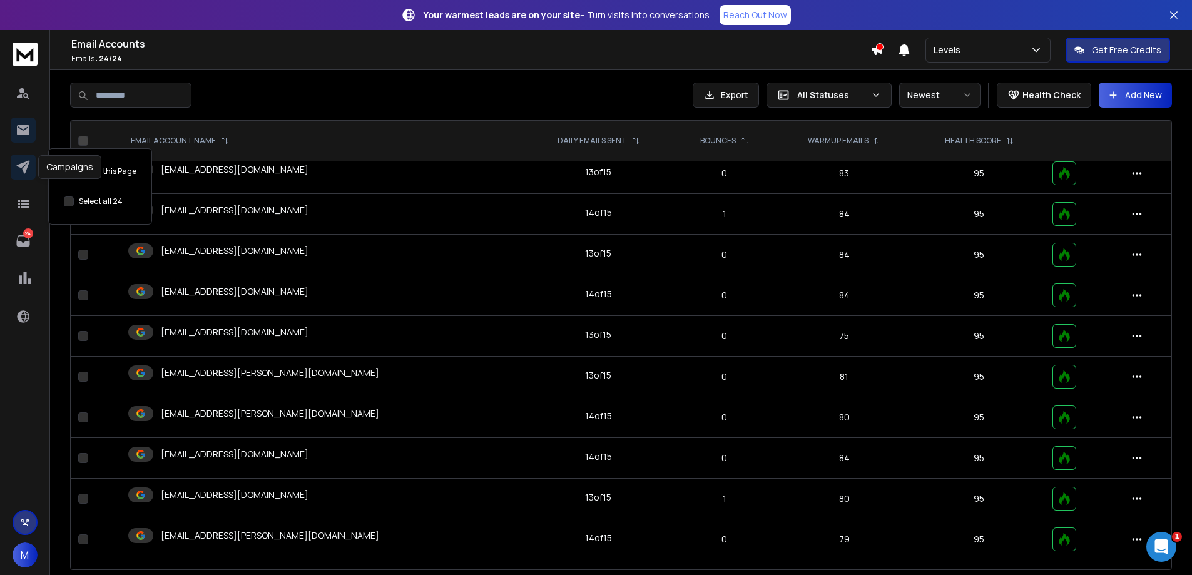
click at [29, 163] on icon at bounding box center [22, 166] width 13 height 13
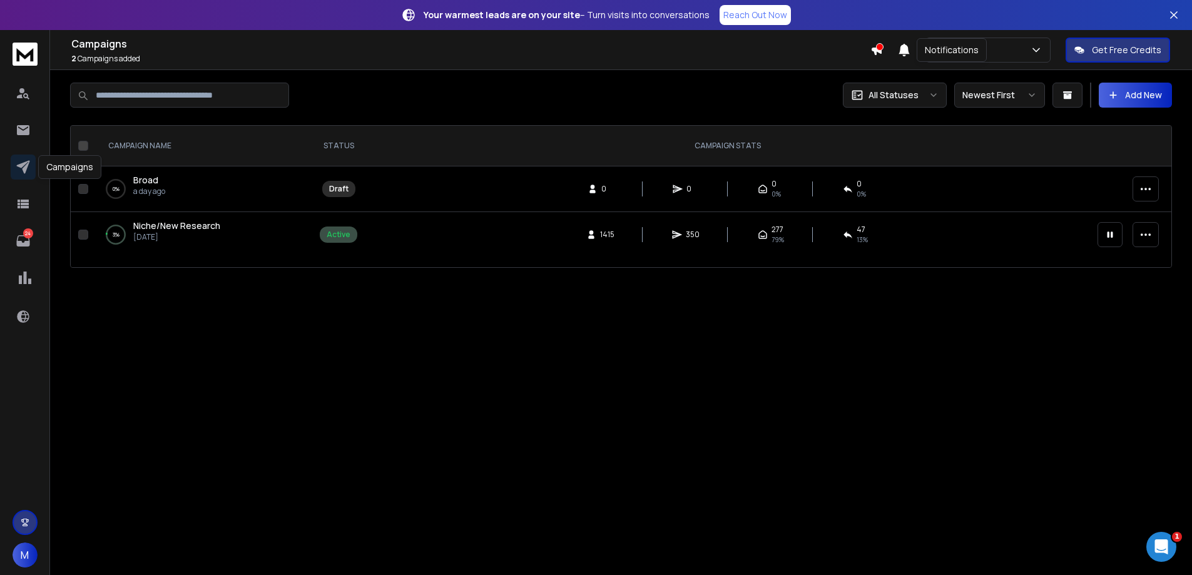
click at [976, 46] on div "Notifications" at bounding box center [952, 50] width 70 height 24
click at [997, 48] on div "Levels" at bounding box center [988, 50] width 109 height 13
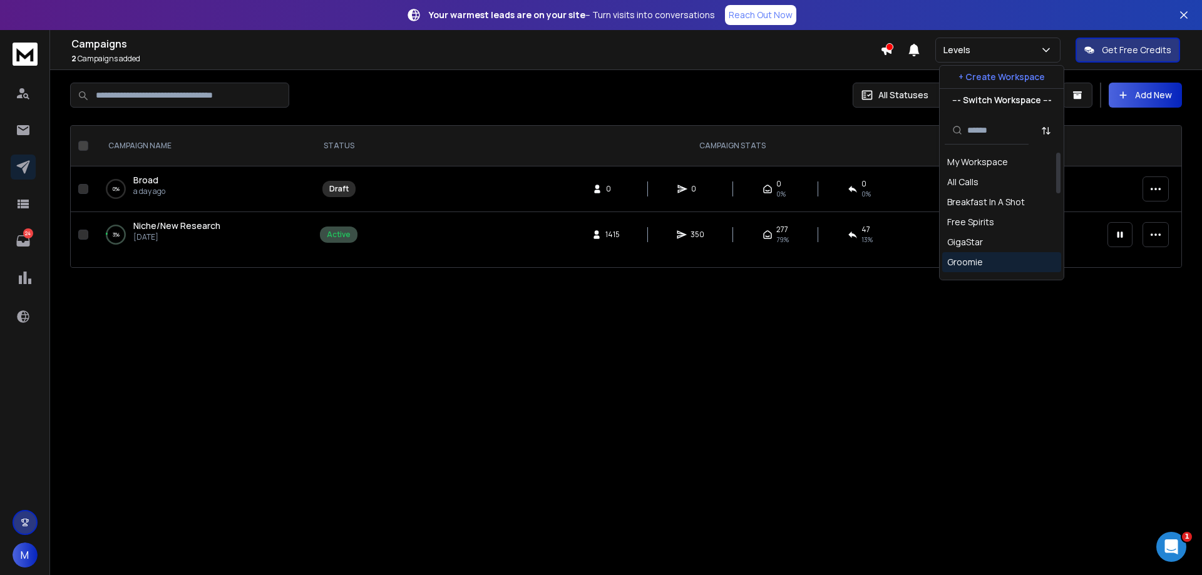
click at [978, 259] on div "Groomie" at bounding box center [965, 262] width 36 height 13
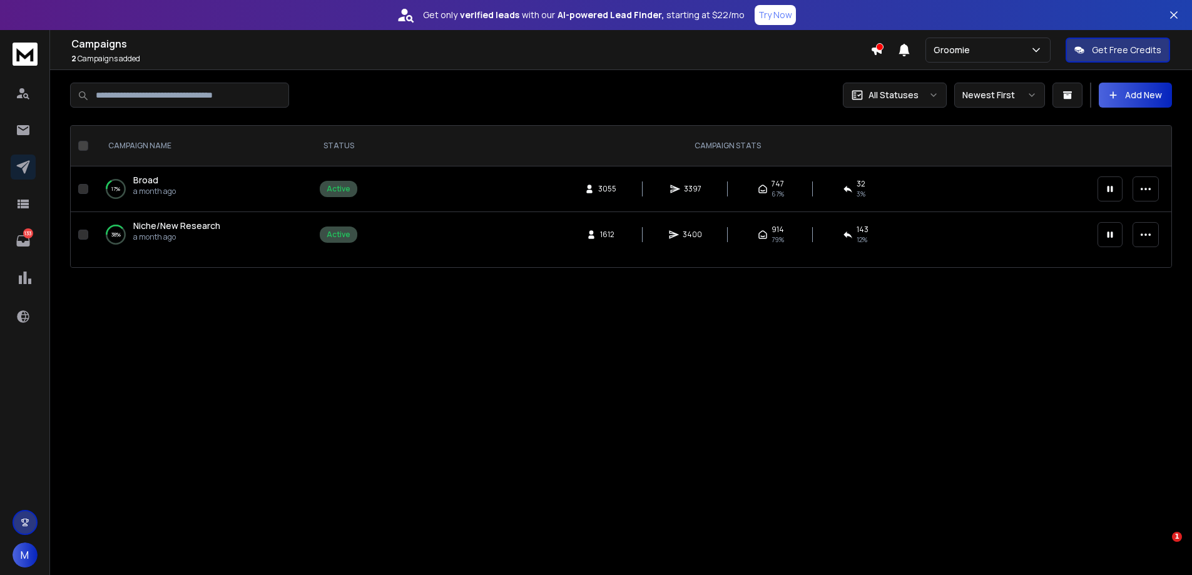
click at [202, 250] on td "38 % Niche/New Research a month ago" at bounding box center [202, 235] width 219 height 46
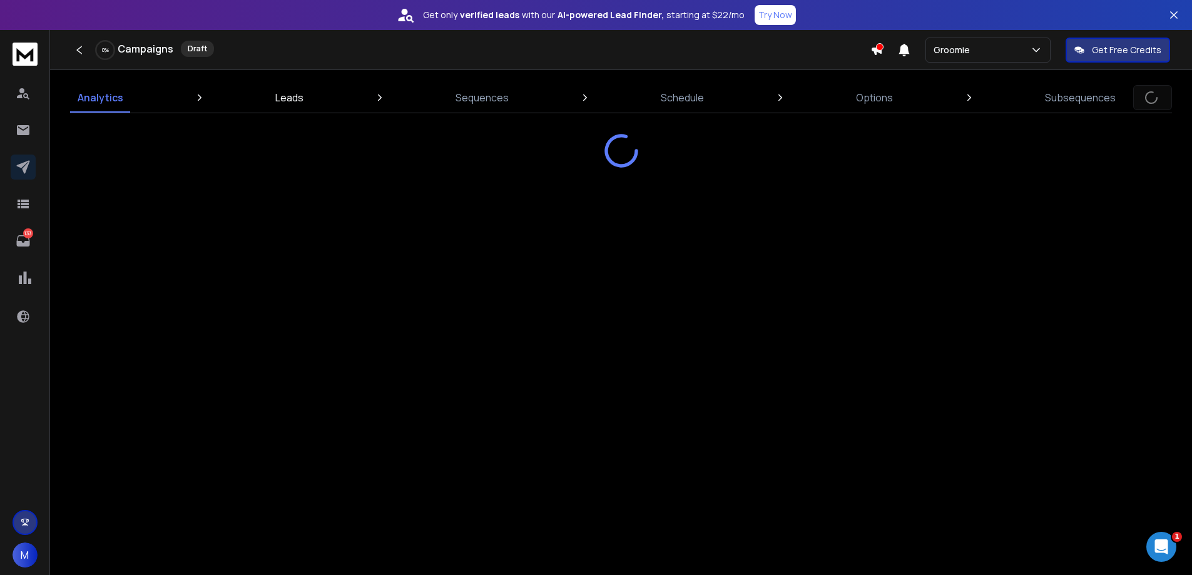
click at [287, 108] on link "Leads" at bounding box center [289, 98] width 43 height 30
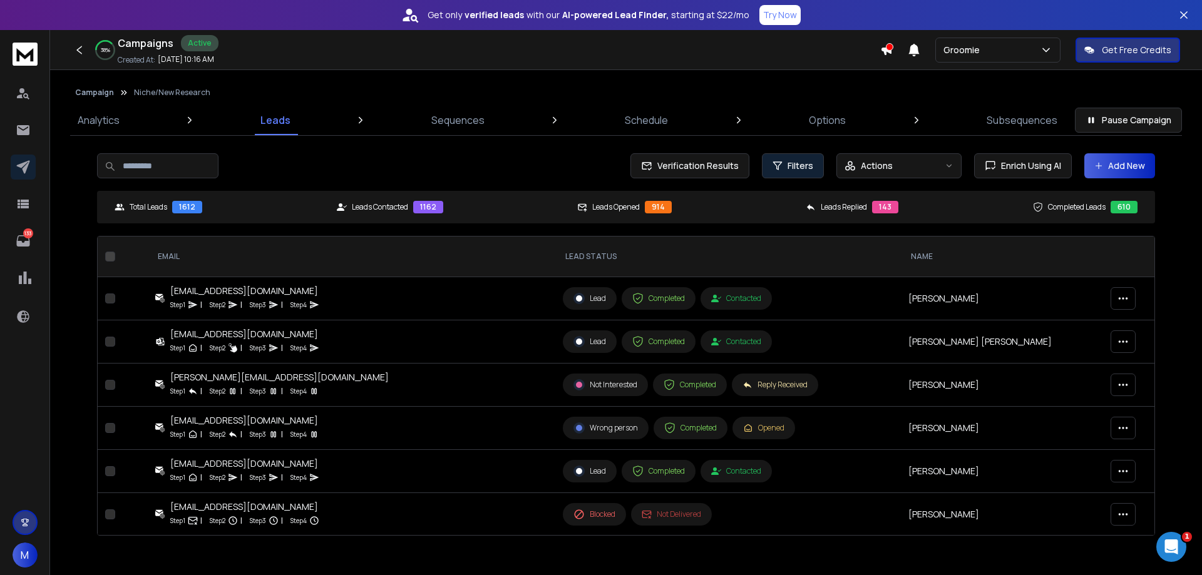
click at [799, 172] on button "Filters" at bounding box center [793, 165] width 62 height 25
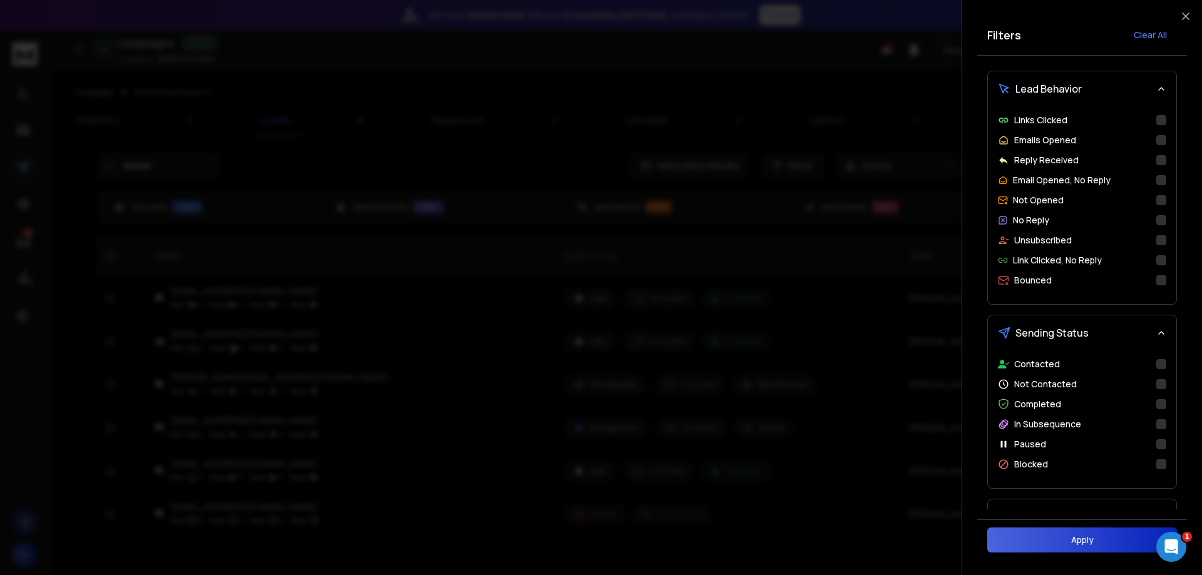
click at [1050, 386] on p "Not Contacted" at bounding box center [1045, 384] width 63 height 13
click at [1156, 386] on button "Not Contacted" at bounding box center [1161, 384] width 10 height 10
click at [1078, 537] on button "Apply" at bounding box center [1082, 540] width 190 height 25
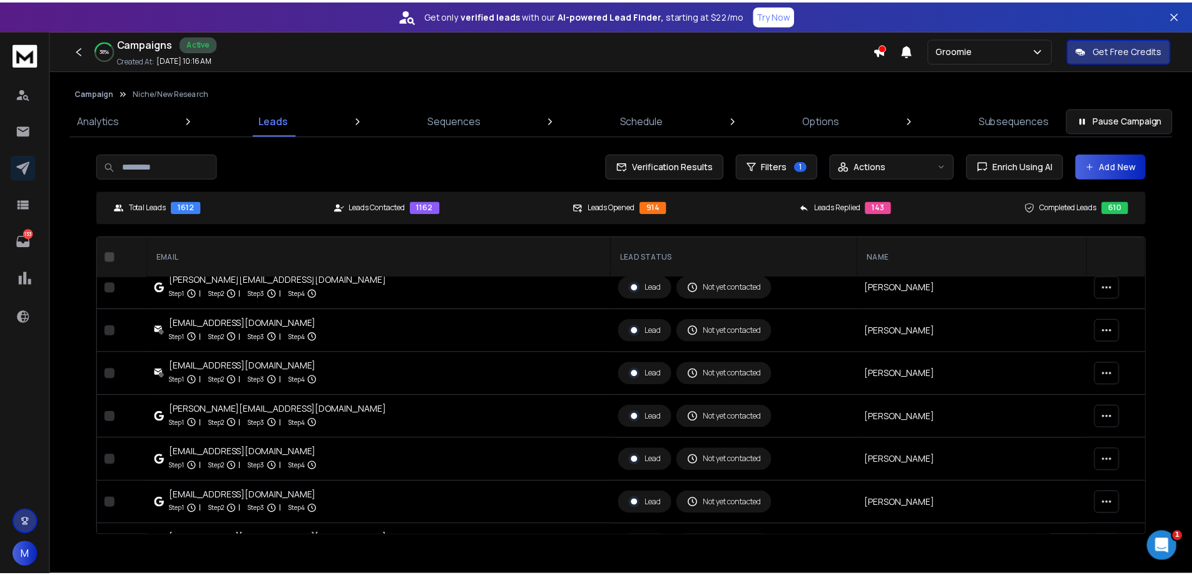
scroll to position [584, 0]
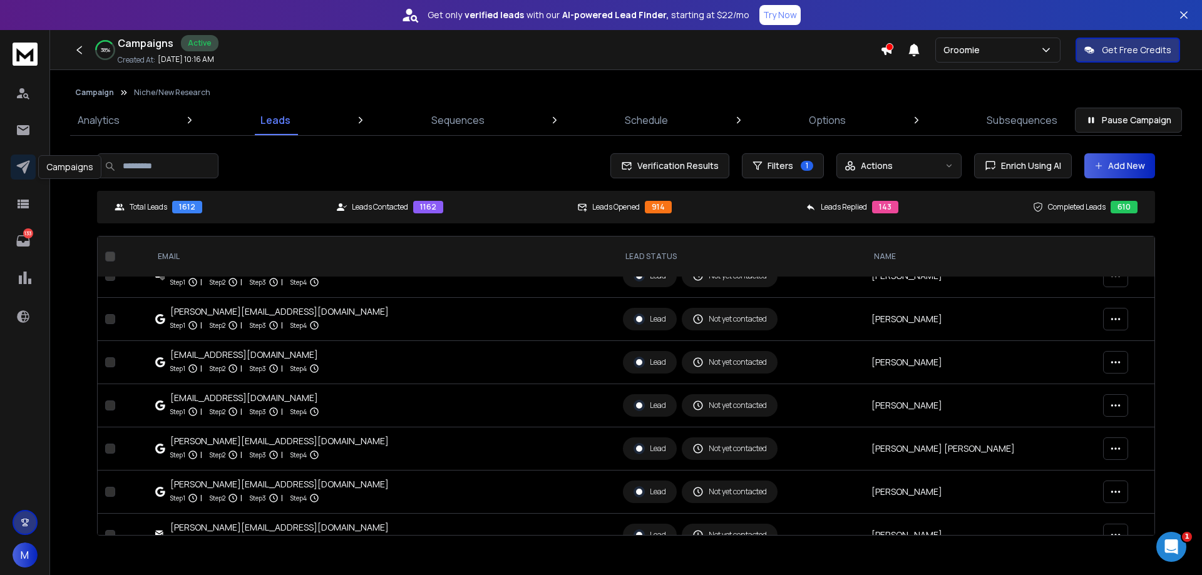
click at [18, 170] on icon at bounding box center [23, 167] width 15 height 15
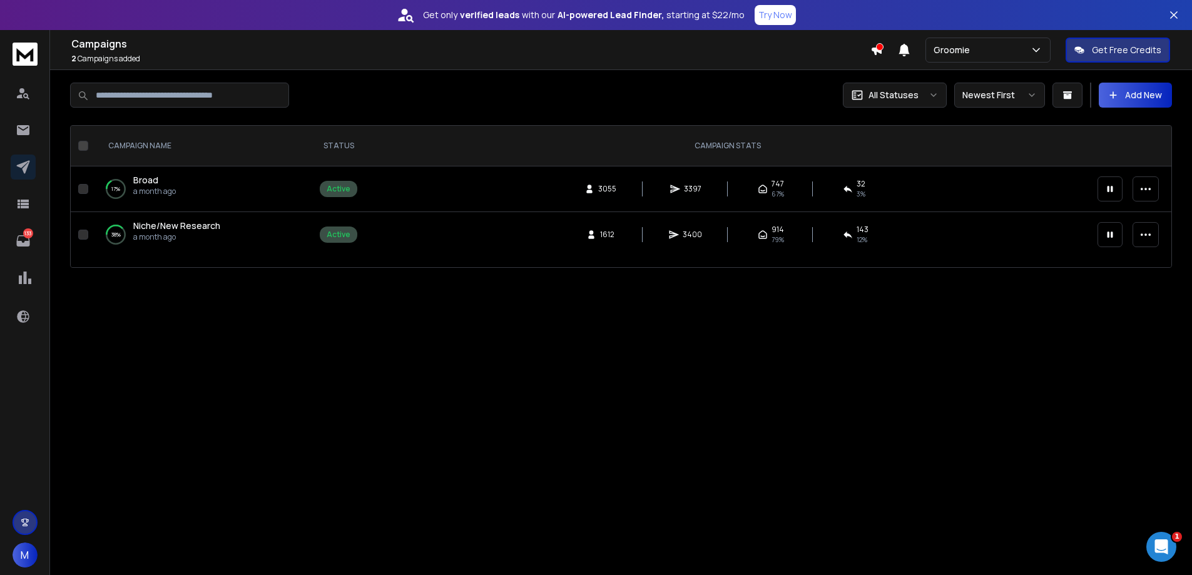
click at [216, 188] on div "17 % Broad a month ago" at bounding box center [203, 189] width 194 height 30
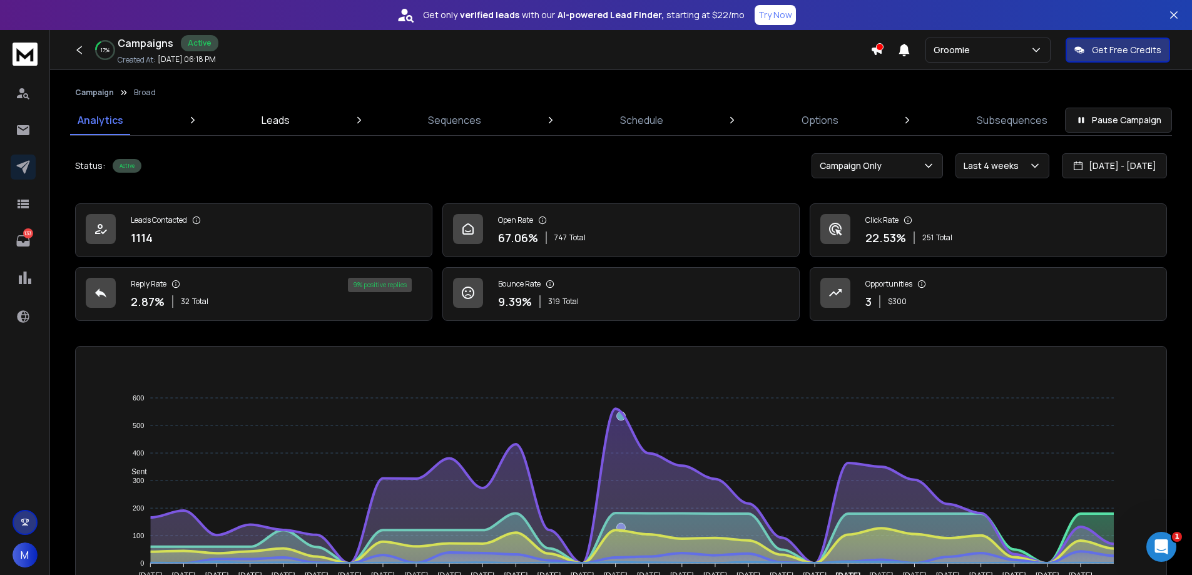
click at [267, 108] on link "Leads" at bounding box center [275, 120] width 43 height 30
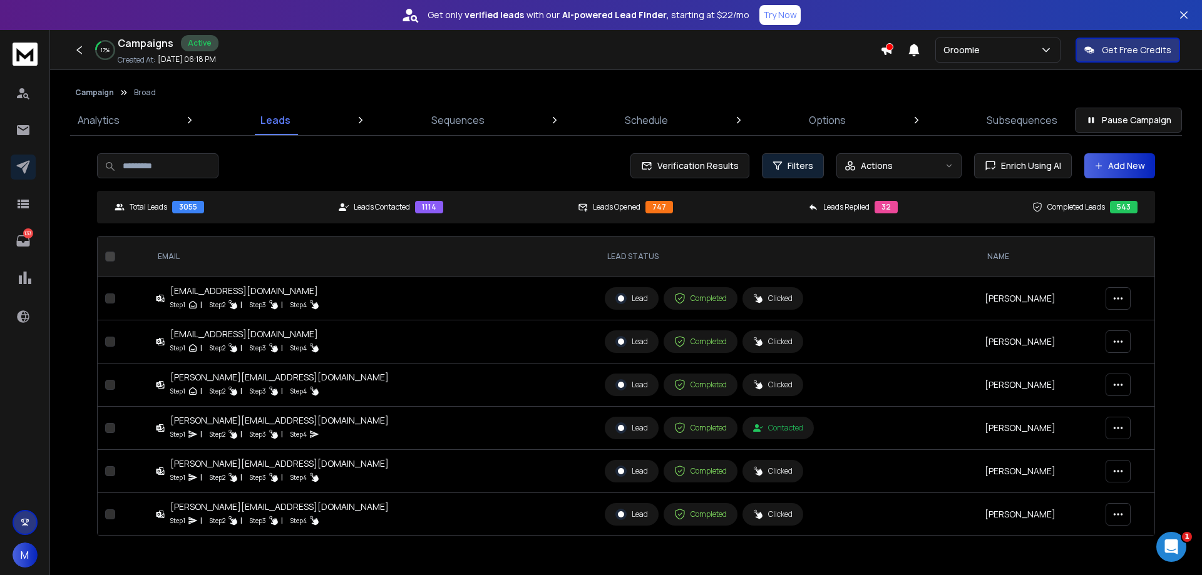
click at [773, 158] on button "Filters" at bounding box center [793, 165] width 62 height 25
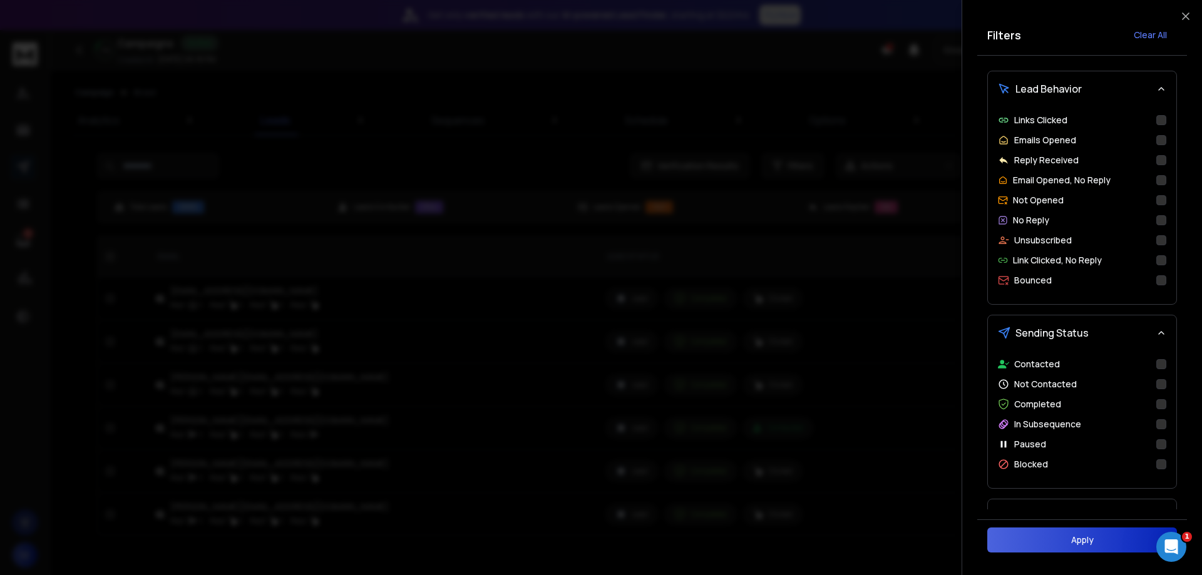
click at [1045, 384] on p "Not Contacted" at bounding box center [1045, 384] width 63 height 13
click at [1156, 384] on button "Not Contacted" at bounding box center [1161, 384] width 10 height 10
click at [1045, 533] on button "Apply" at bounding box center [1082, 540] width 190 height 25
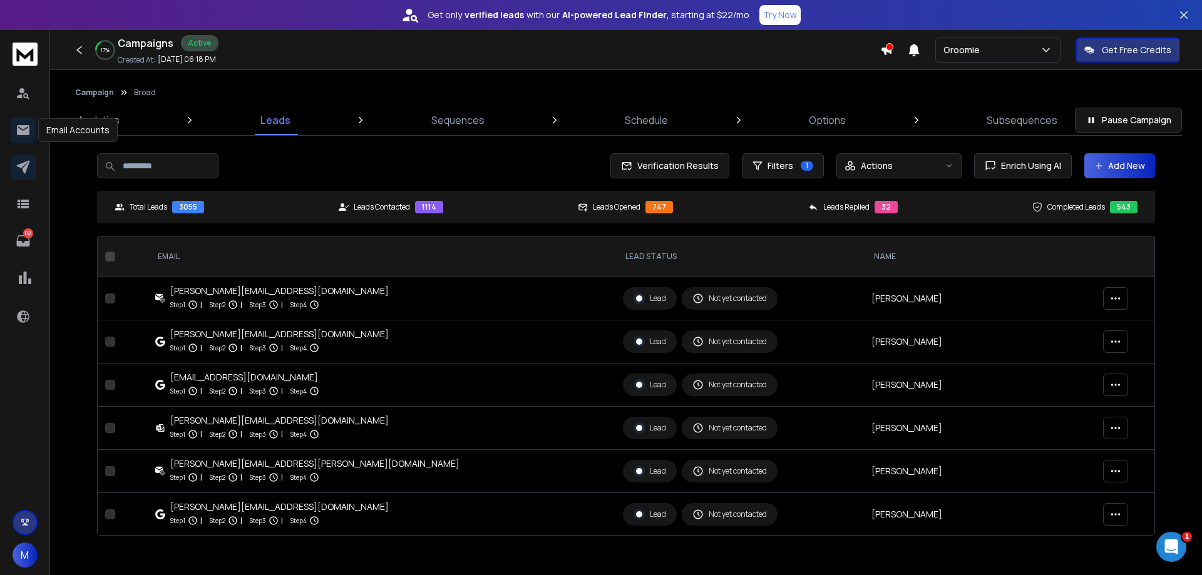
click at [27, 123] on icon at bounding box center [23, 130] width 15 height 15
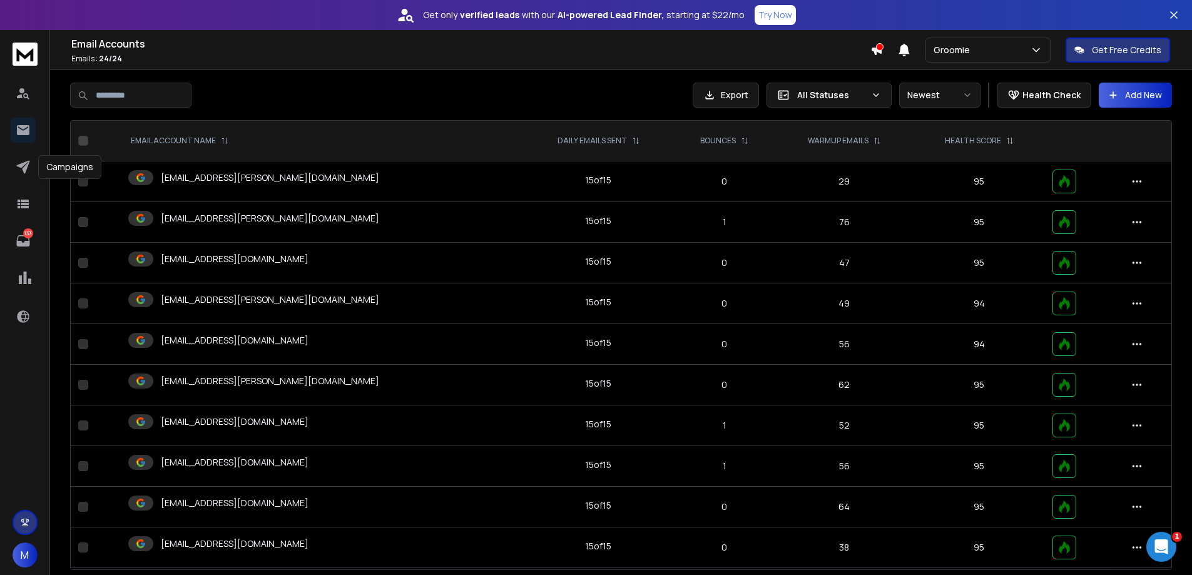
drag, startPoint x: 27, startPoint y: 183, endPoint x: 85, endPoint y: 265, distance: 100.1
click at [28, 187] on div "133" at bounding box center [25, 207] width 29 height 253
click at [21, 160] on icon at bounding box center [23, 167] width 15 height 15
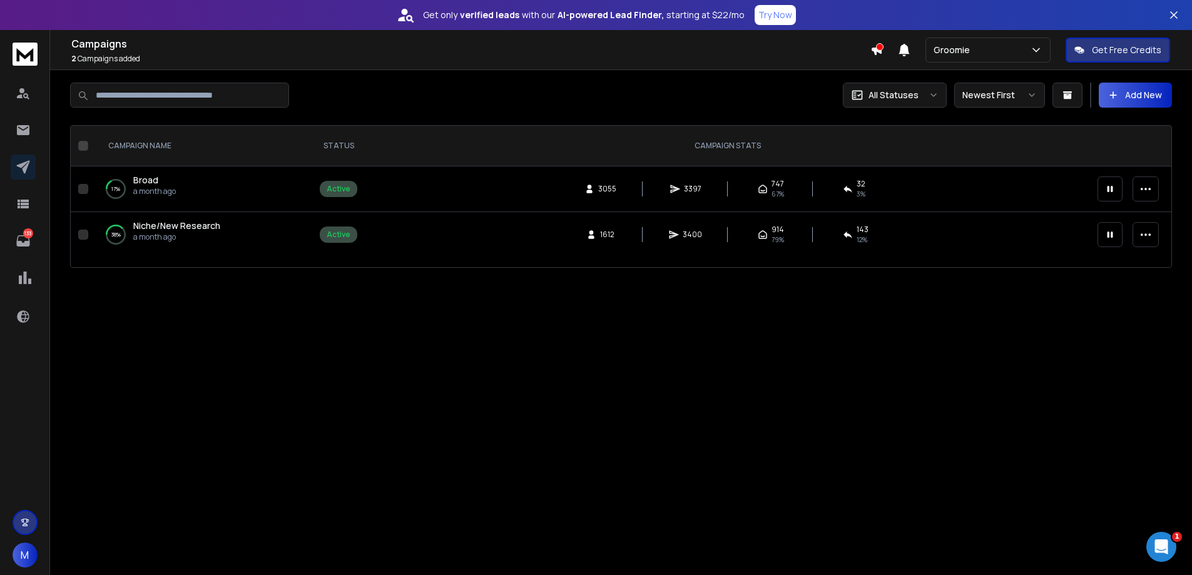
click at [231, 189] on div "17 % Broad a month ago" at bounding box center [203, 189] width 194 height 30
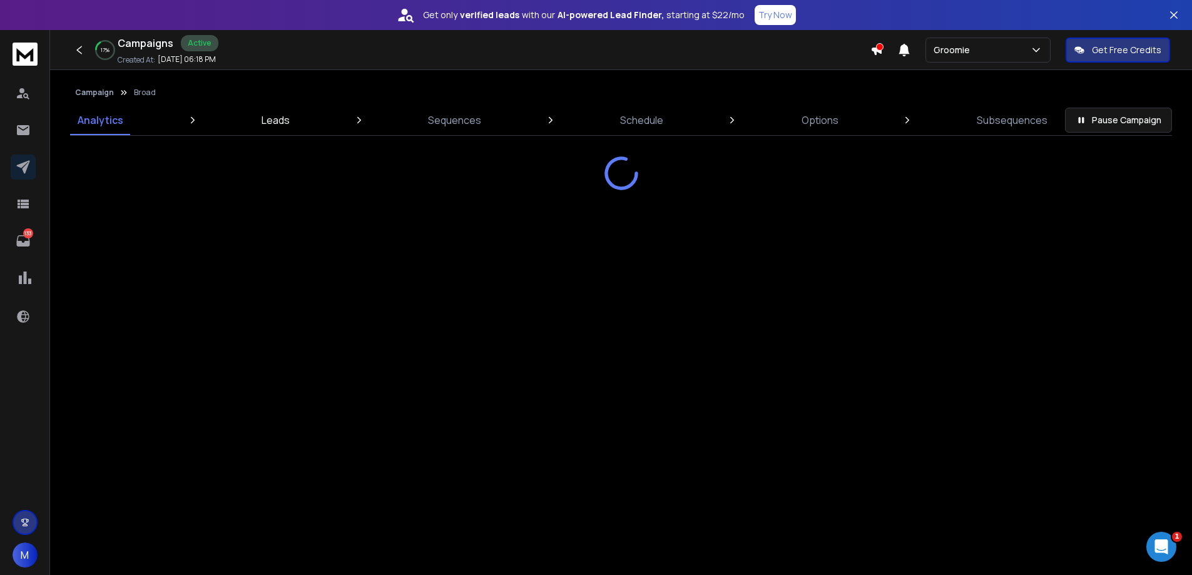
click at [289, 118] on p "Leads" at bounding box center [276, 120] width 28 height 15
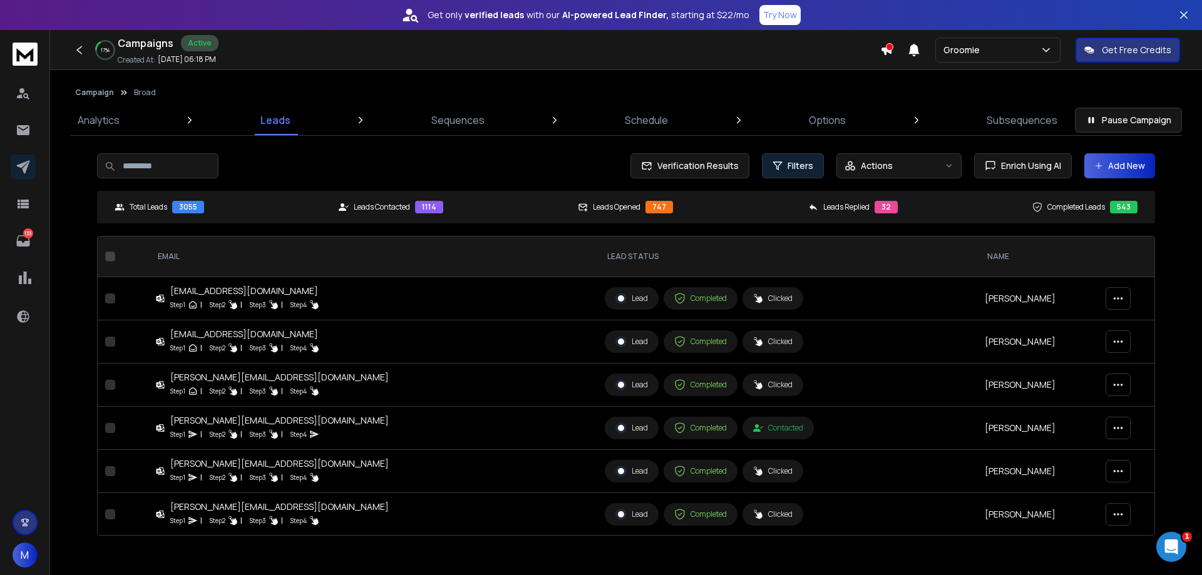
click at [796, 164] on span "Filters" at bounding box center [800, 166] width 26 height 13
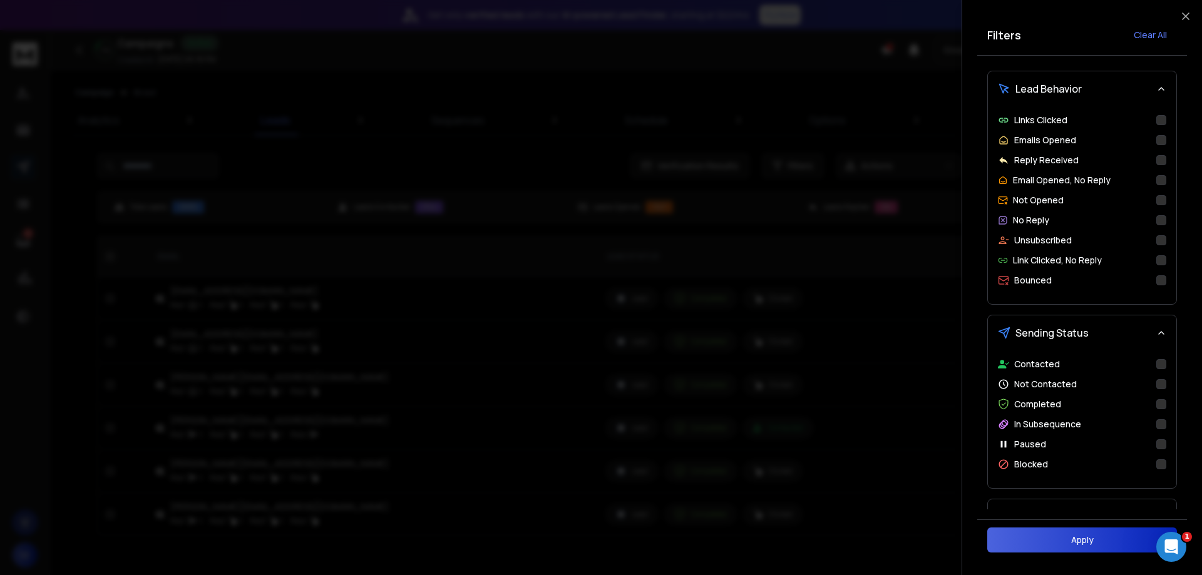
click at [1040, 381] on p "Not Contacted" at bounding box center [1045, 384] width 63 height 13
click at [1156, 381] on button "Not Contacted" at bounding box center [1161, 384] width 10 height 10
click at [1065, 540] on button "Apply" at bounding box center [1082, 540] width 190 height 25
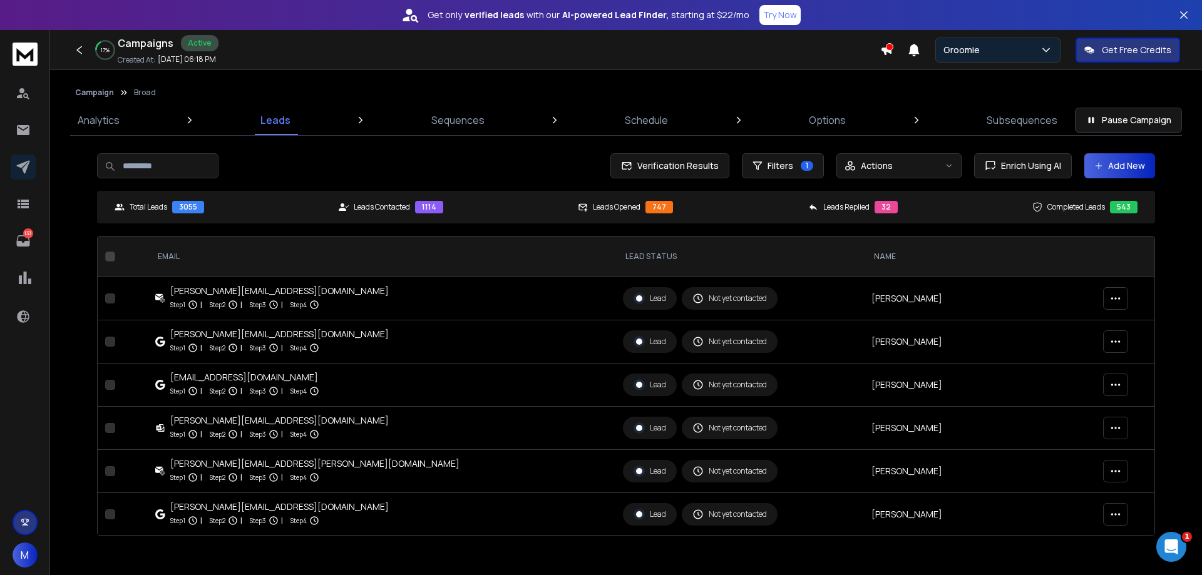
click at [980, 46] on p "Groomie" at bounding box center [963, 50] width 41 height 13
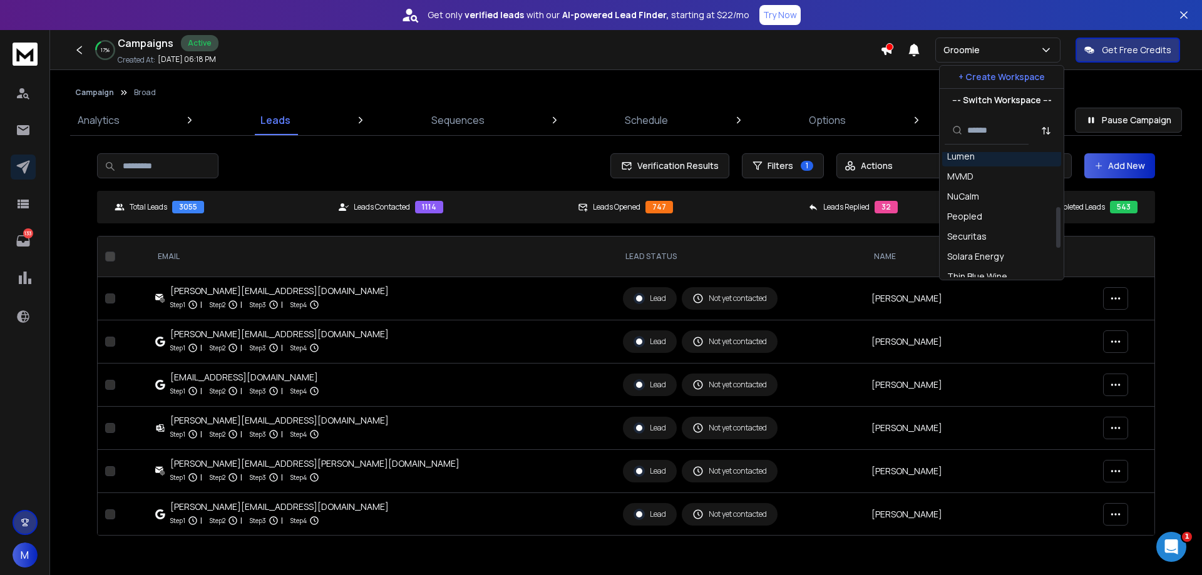
scroll to position [250, 0]
click at [980, 213] on div "Peopled" at bounding box center [1001, 212] width 119 height 20
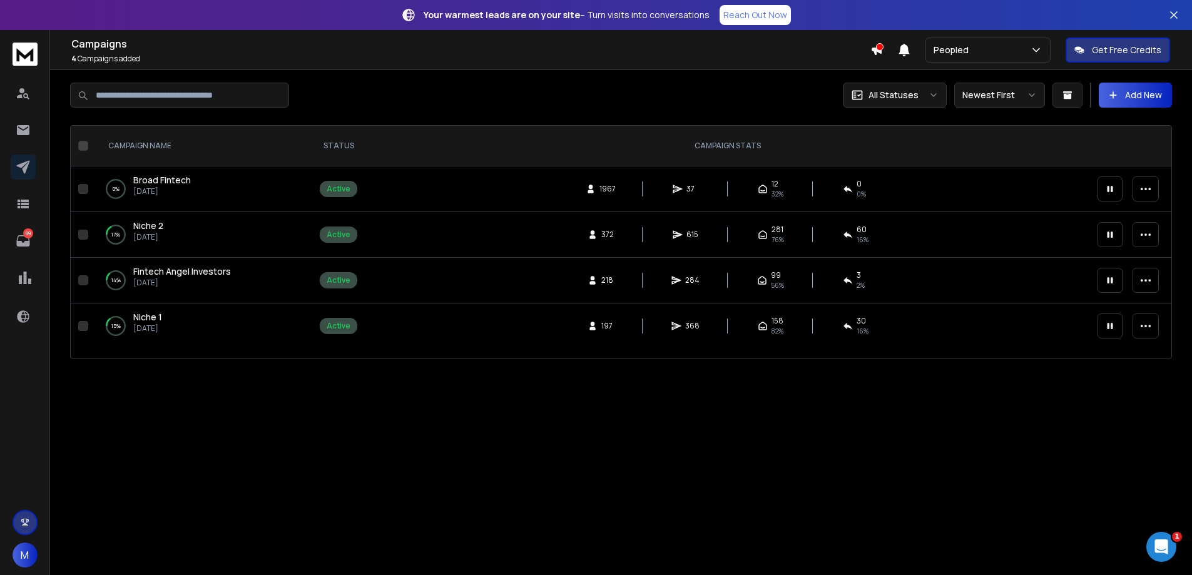
click at [202, 328] on div "15 % Niche 1 8 days ago" at bounding box center [203, 326] width 194 height 30
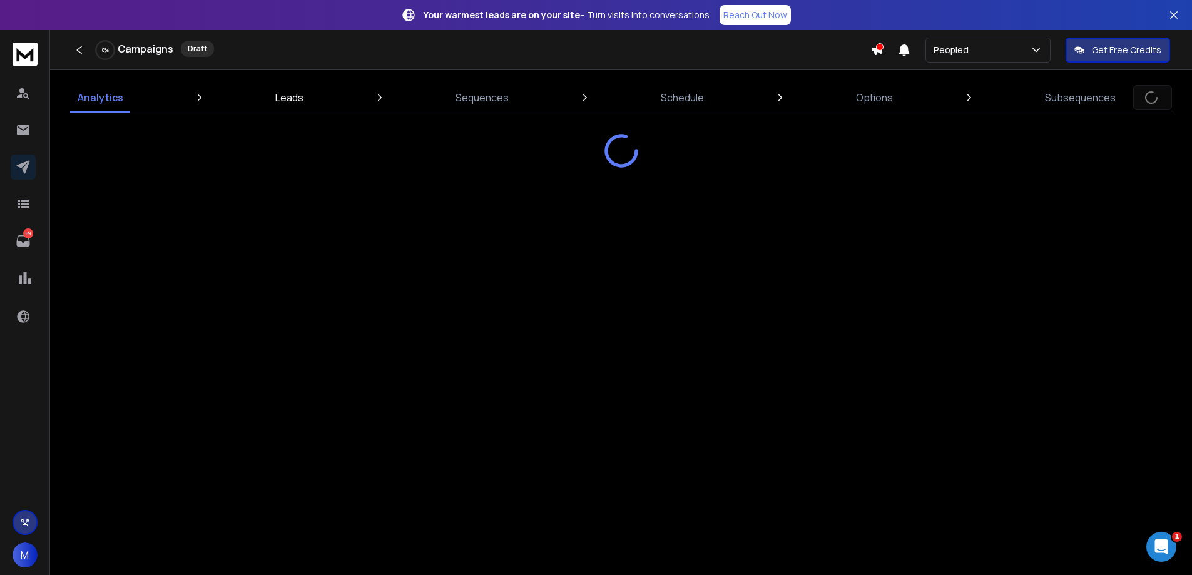
click at [290, 95] on p "Leads" at bounding box center [289, 97] width 28 height 15
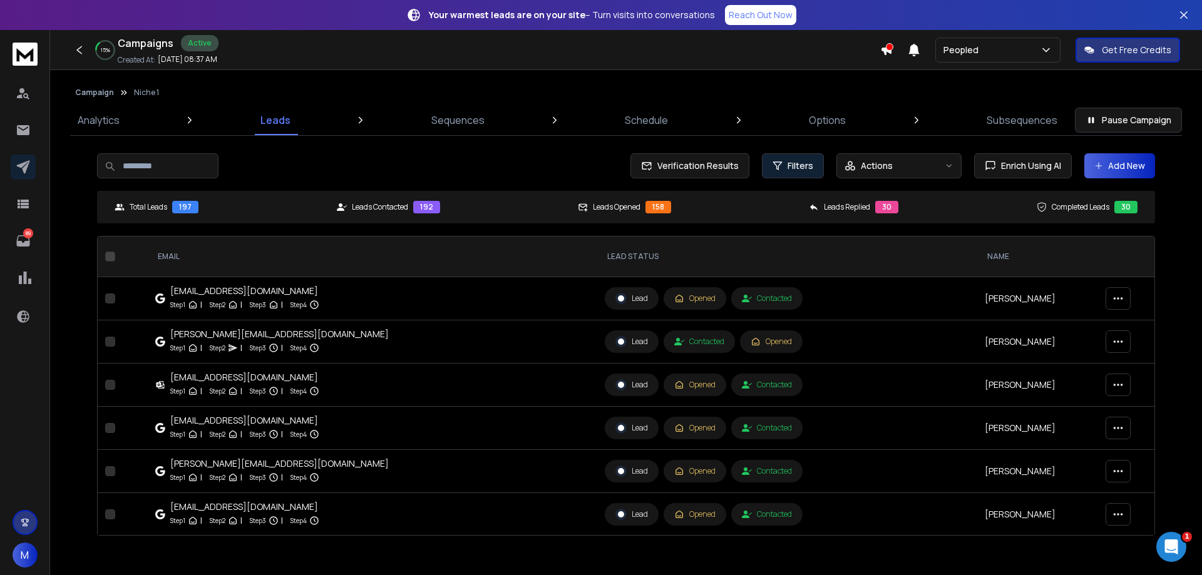
click at [785, 161] on button "Filters" at bounding box center [793, 165] width 62 height 25
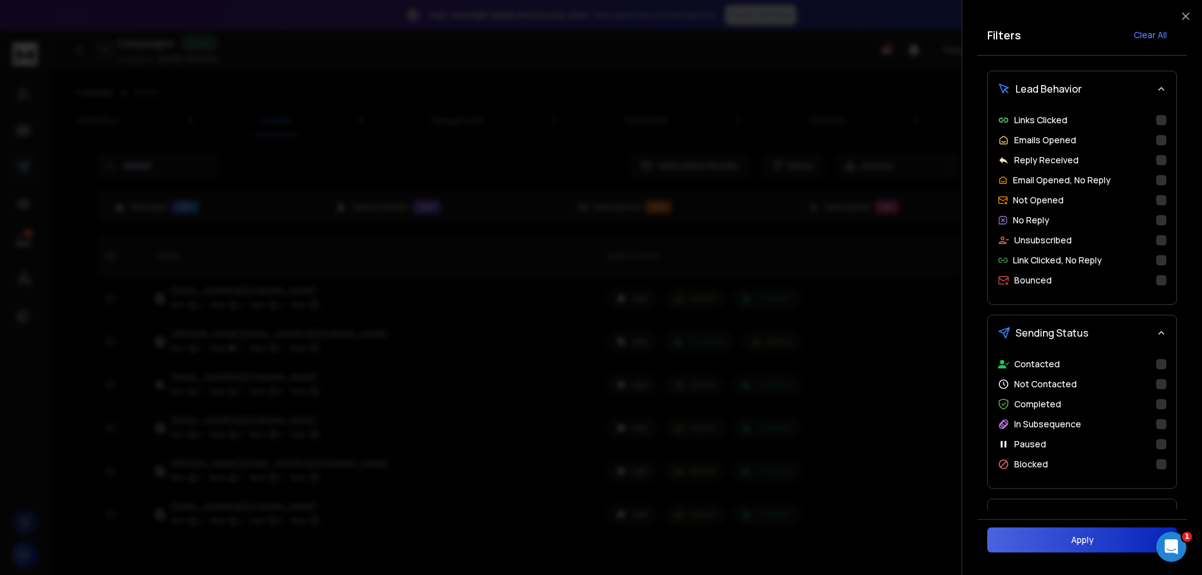
click at [1040, 381] on p "Not Contacted" at bounding box center [1045, 384] width 63 height 13
click at [1156, 381] on button "Not Contacted" at bounding box center [1161, 384] width 10 height 10
click at [1078, 540] on button "Apply" at bounding box center [1082, 540] width 190 height 25
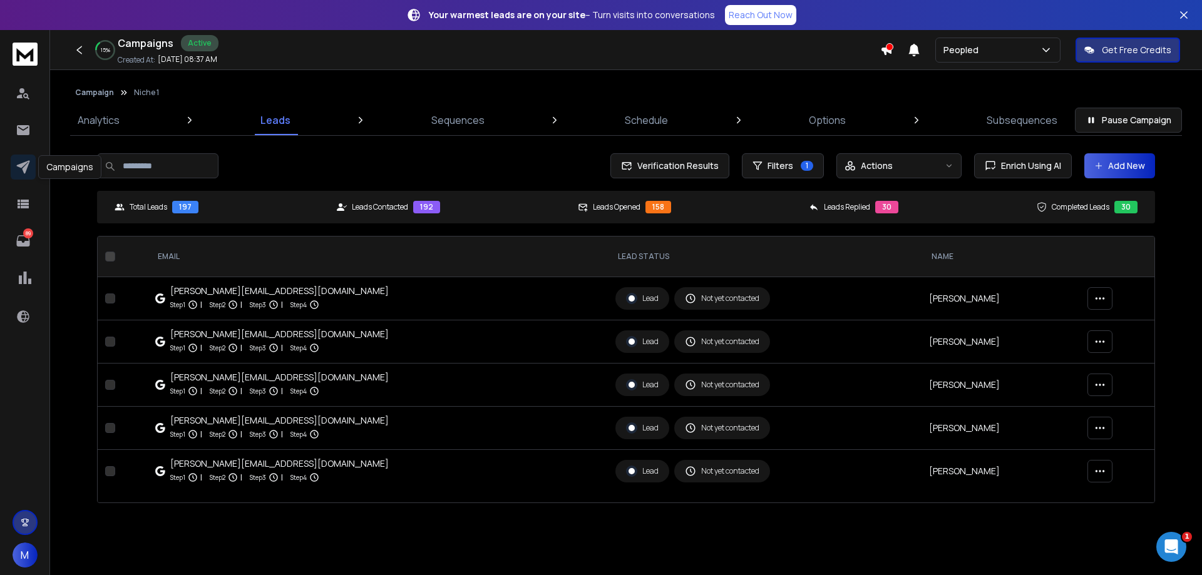
click at [30, 168] on icon at bounding box center [23, 167] width 15 height 15
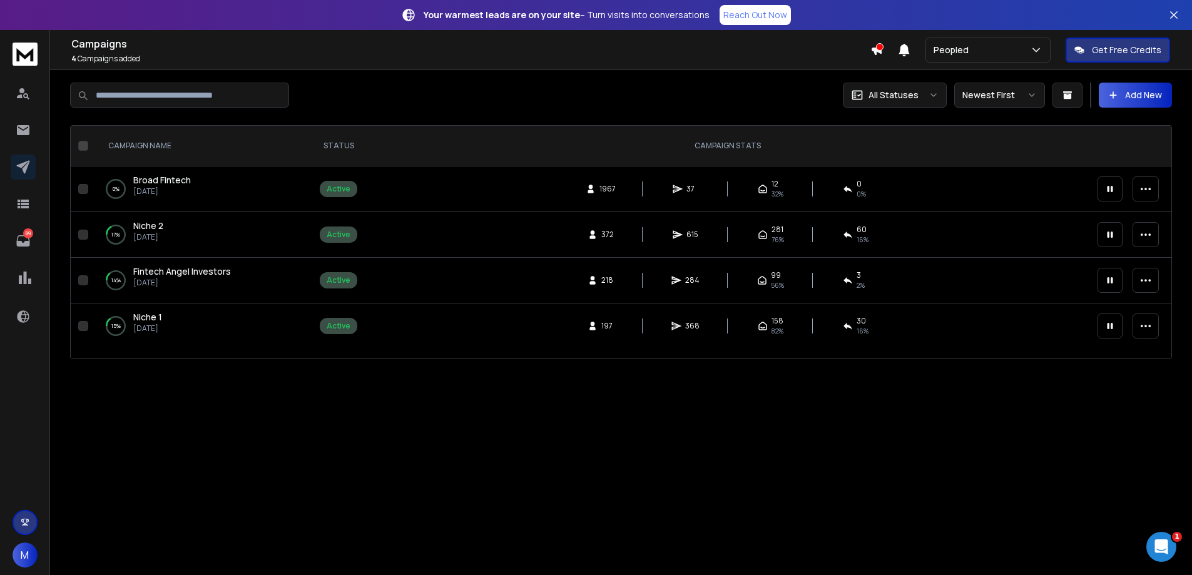
click at [215, 231] on div "17 % Niche 2 8 days ago" at bounding box center [203, 235] width 194 height 30
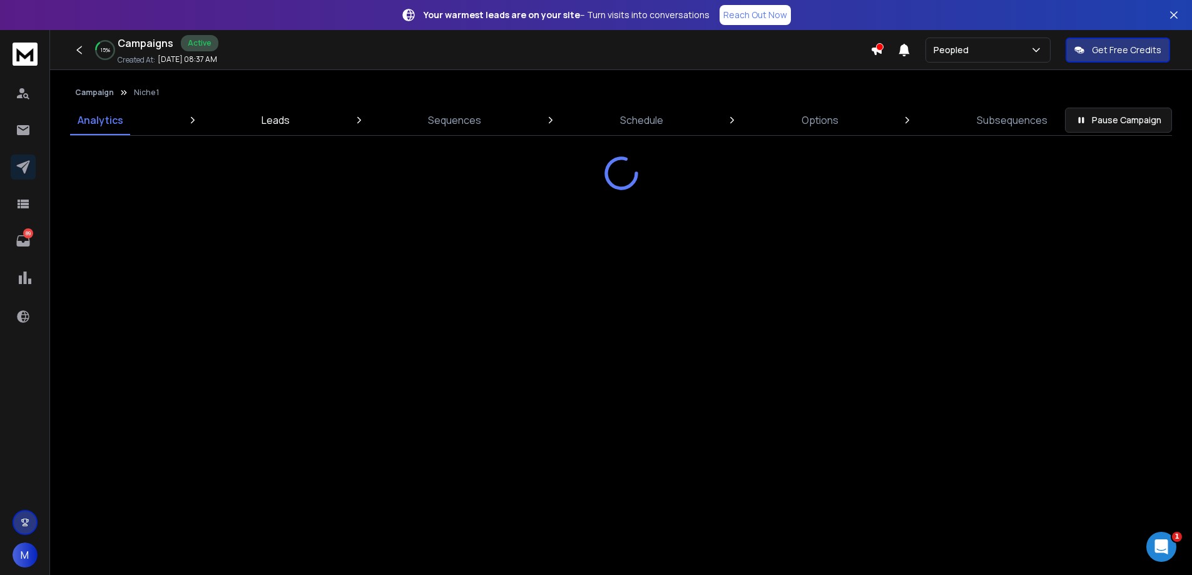
click at [280, 111] on link "Leads" at bounding box center [275, 120] width 43 height 30
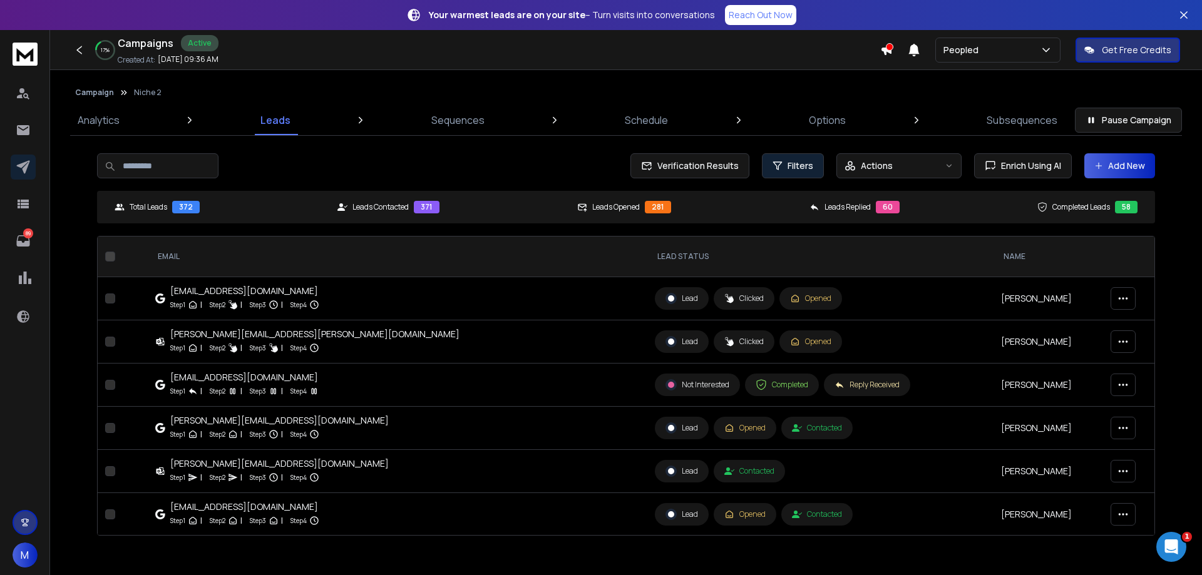
click at [786, 168] on button "Filters" at bounding box center [793, 165] width 62 height 25
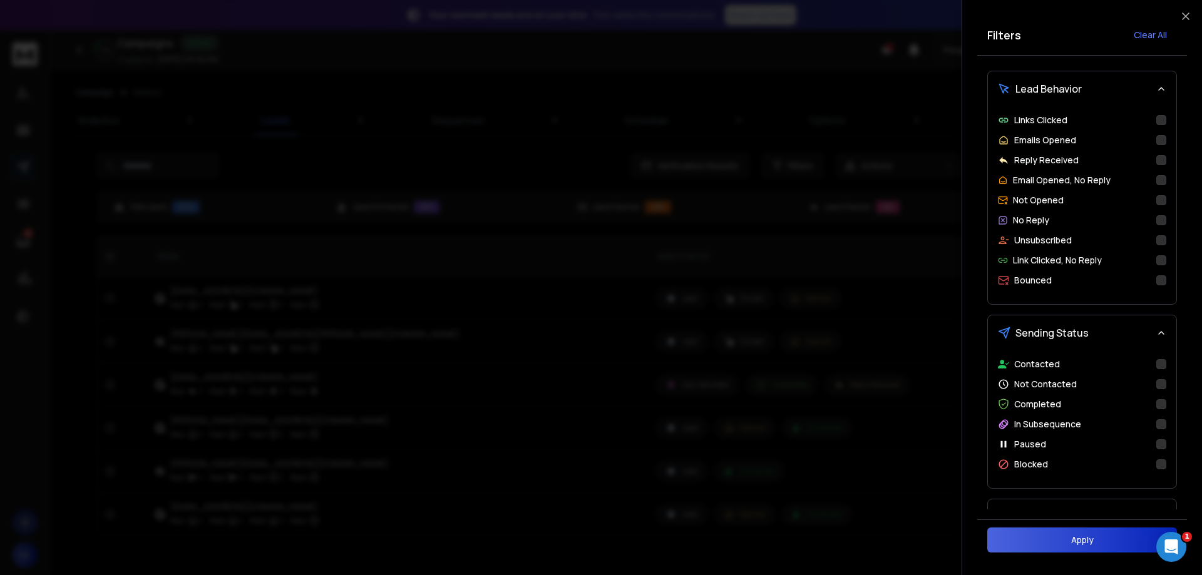
click at [1043, 380] on p "Not Contacted" at bounding box center [1045, 384] width 63 height 13
click at [1156, 380] on button "Not Contacted" at bounding box center [1161, 384] width 10 height 10
click at [1068, 538] on button "Apply" at bounding box center [1082, 540] width 190 height 25
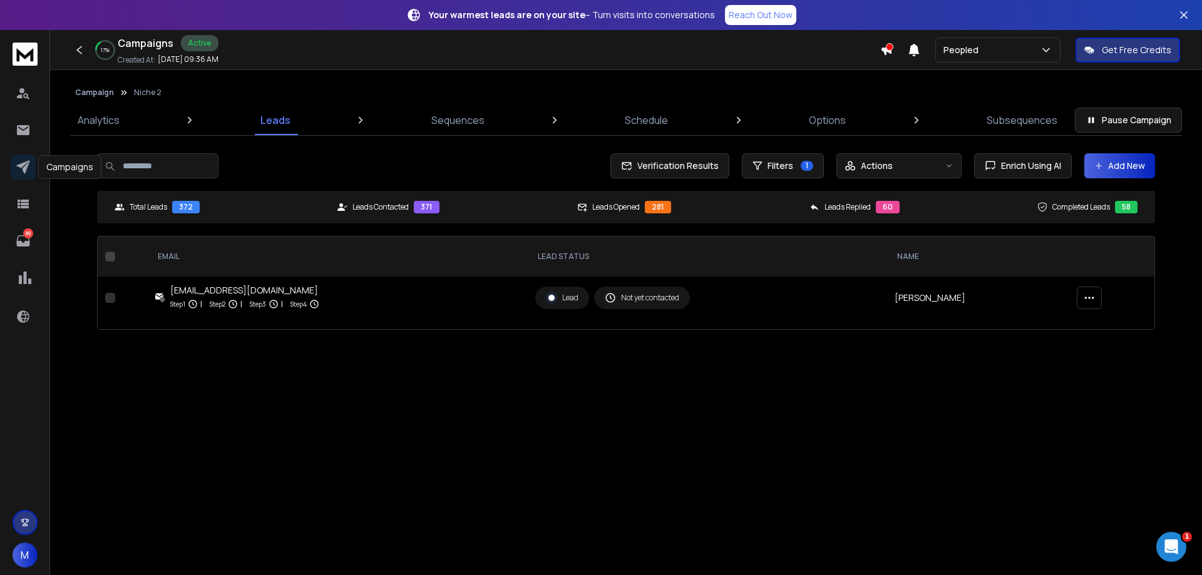
click at [26, 168] on icon at bounding box center [22, 166] width 13 height 13
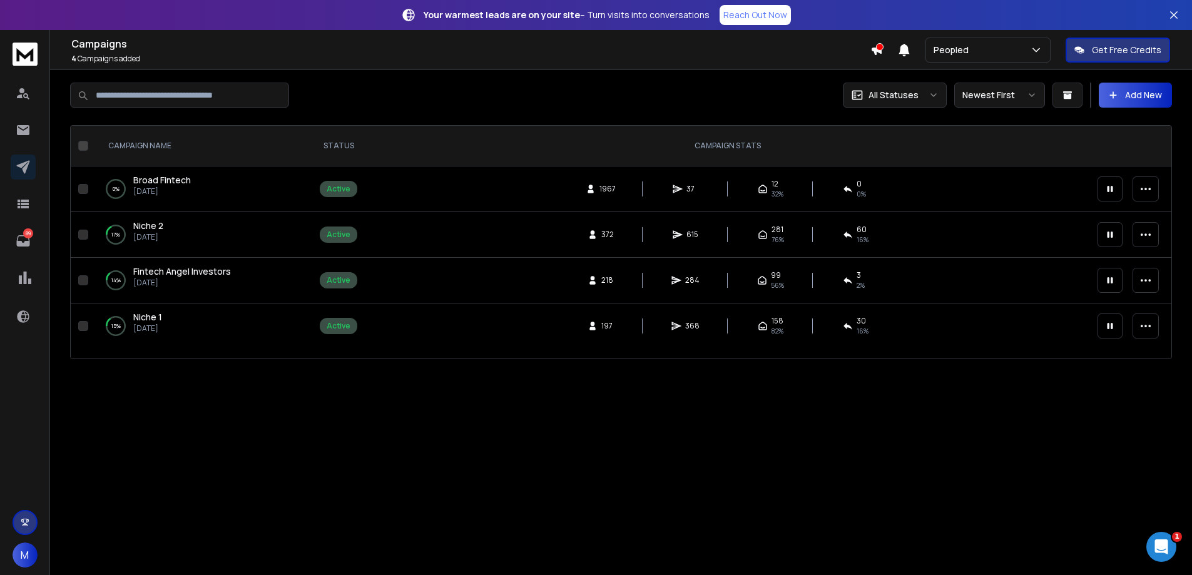
click at [217, 279] on p "8 days ago" at bounding box center [182, 283] width 98 height 10
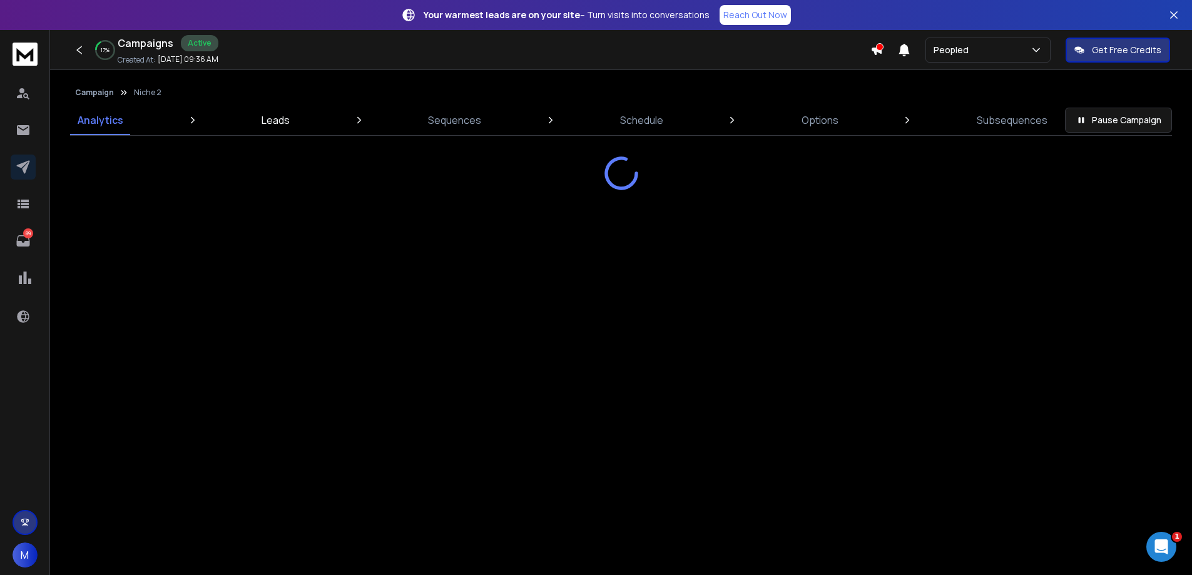
click at [276, 118] on p "Leads" at bounding box center [276, 120] width 28 height 15
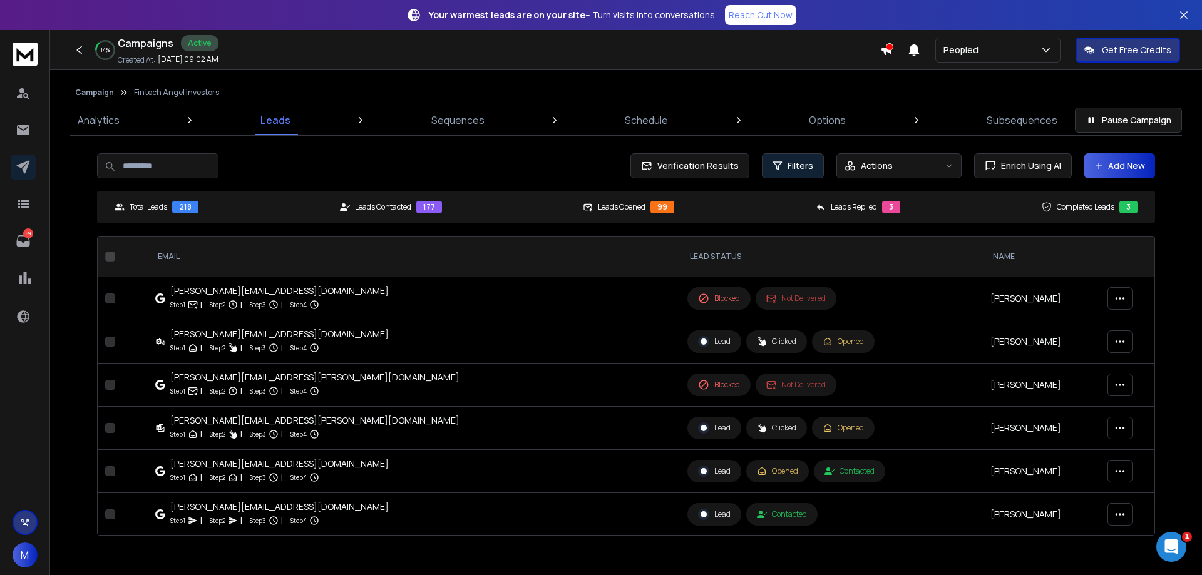
click at [801, 171] on span "Filters" at bounding box center [800, 166] width 26 height 13
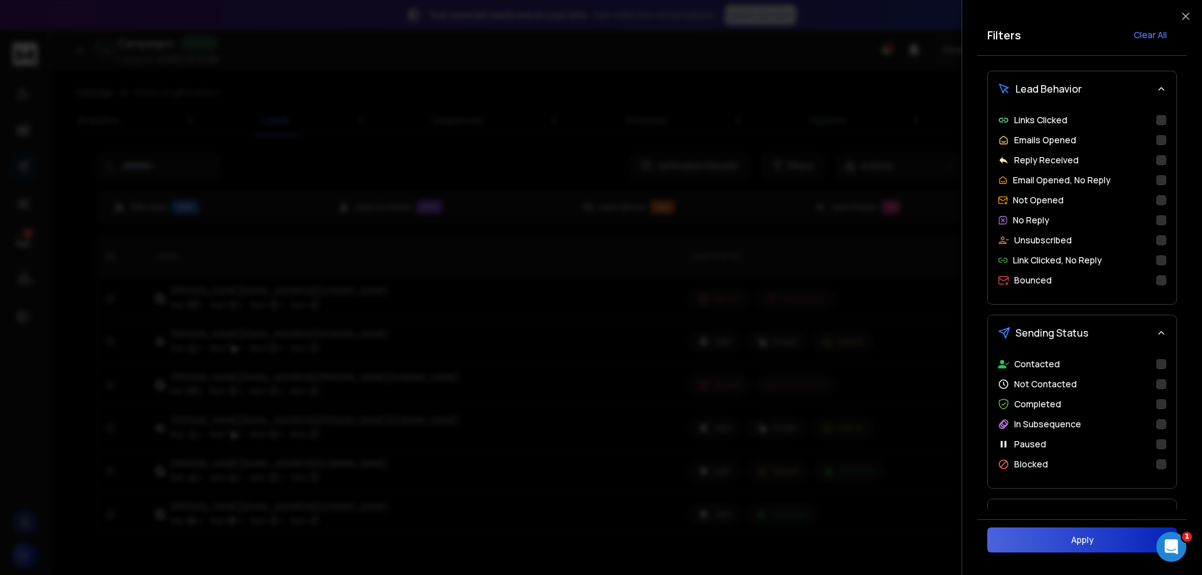
click at [1049, 384] on p "Not Contacted" at bounding box center [1045, 384] width 63 height 13
click at [1156, 384] on button "Not Contacted" at bounding box center [1161, 384] width 10 height 10
click at [1069, 533] on button "Apply" at bounding box center [1082, 540] width 190 height 25
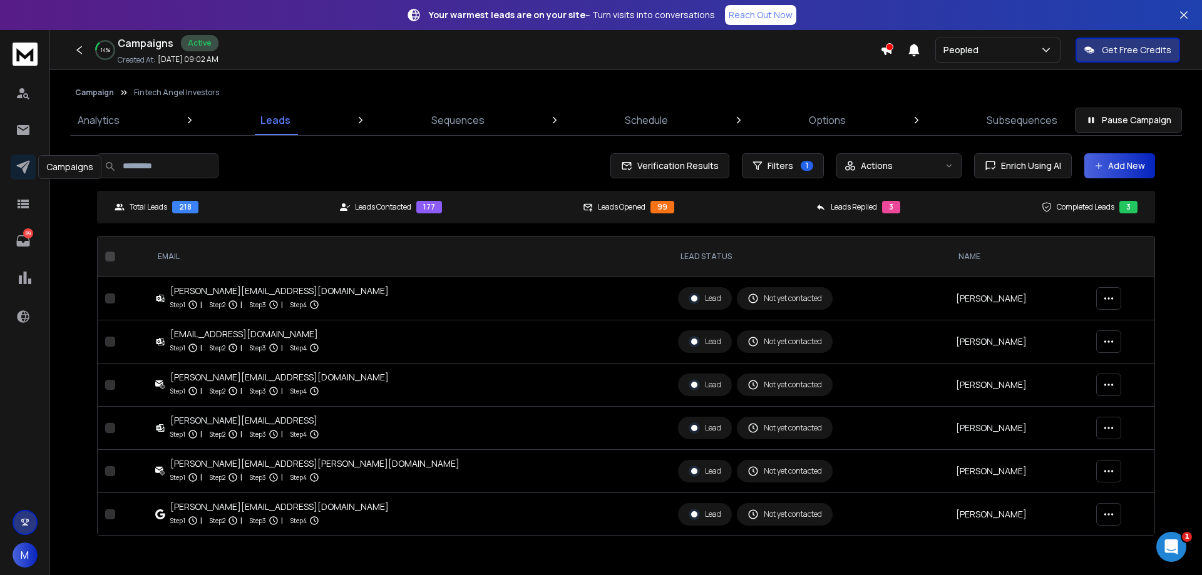
click at [27, 164] on icon at bounding box center [22, 166] width 13 height 13
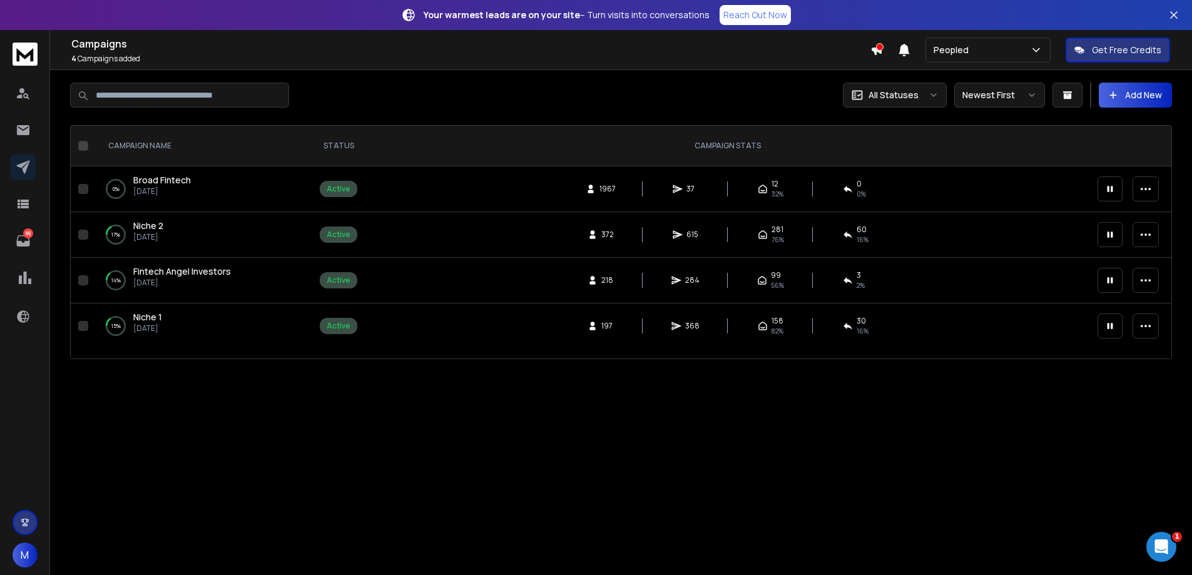
click at [173, 188] on p "8 days ago" at bounding box center [162, 192] width 58 height 10
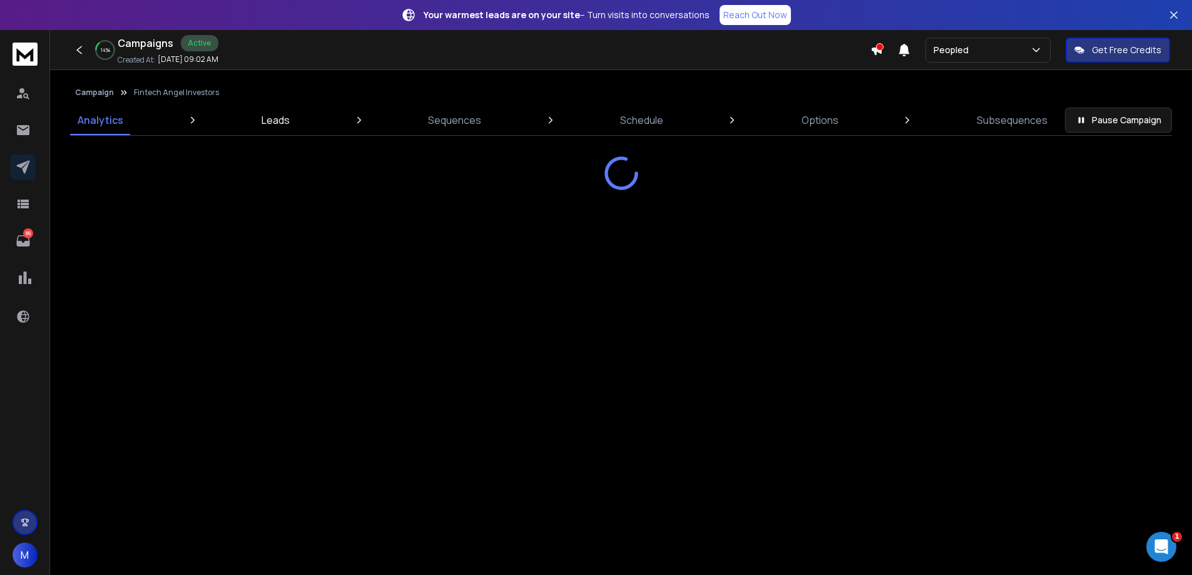
click at [267, 130] on link "Leads" at bounding box center [275, 120] width 43 height 30
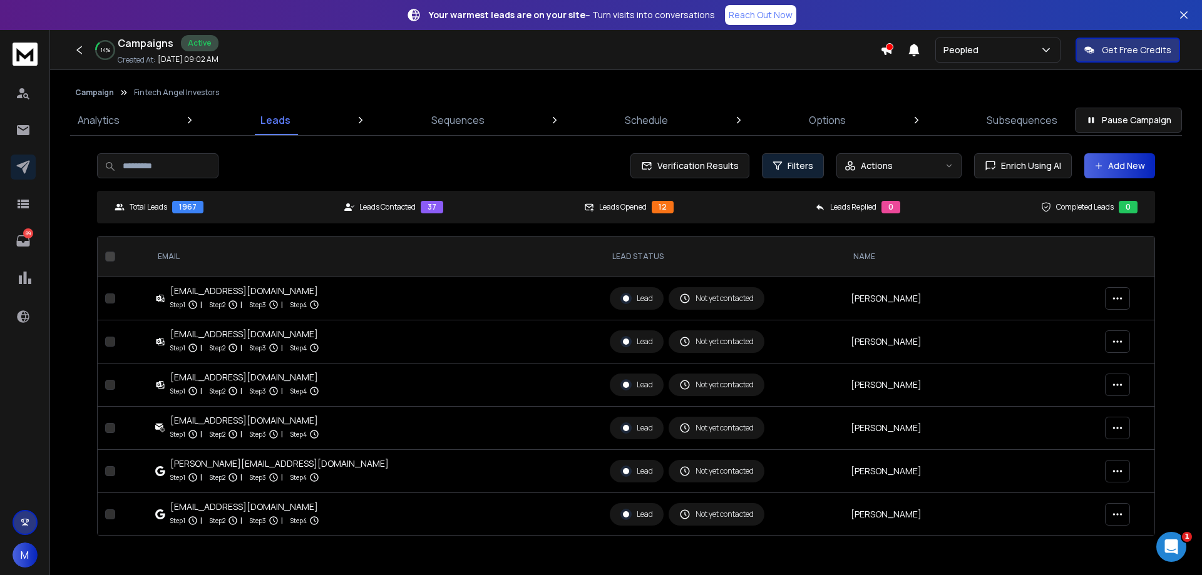
click at [815, 165] on button "Filters" at bounding box center [793, 165] width 62 height 25
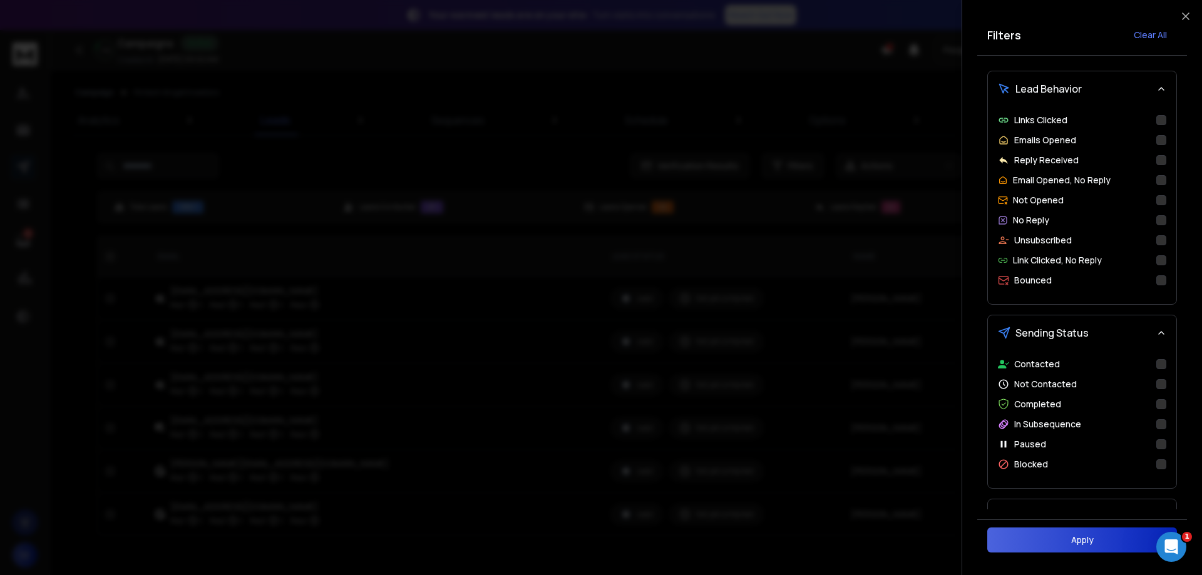
click at [1042, 380] on p "Not Contacted" at bounding box center [1045, 384] width 63 height 13
click at [1156, 380] on button "Not Contacted" at bounding box center [1161, 384] width 10 height 10
click at [1070, 534] on button "Apply" at bounding box center [1082, 540] width 190 height 25
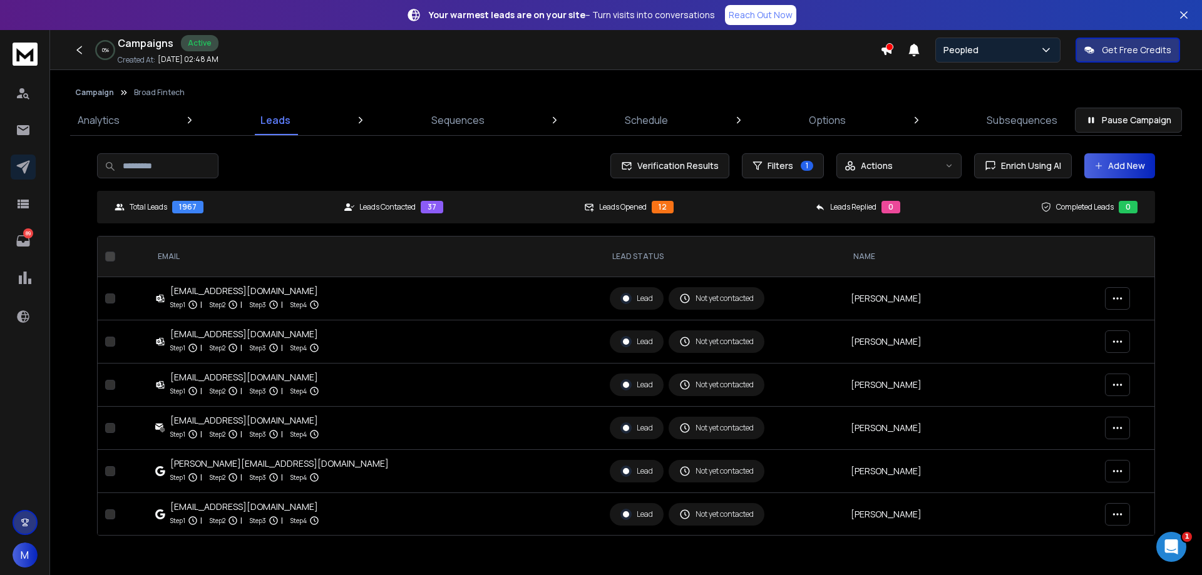
click at [968, 47] on p "Peopled" at bounding box center [963, 50] width 40 height 13
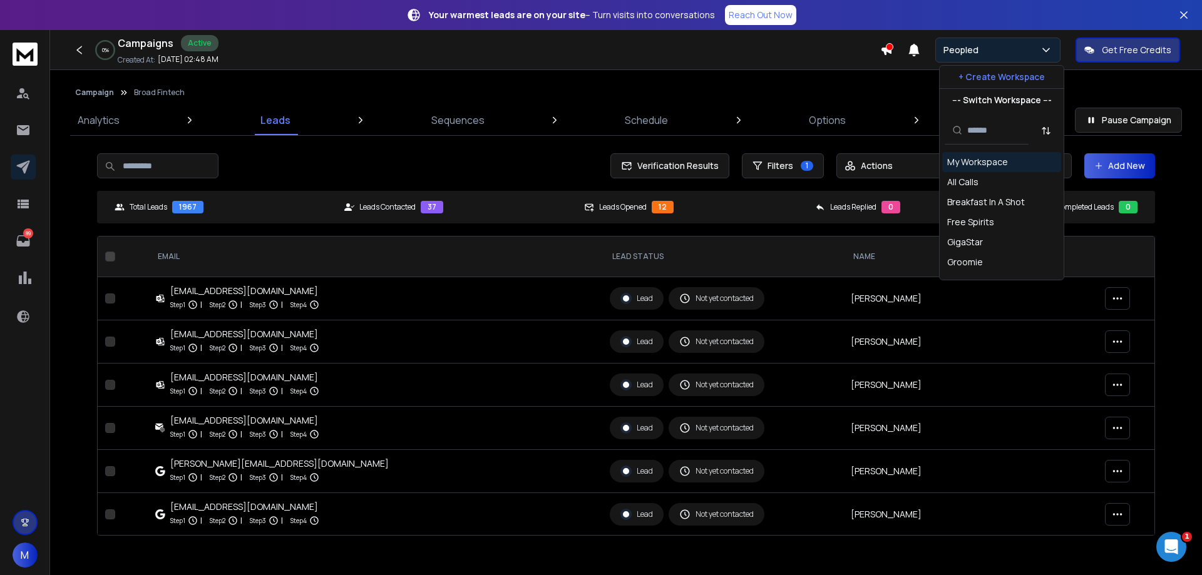
click at [989, 39] on button "Peopled" at bounding box center [997, 50] width 125 height 25
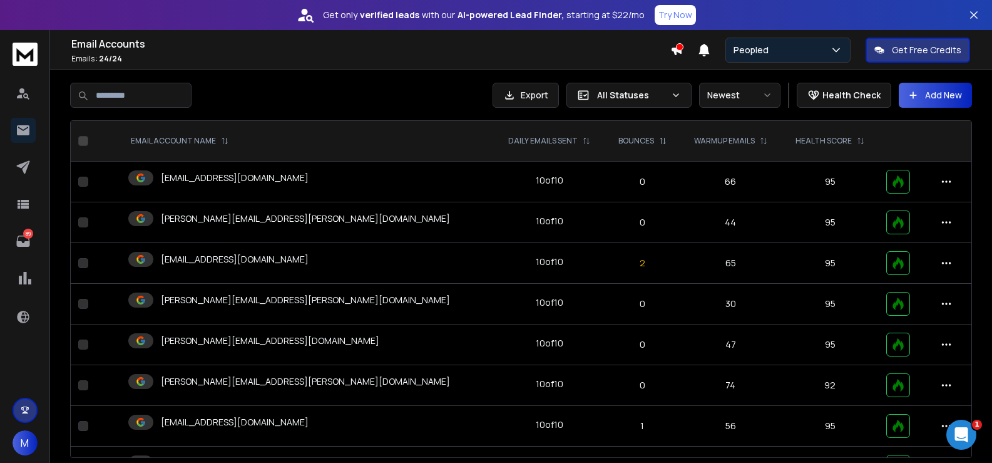
drag, startPoint x: 766, startPoint y: 48, endPoint x: 771, endPoint y: 62, distance: 15.2
click at [766, 48] on p "Peopled" at bounding box center [754, 50] width 40 height 13
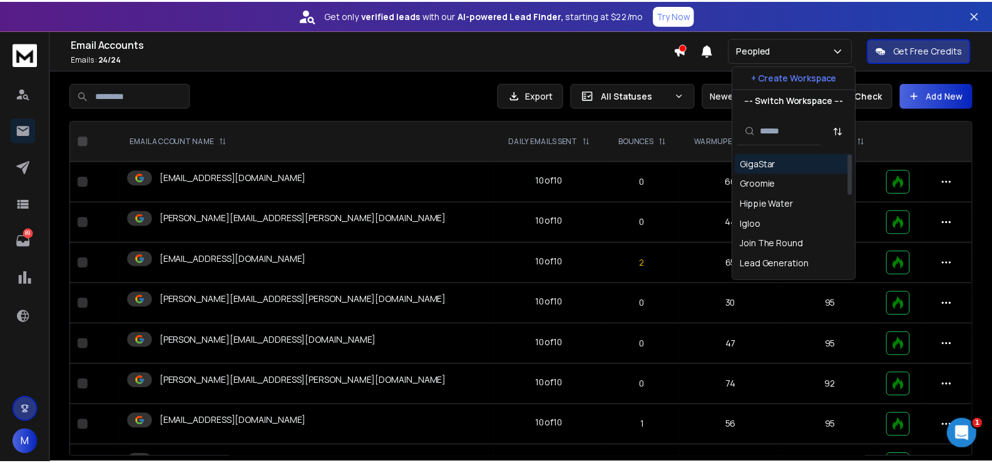
scroll to position [83, 0]
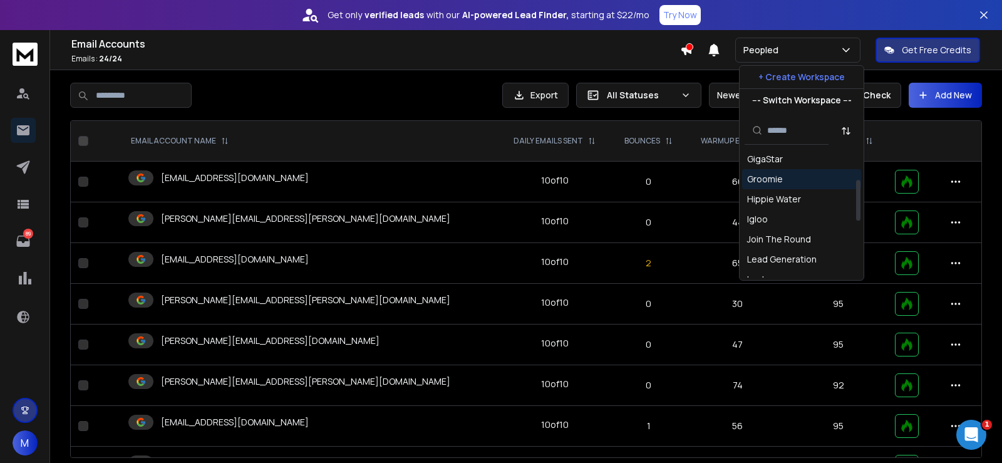
click at [777, 175] on div "Groomie" at bounding box center [765, 179] width 36 height 13
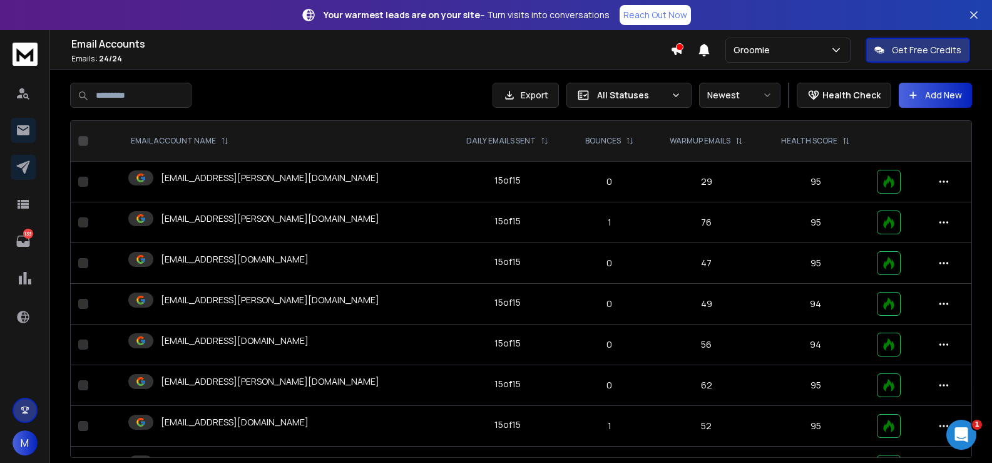
click at [24, 165] on icon at bounding box center [22, 166] width 13 height 13
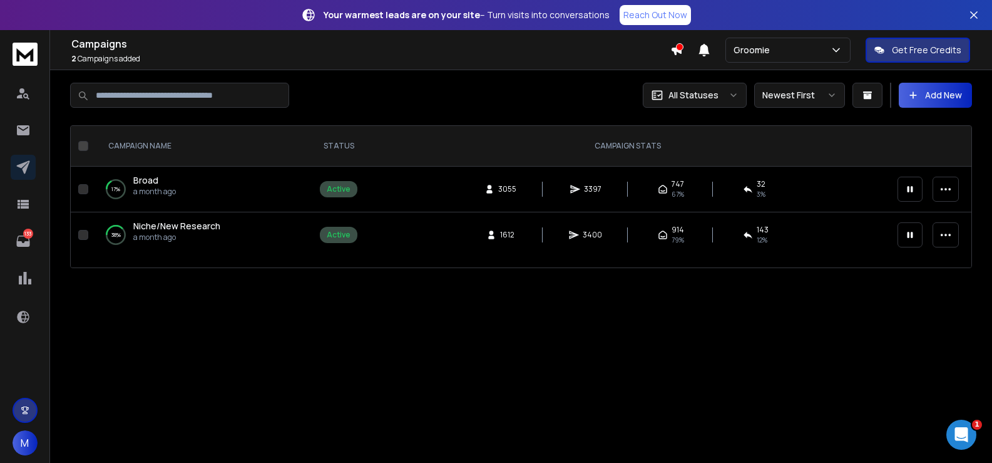
click at [227, 197] on div "17 % Broad a month ago" at bounding box center [203, 189] width 194 height 30
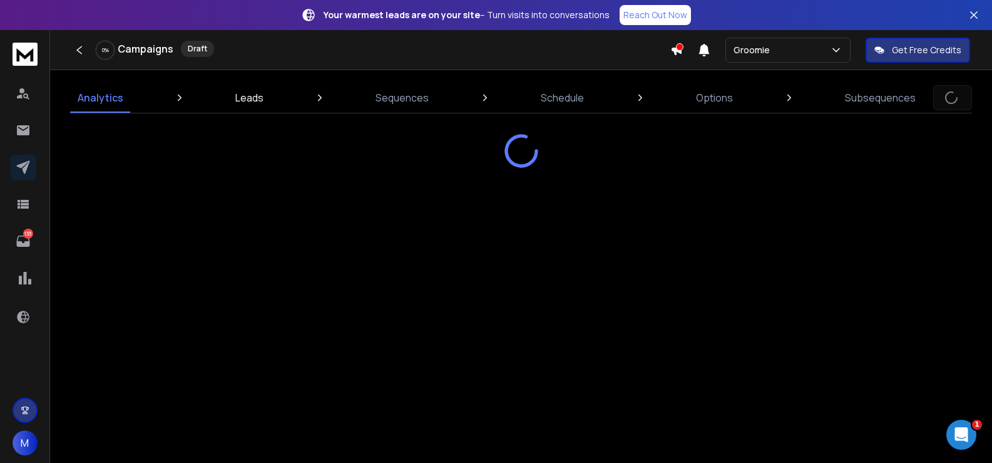
click at [251, 106] on link "Leads" at bounding box center [249, 98] width 43 height 30
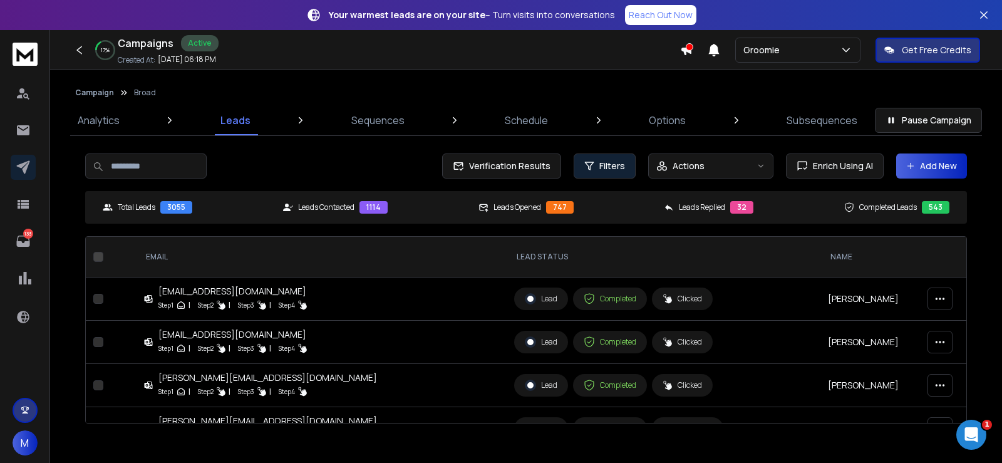
click at [615, 168] on span "Filters" at bounding box center [612, 166] width 26 height 13
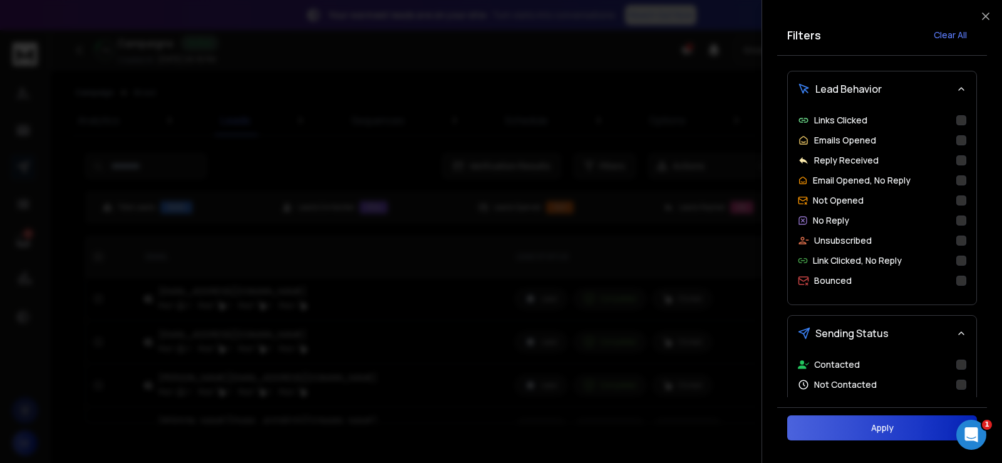
click at [851, 387] on p "Not Contacted" at bounding box center [845, 384] width 63 height 13
click at [956, 387] on button "Not Contacted" at bounding box center [961, 384] width 10 height 10
click at [856, 426] on button "Apply" at bounding box center [882, 427] width 190 height 25
